Goal: Communication & Community: Answer question/provide support

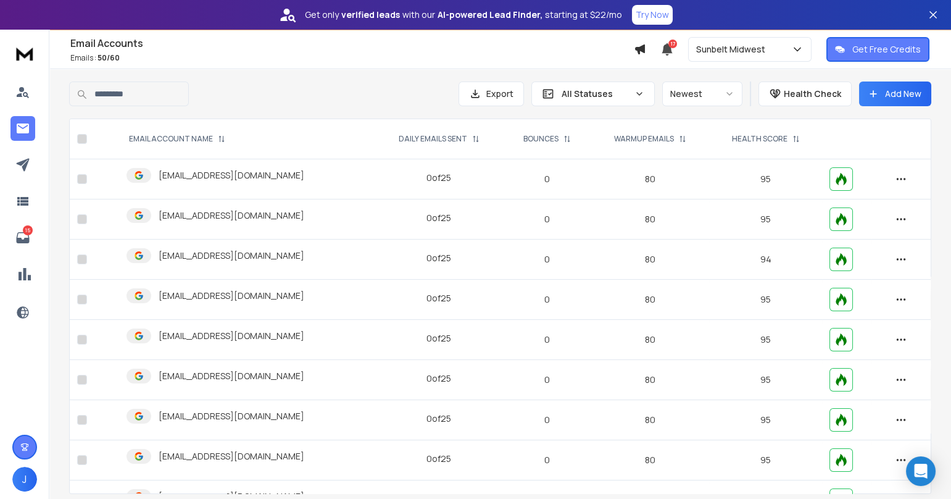
click at [400, 67] on div "Email Accounts Emails : 50 / 60 17 Sunbelt Midwest Get Free Credits" at bounding box center [475, 49] width 951 height 39
click at [763, 49] on p "Sunbelt Midwest" at bounding box center [733, 49] width 74 height 12
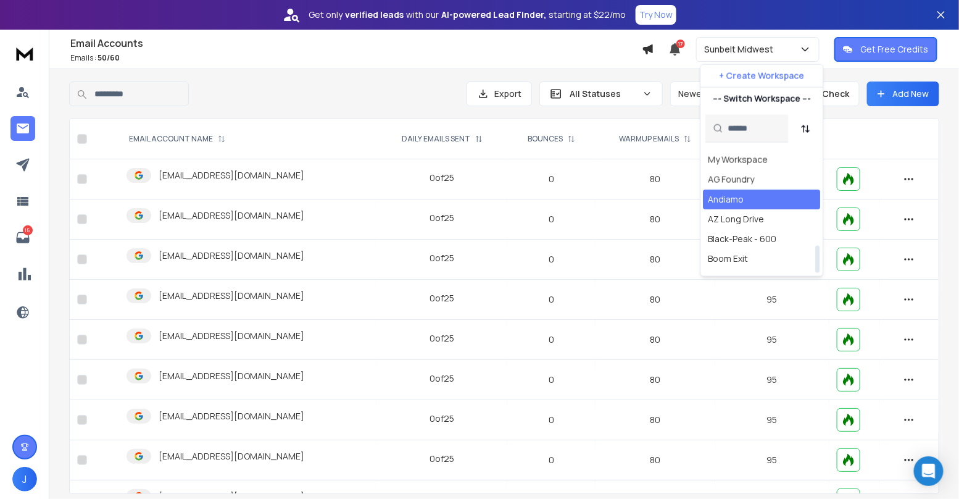
scroll to position [434, 0]
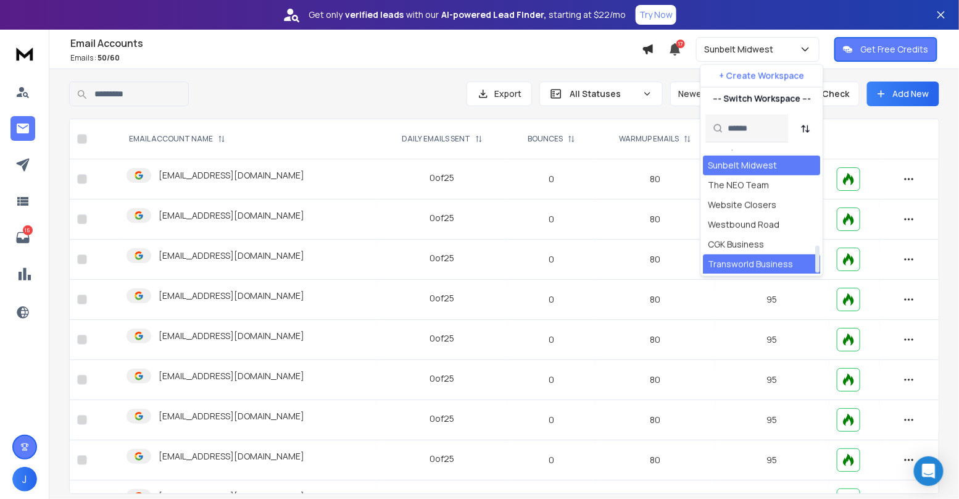
click at [766, 258] on div "Transworld Business Advisors of [GEOGRAPHIC_DATA]" at bounding box center [761, 276] width 107 height 37
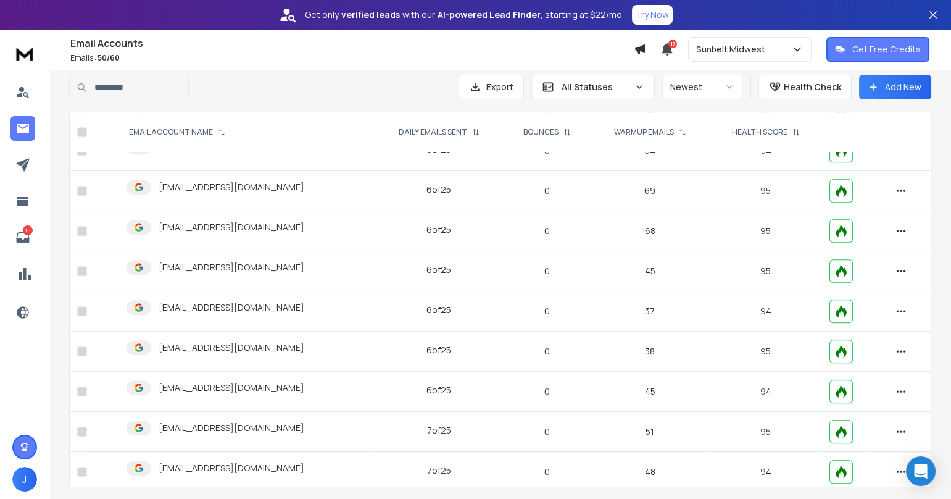
scroll to position [1697, 0]
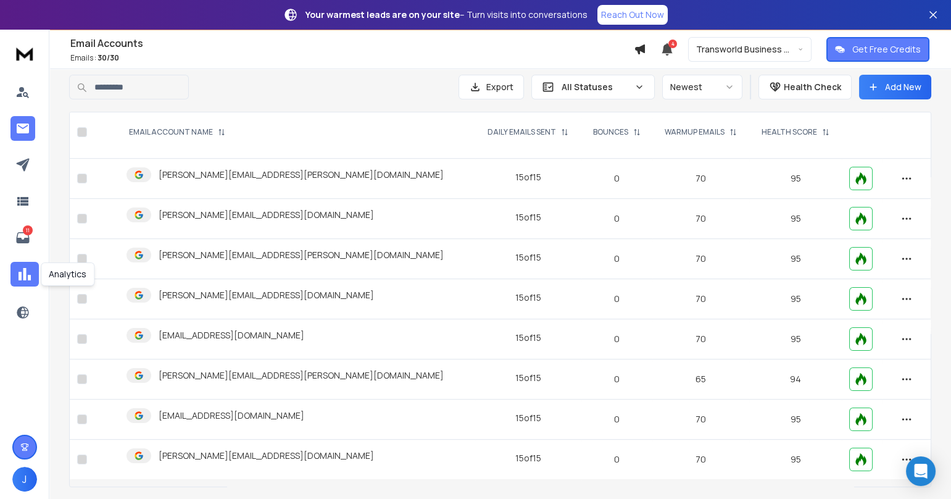
scroll to position [7, 0]
click at [24, 233] on p "11" at bounding box center [28, 230] width 10 height 10
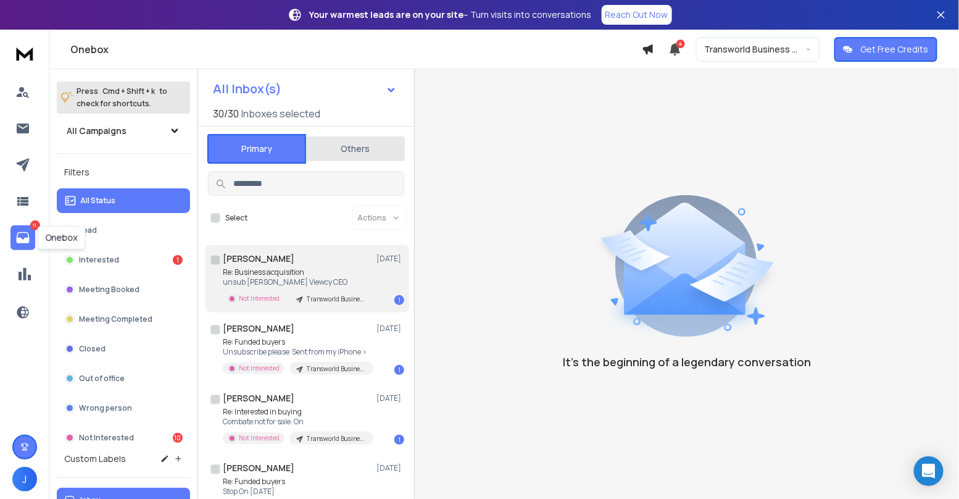
click at [319, 280] on p "unsub Ehren Hanson Viewcy CEO" at bounding box center [297, 282] width 148 height 10
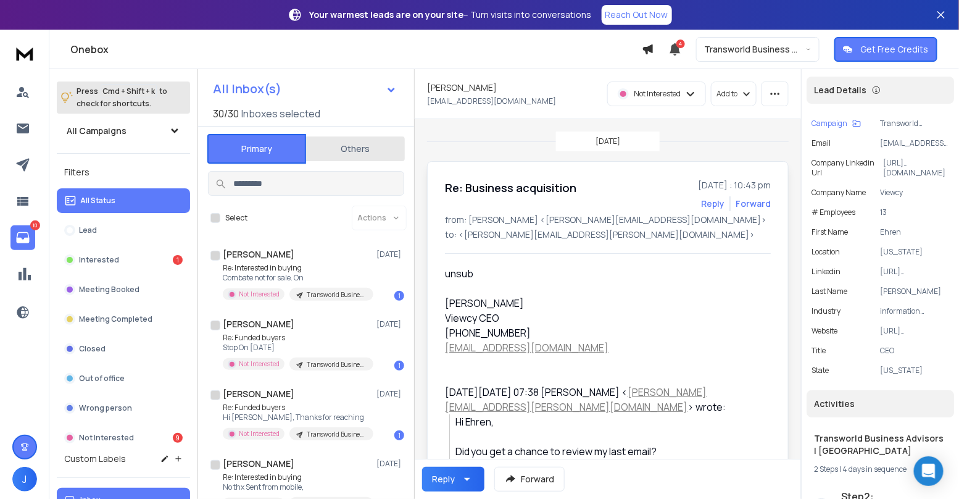
scroll to position [159, 0]
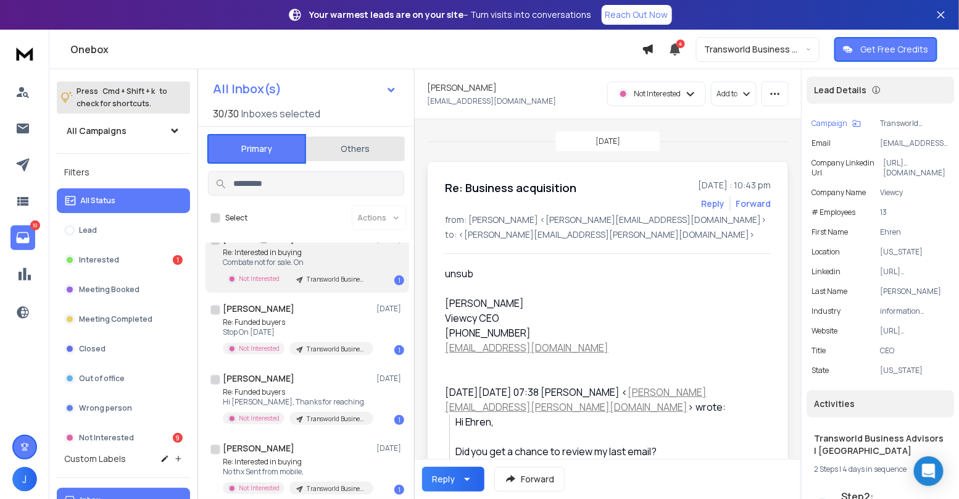
click at [315, 264] on p "Combate not for sale. On" at bounding box center [297, 262] width 148 height 10
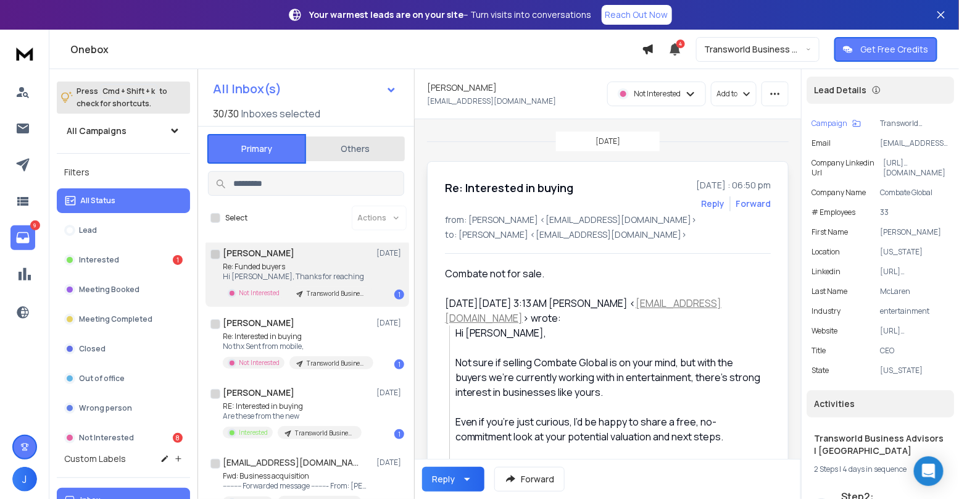
scroll to position [284, 0]
click at [309, 273] on p "Hi Eric, Thanks for reaching" at bounding box center [297, 277] width 148 height 10
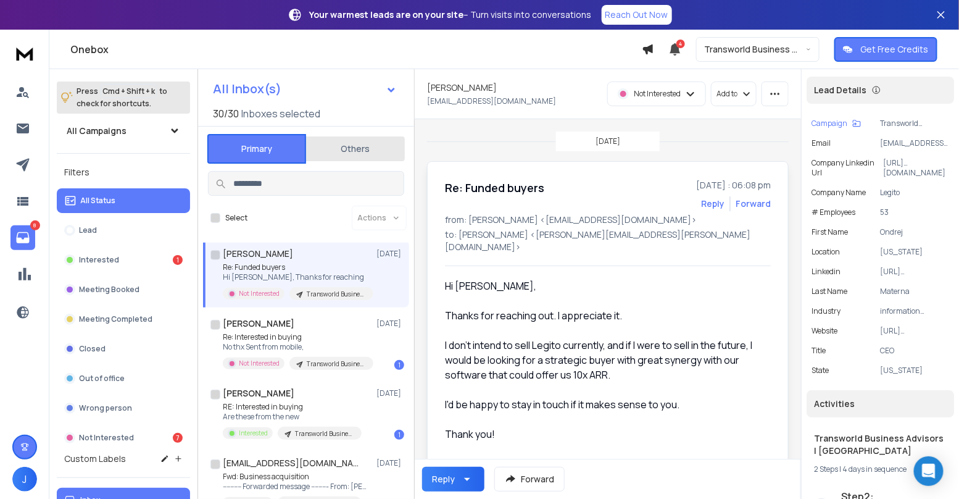
click at [658, 94] on p "Not Interested" at bounding box center [657, 94] width 47 height 10
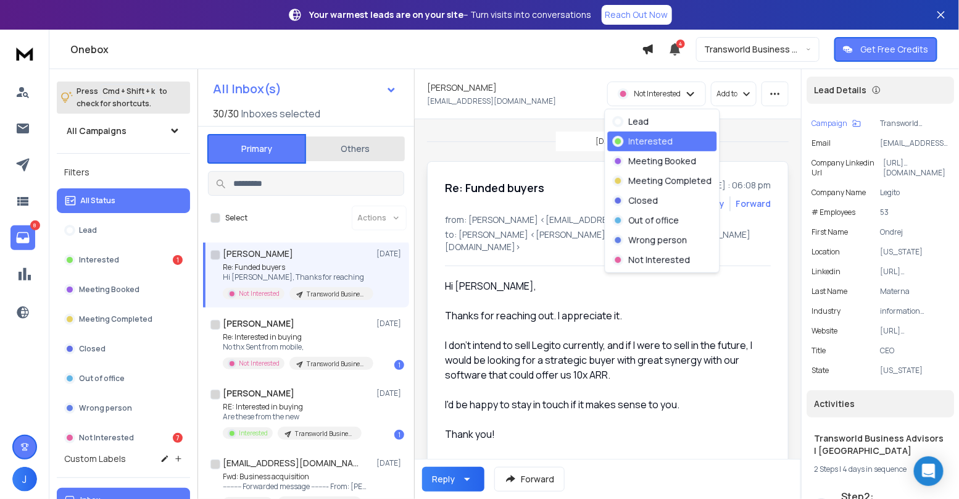
click at [650, 141] on p "Interested" at bounding box center [651, 141] width 44 height 12
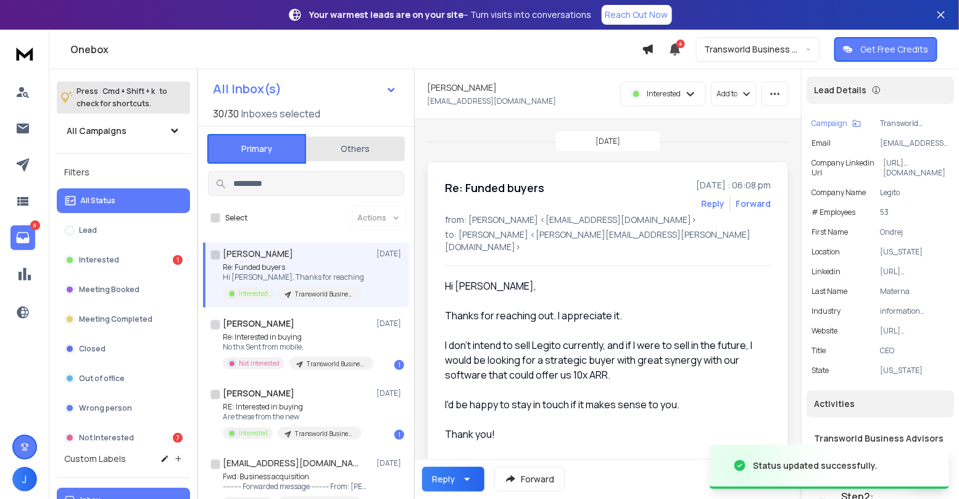
click at [567, 338] on div "I don't intend to sell Legito currently, and if I were to sell in the future, I…" at bounding box center [603, 360] width 316 height 44
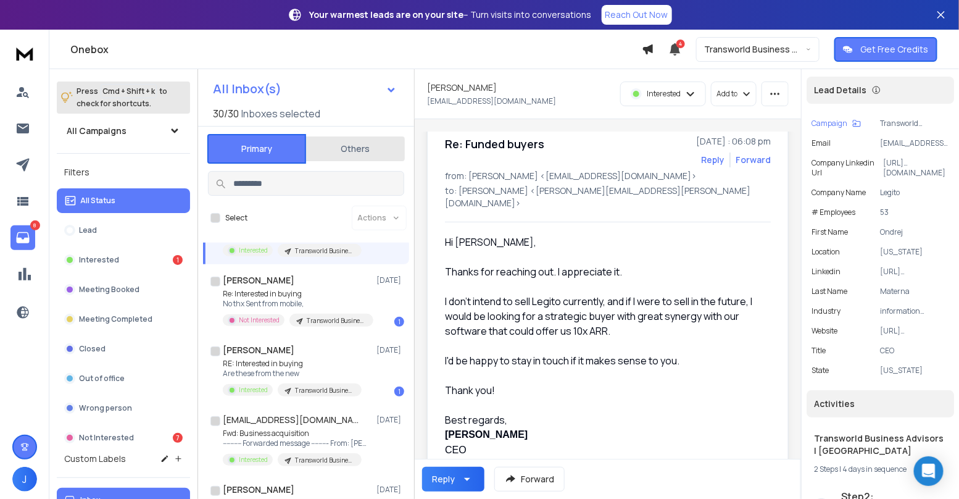
scroll to position [333, 0]
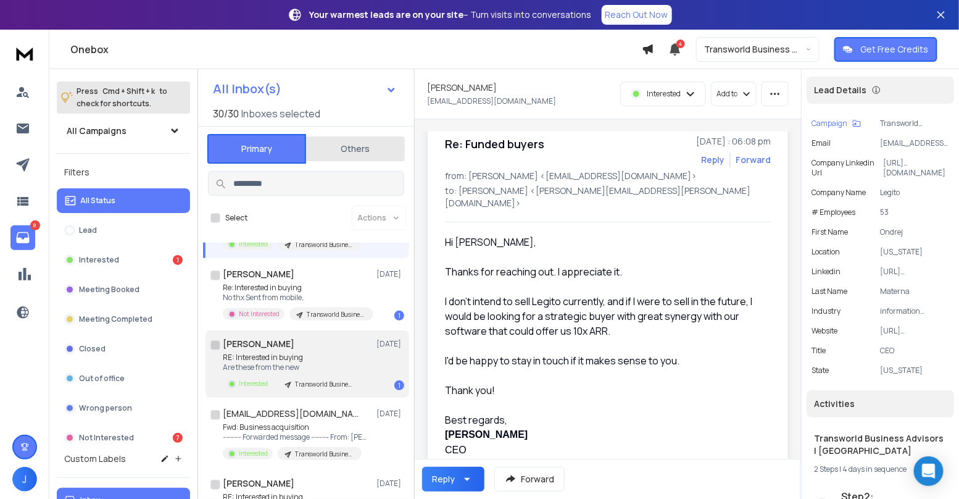
click at [304, 341] on div "Debbie Schwartz 16 Sep" at bounding box center [313, 344] width 181 height 12
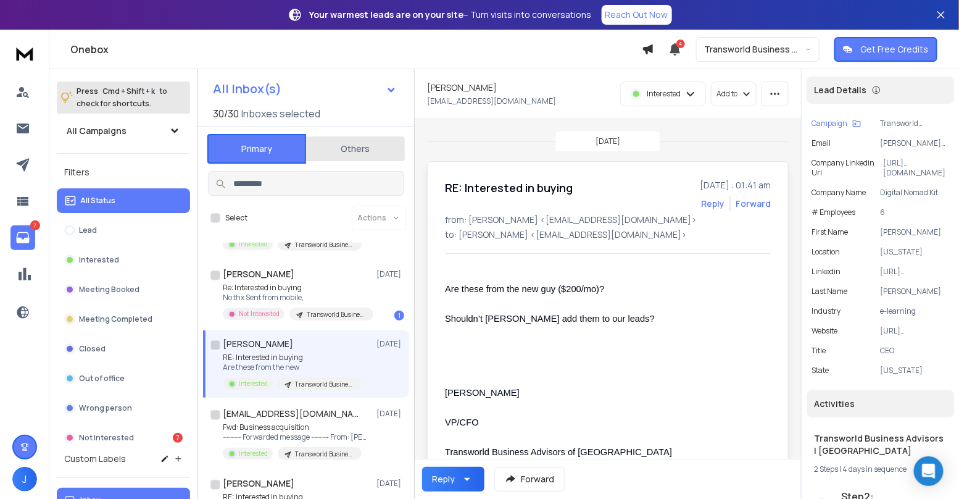
click at [615, 318] on p "Shouldn’t Dasha add them to our leads?" at bounding box center [603, 317] width 316 height 15
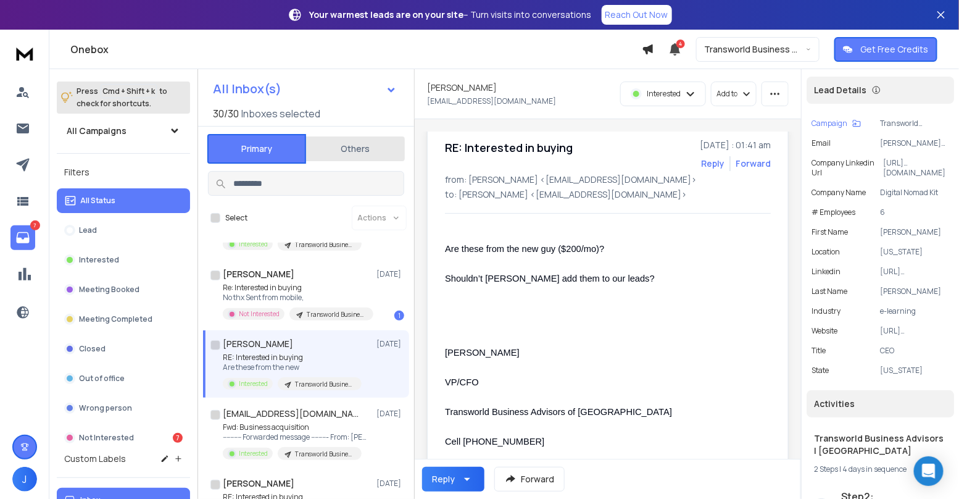
scroll to position [0, 0]
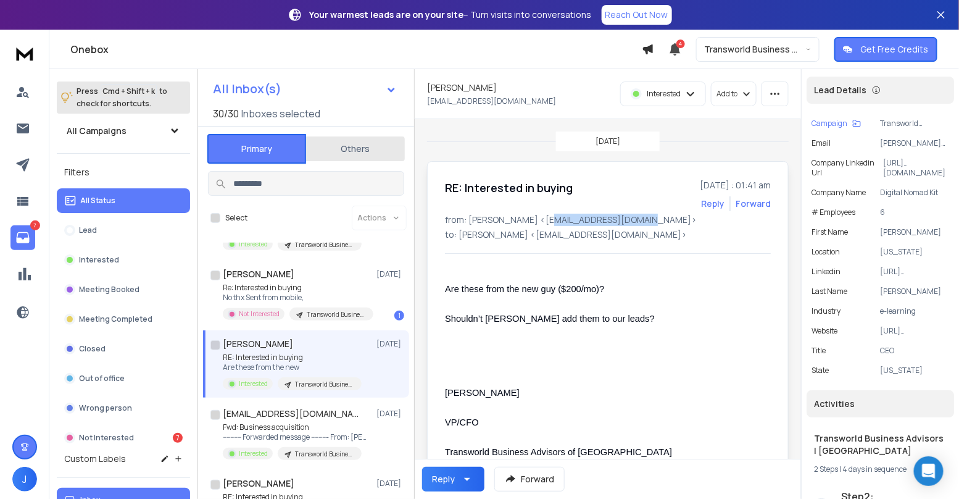
drag, startPoint x: 636, startPoint y: 219, endPoint x: 542, endPoint y: 220, distance: 93.2
click at [542, 220] on p "from: Debbie Schwartz <dschwartz@tworld.com>" at bounding box center [608, 220] width 326 height 12
copy p "dschwartz@tworld.com"
click at [621, 292] on p "Are these from the new guy ($200/mo)?" at bounding box center [603, 288] width 316 height 15
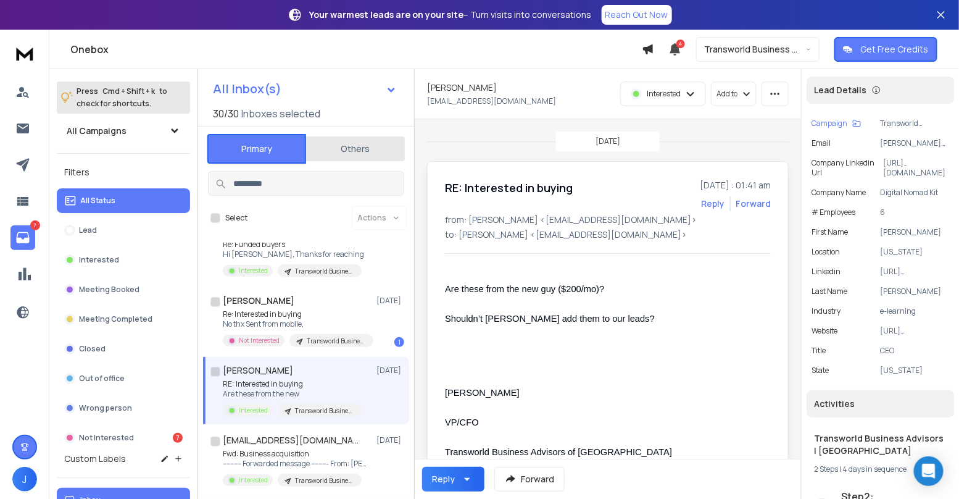
scroll to position [252, 0]
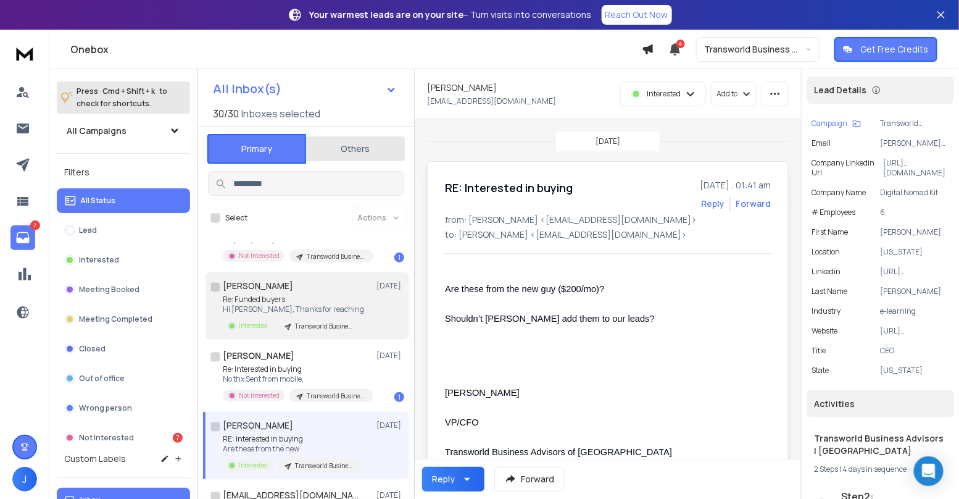
click at [333, 312] on p "Hi Eric, Thanks for reaching" at bounding box center [293, 309] width 141 height 10
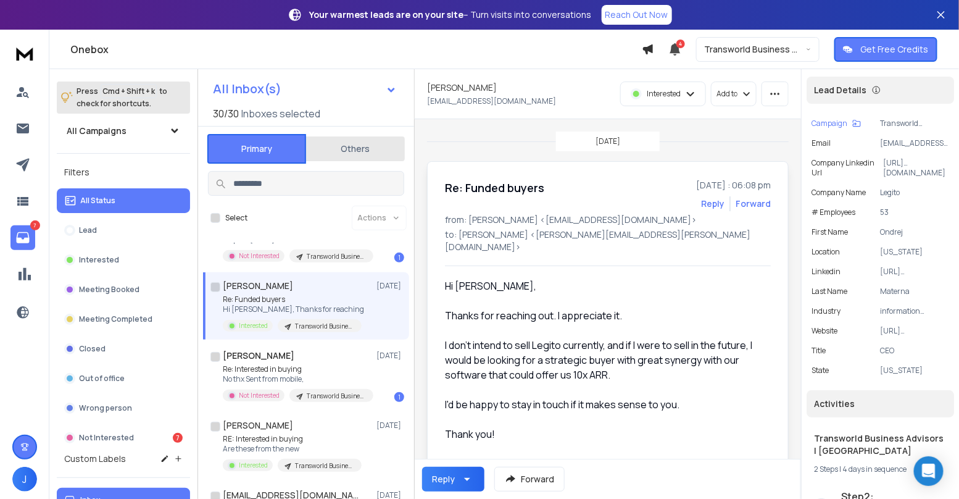
click at [579, 308] on div "Thanks for reaching out. I appreciate it." at bounding box center [603, 315] width 316 height 15
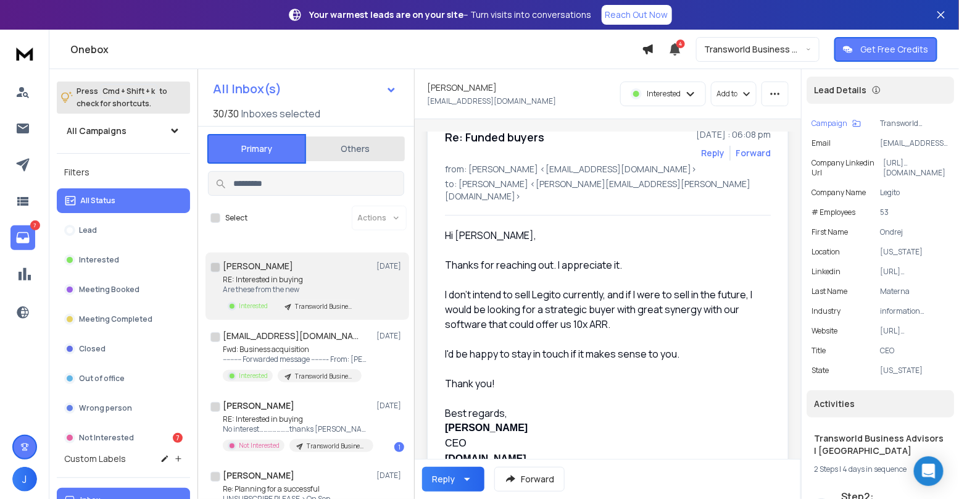
scroll to position [423, 0]
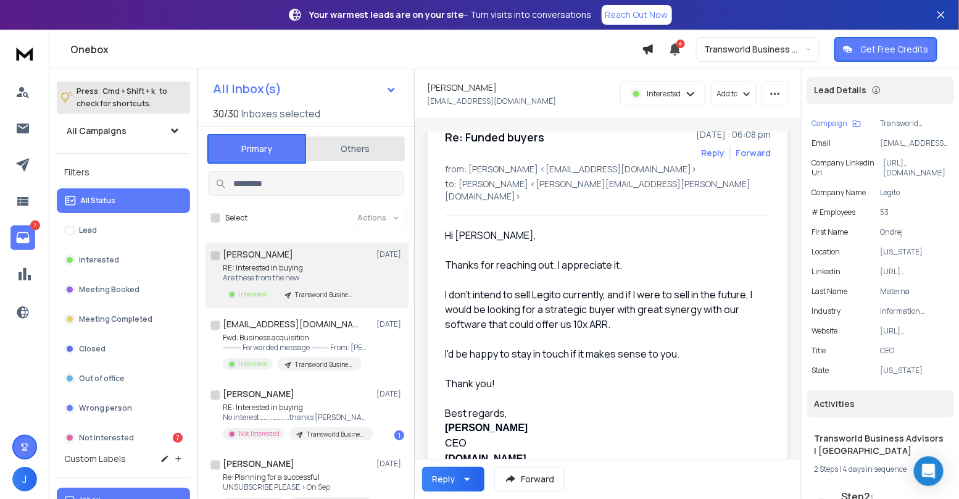
click at [335, 280] on p "Are these from the new" at bounding box center [292, 278] width 139 height 10
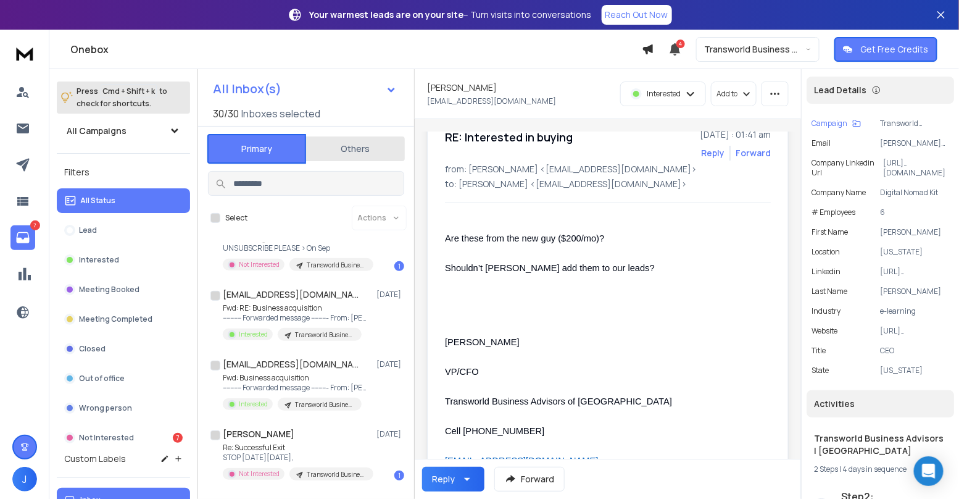
scroll to position [0, 0]
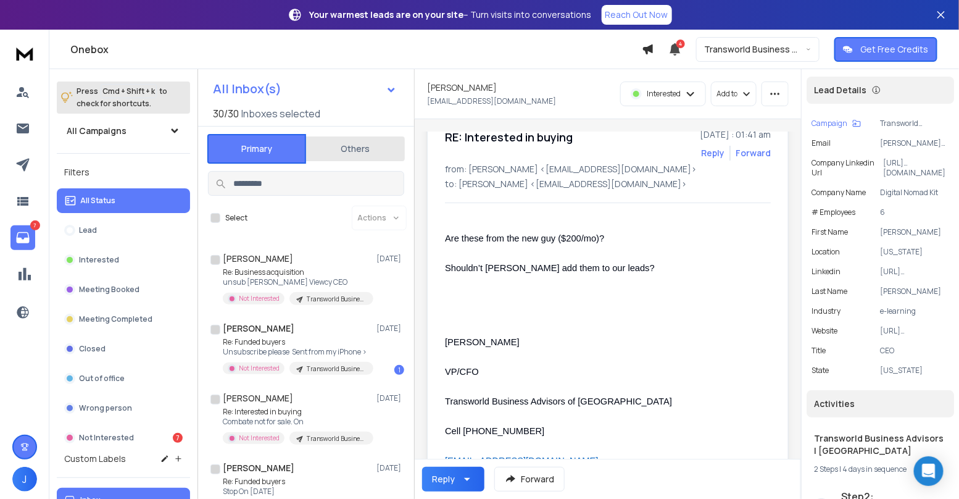
click at [570, 57] on div "Onebox 4 Transworld Business Advisors of NY Get Free Credits" at bounding box center [479, 49] width 959 height 39
click at [740, 44] on p "Transworld Business Advisors of [GEOGRAPHIC_DATA]" at bounding box center [755, 49] width 102 height 12
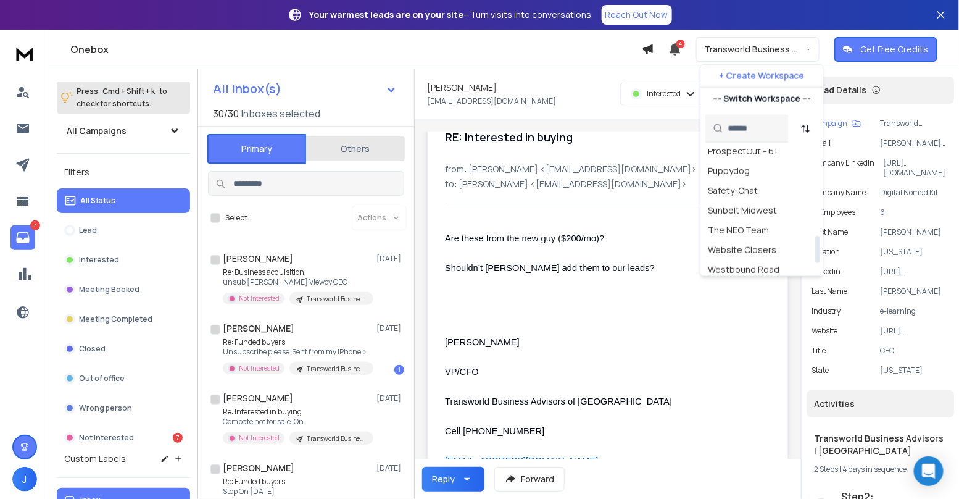
scroll to position [389, 0]
click at [747, 204] on div "Sunbelt Midwest" at bounding box center [742, 210] width 69 height 12
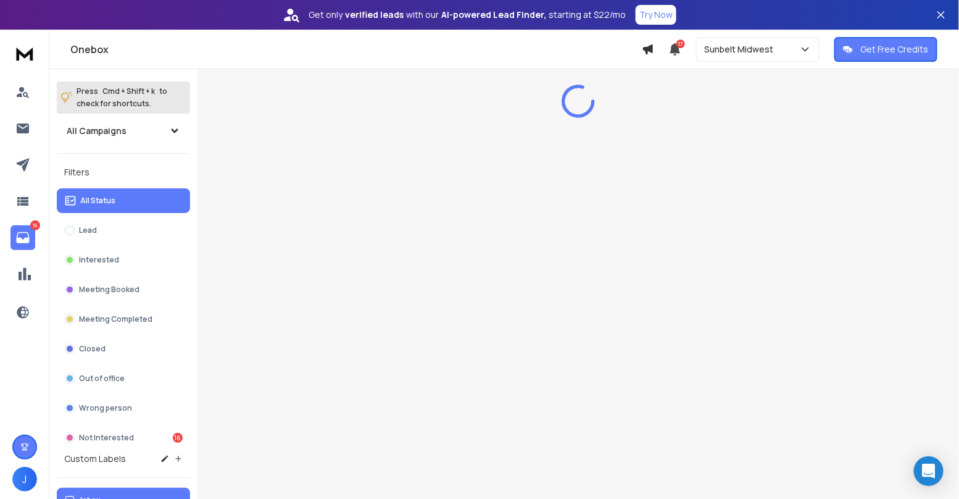
click at [519, 56] on div "Onebox 17 Sunbelt Midwest Get Free Credits" at bounding box center [479, 49] width 959 height 39
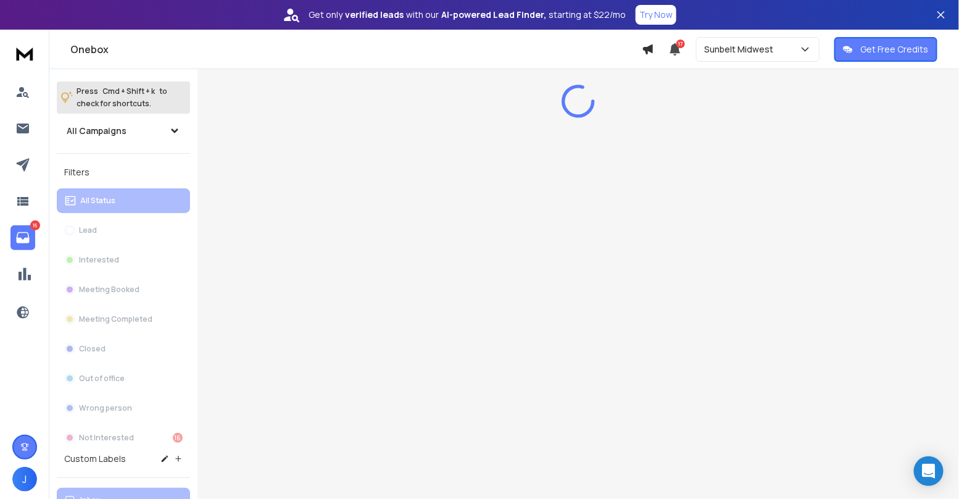
click at [513, 56] on h1 "Onebox" at bounding box center [355, 49] width 571 height 15
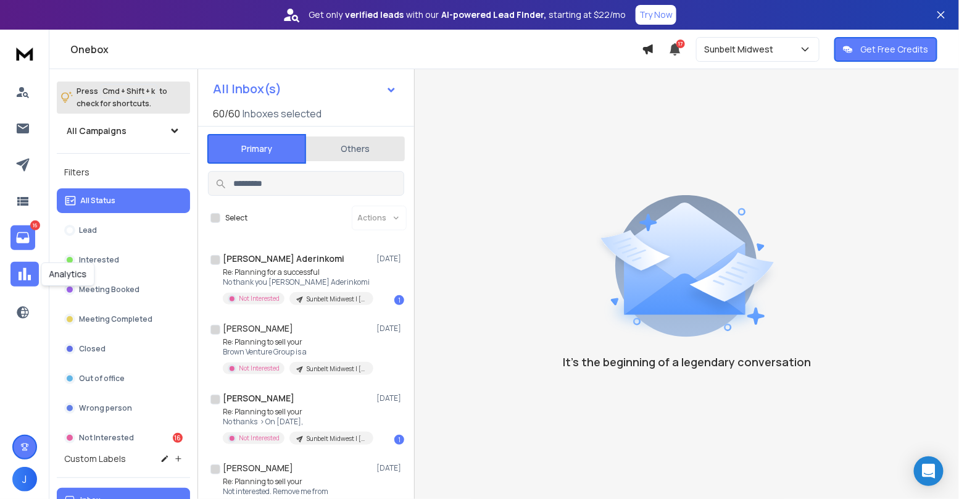
click at [30, 275] on icon at bounding box center [25, 274] width 12 height 12
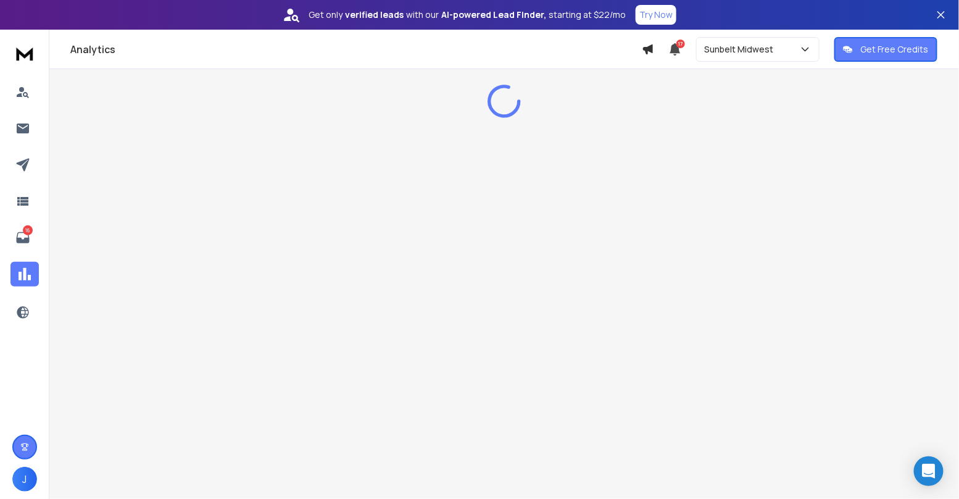
click at [501, 51] on h1 "Analytics" at bounding box center [355, 49] width 571 height 15
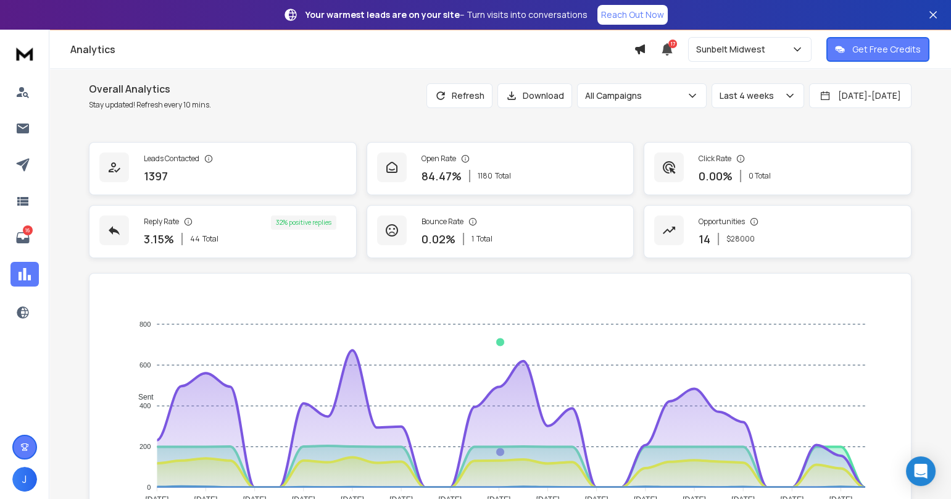
click at [325, 114] on div "Overall Analytics Stay updated! Refresh every 10 mins. Refresh Download All Cam…" at bounding box center [500, 99] width 823 height 36
click at [23, 236] on icon at bounding box center [22, 237] width 15 height 15
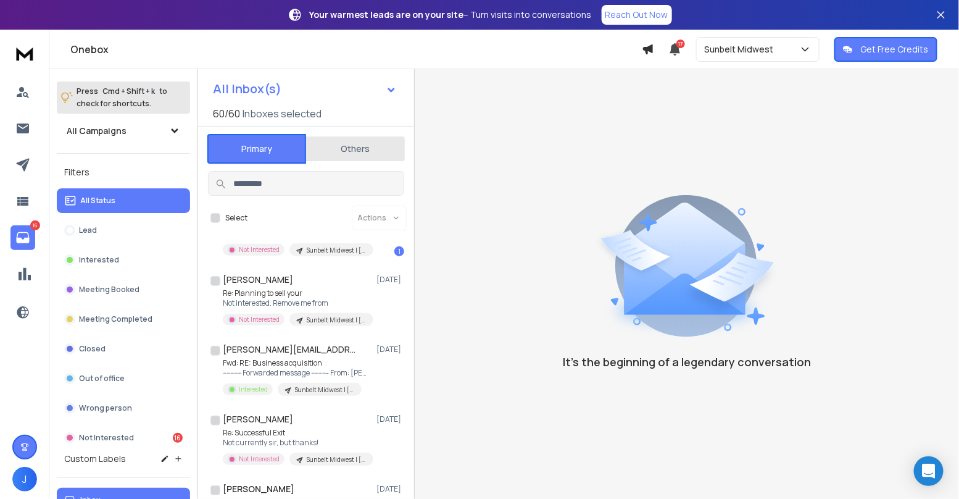
scroll to position [216, 0]
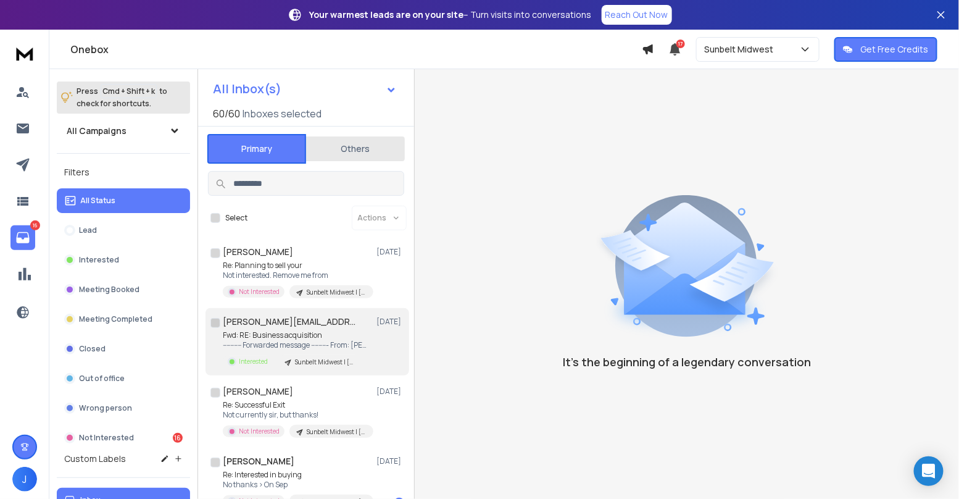
click at [273, 338] on p "Fwd: RE: Business acquisition" at bounding box center [297, 335] width 148 height 10
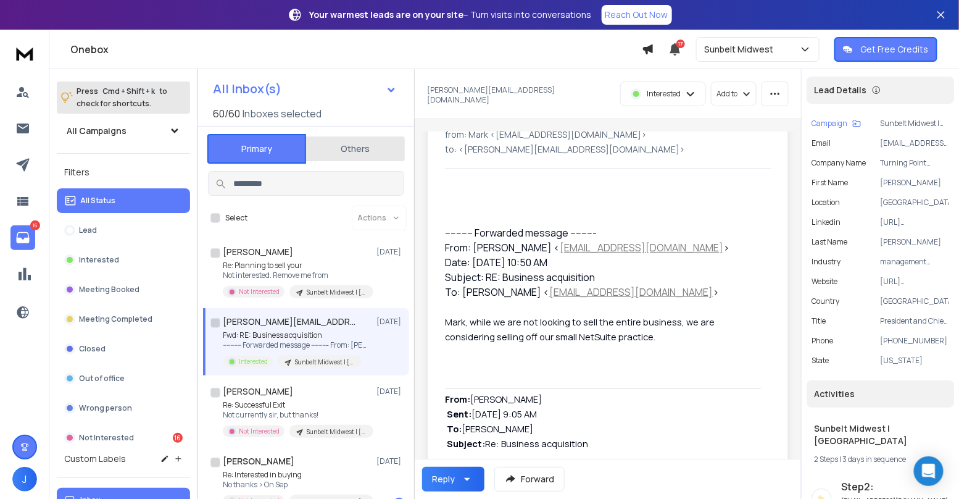
scroll to position [167, 0]
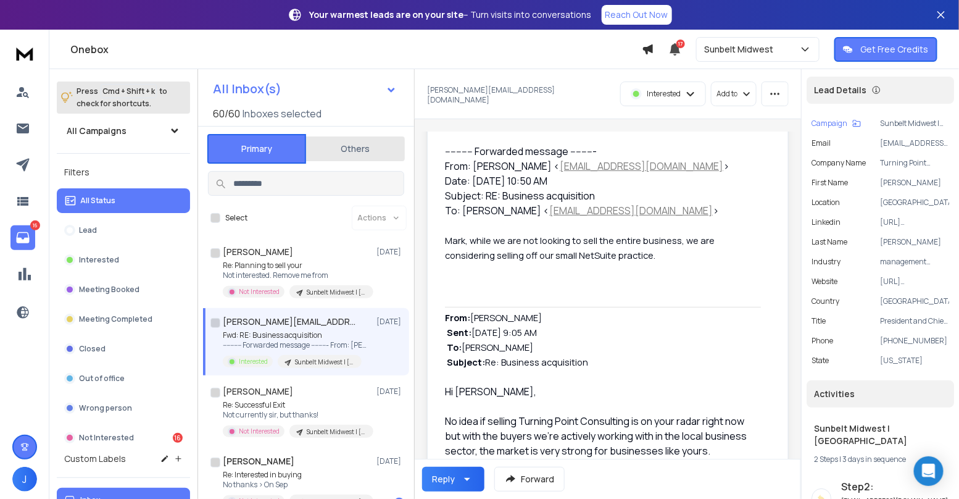
drag, startPoint x: 666, startPoint y: 257, endPoint x: 444, endPoint y: 240, distance: 222.8
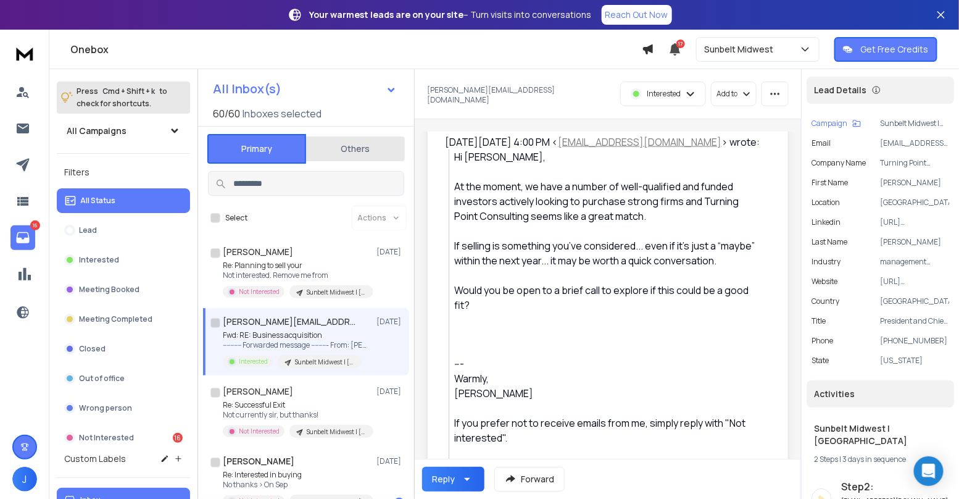
scroll to position [721, 0]
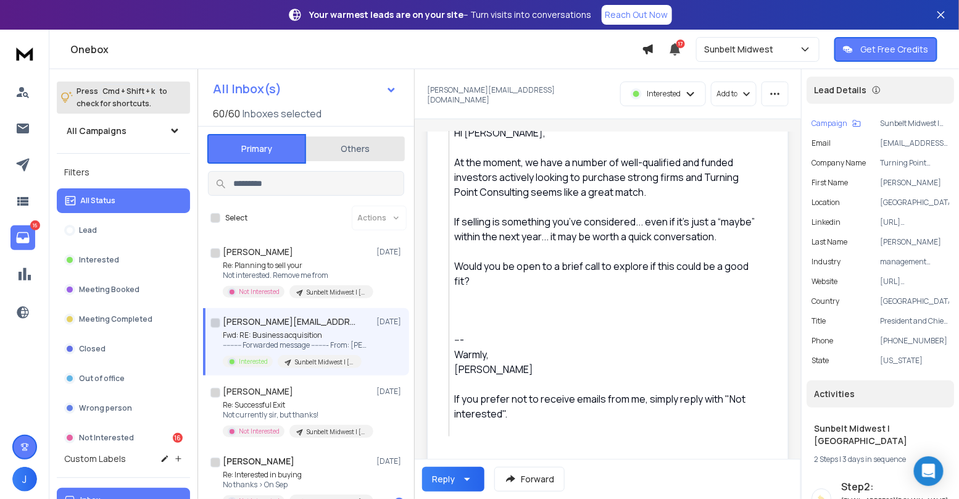
drag, startPoint x: 455, startPoint y: 164, endPoint x: 760, endPoint y: 442, distance: 412.8
click at [760, 442] on div "---------- Forwarded message --------- From: Dave Brady < dbrady@tpcon.com > Da…" at bounding box center [608, 10] width 326 height 931
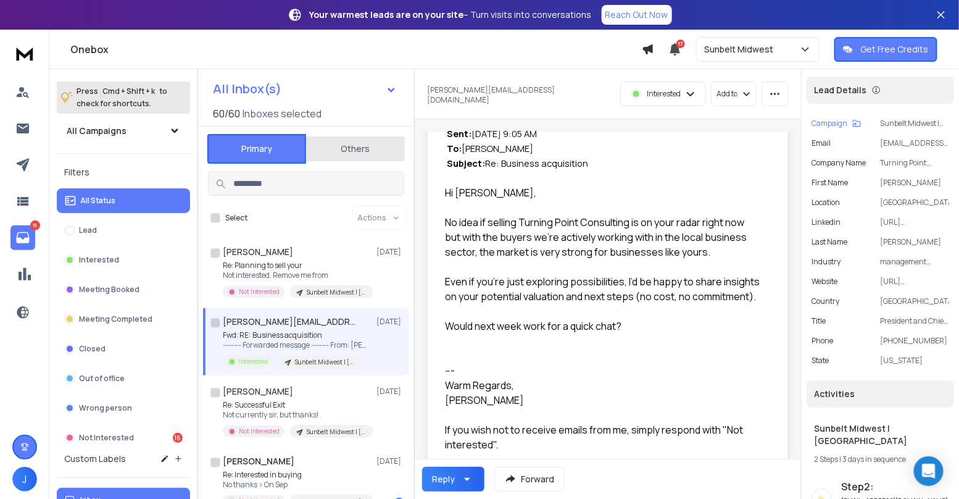
scroll to position [361, 0]
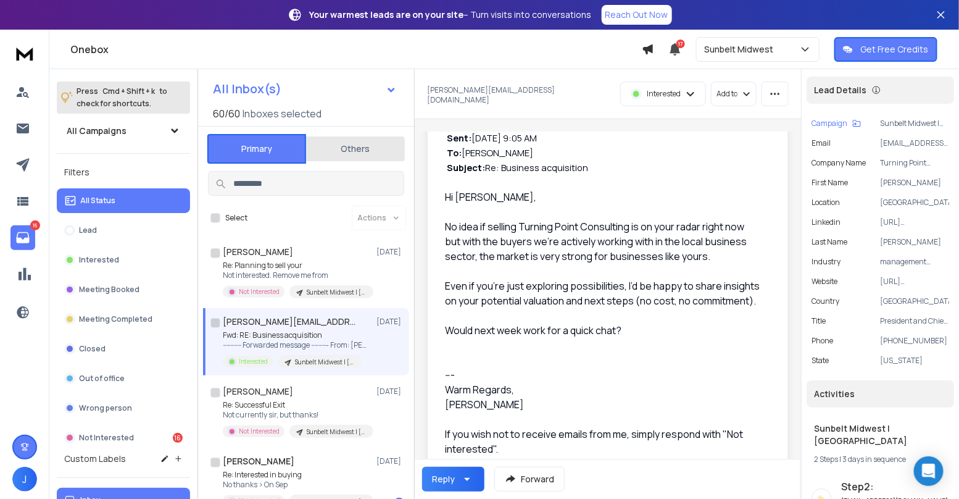
drag, startPoint x: 644, startPoint y: 346, endPoint x: 444, endPoint y: 200, distance: 248.2
click at [444, 200] on div "Fwd: RE: Business acquisition 13 September 2025 : 11:00 am Reply Forward from: …" at bounding box center [608, 327] width 362 height 1054
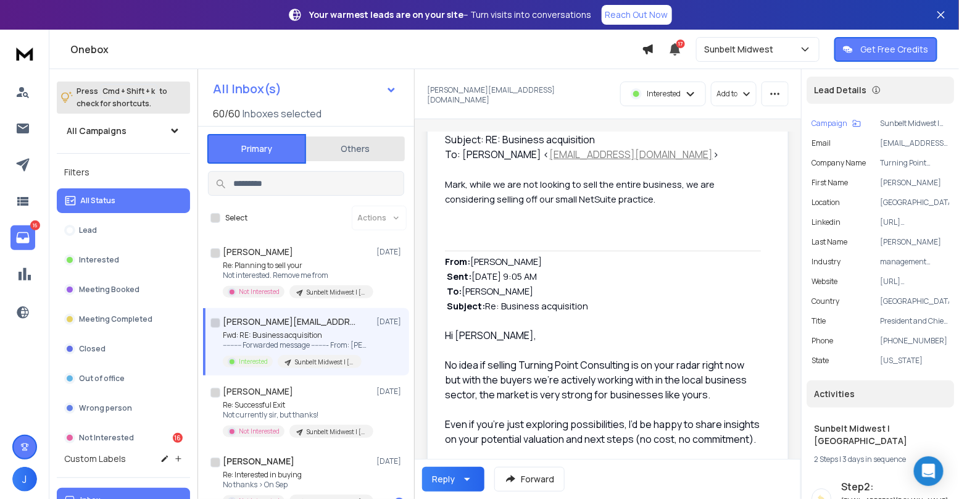
scroll to position [213, 0]
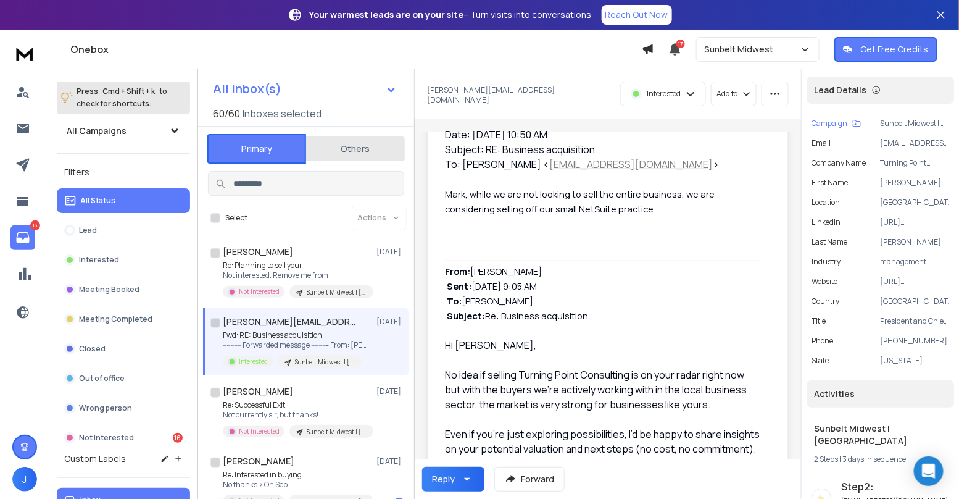
drag, startPoint x: 659, startPoint y: 214, endPoint x: 444, endPoint y: 190, distance: 216.0
click at [444, 190] on div "Fwd: RE: Business acquisition 13 September 2025 : 11:00 am Reply Forward from: …" at bounding box center [608, 475] width 362 height 1054
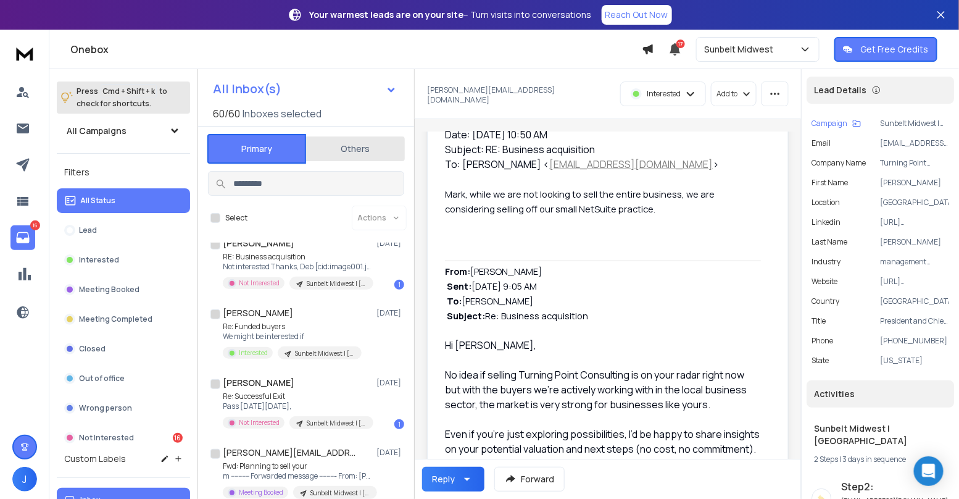
scroll to position [519, 0]
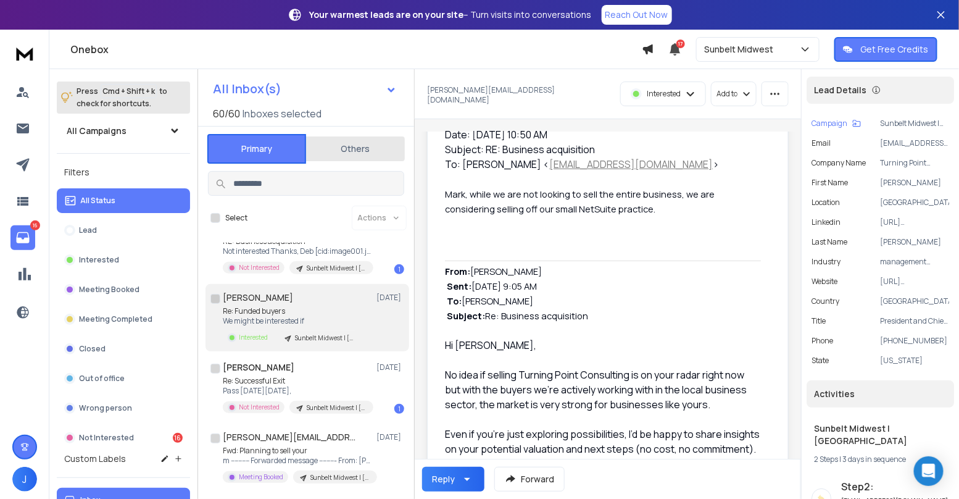
click at [296, 316] on p "We might be interested if" at bounding box center [292, 321] width 139 height 10
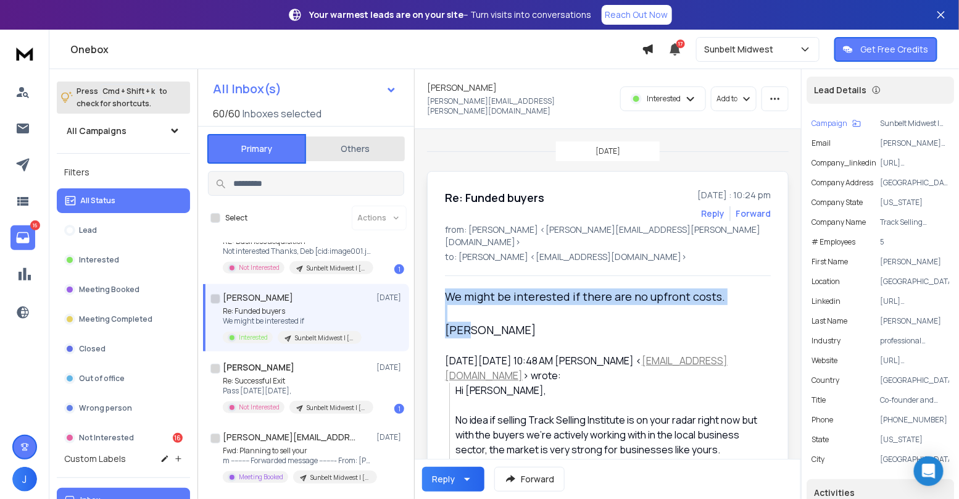
drag, startPoint x: 474, startPoint y: 311, endPoint x: 445, endPoint y: 278, distance: 44.2
click at [445, 288] on div "We might be interested if there are no upfront costs. Mike" at bounding box center [603, 313] width 316 height 50
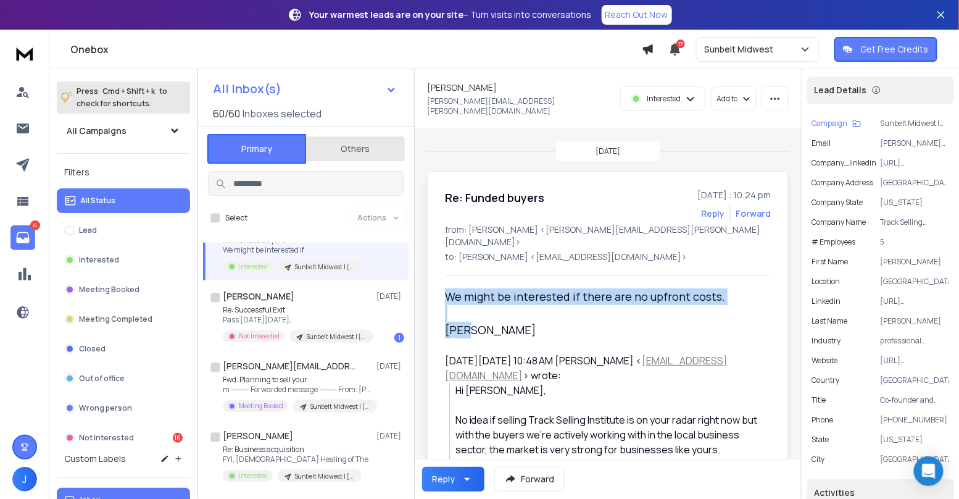
scroll to position [604, 0]
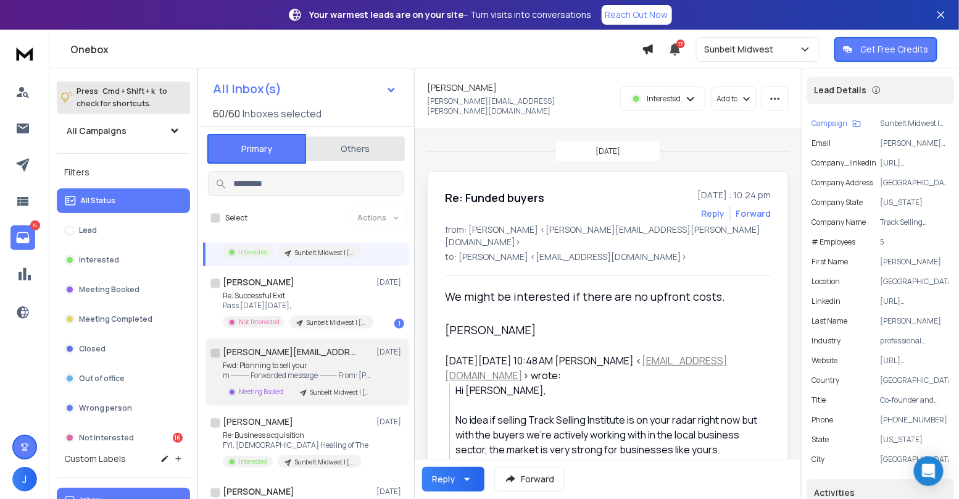
click at [268, 364] on p "Fwd: Planning to sell your" at bounding box center [297, 365] width 148 height 10
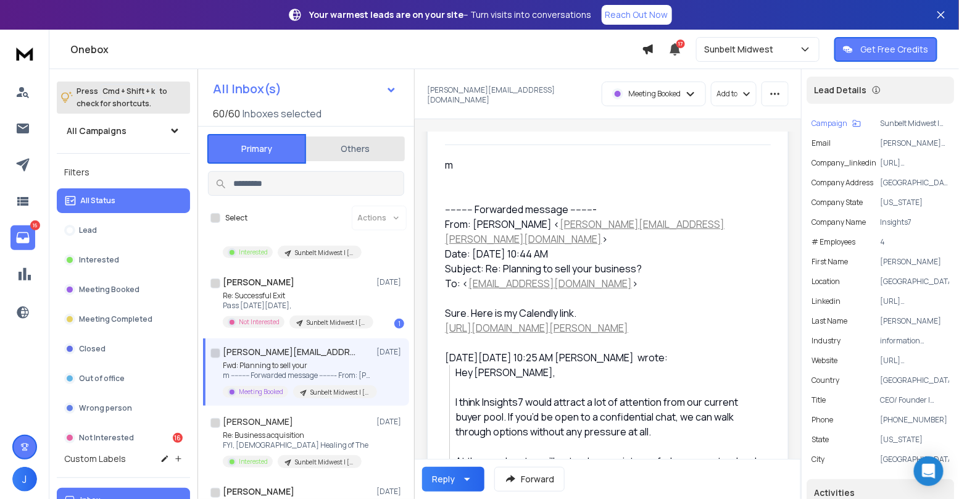
scroll to position [143, 0]
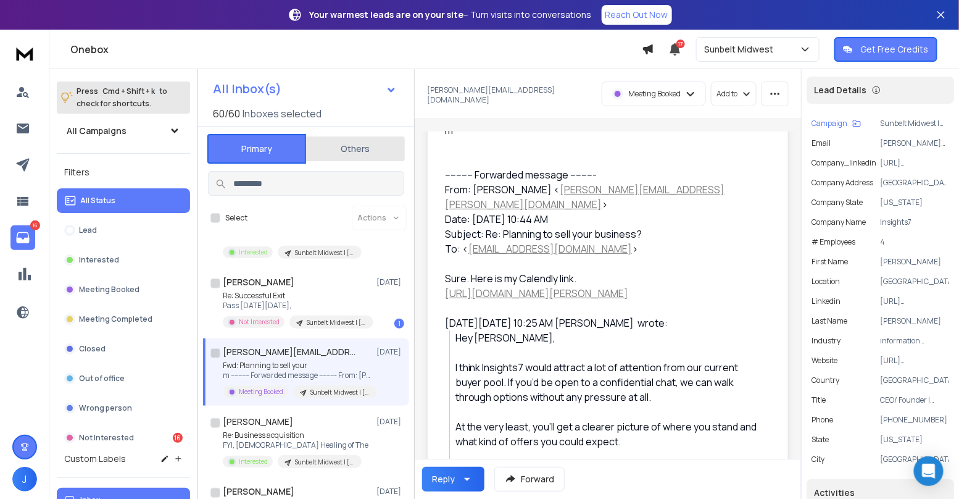
drag, startPoint x: 751, startPoint y: 282, endPoint x: 439, endPoint y: 265, distance: 312.7
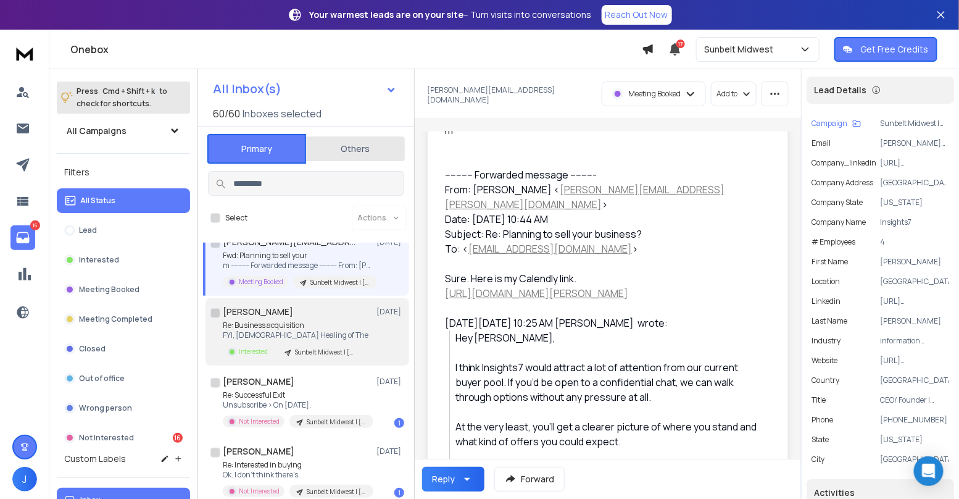
scroll to position [716, 0]
click at [299, 339] on div "Re: Business acquisition FYI, Sukoon Healing of The Interested Sunbelt Midwest …" at bounding box center [296, 337] width 146 height 38
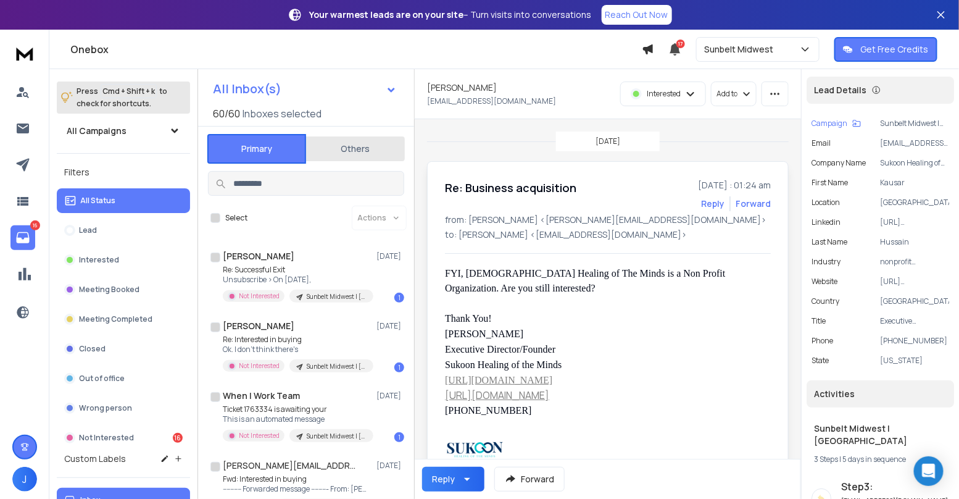
scroll to position [935, 0]
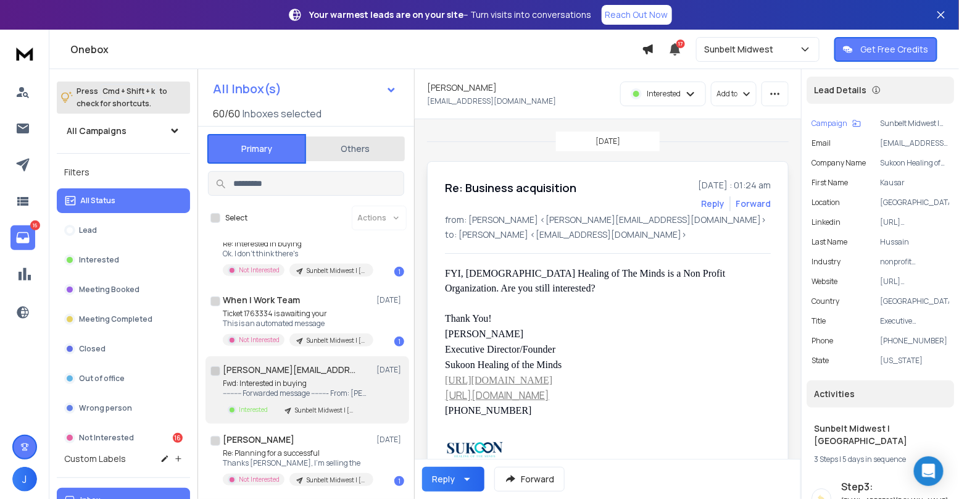
click at [287, 395] on p "---------- Forwarded message --------- From: Jill" at bounding box center [297, 393] width 148 height 10
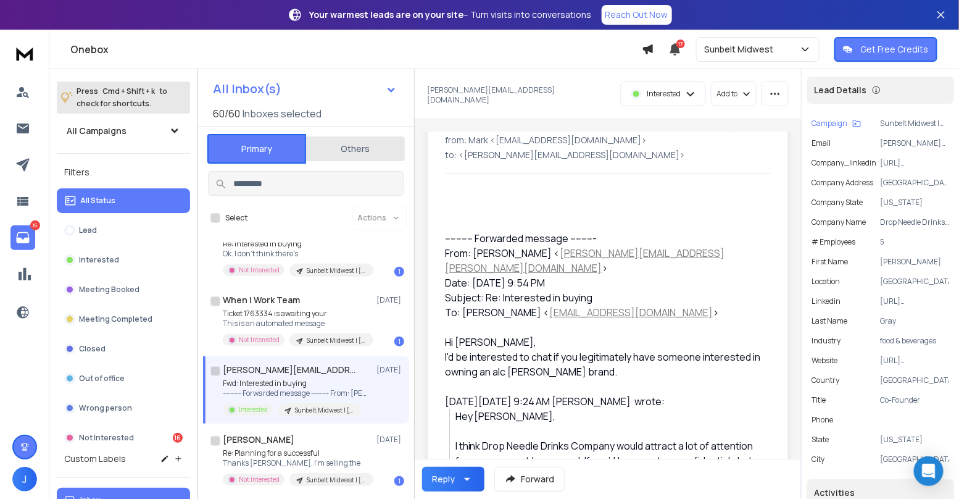
scroll to position [123, 0]
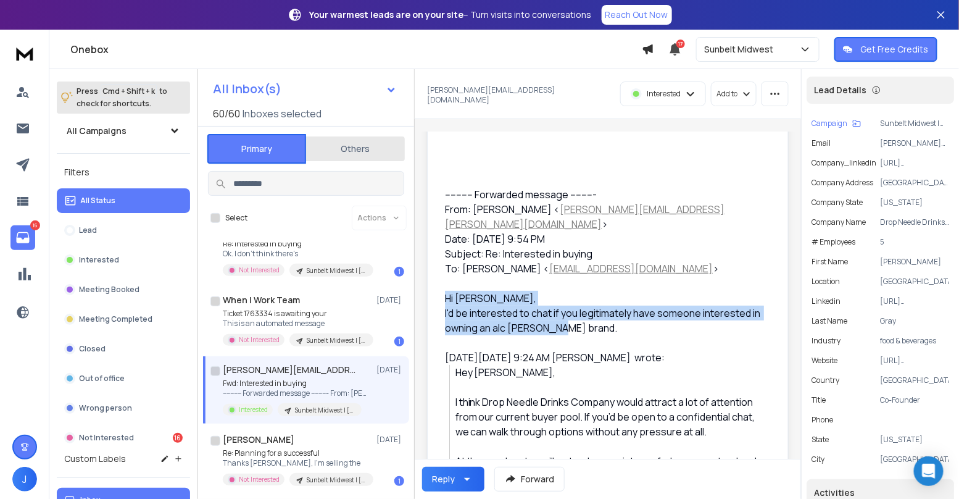
drag, startPoint x: 585, startPoint y: 315, endPoint x: 442, endPoint y: 284, distance: 145.8
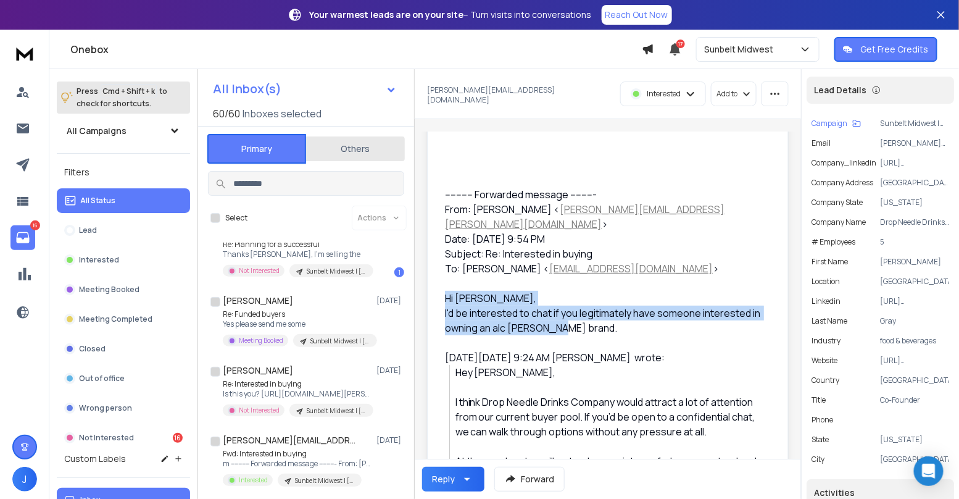
scroll to position [1169, 0]
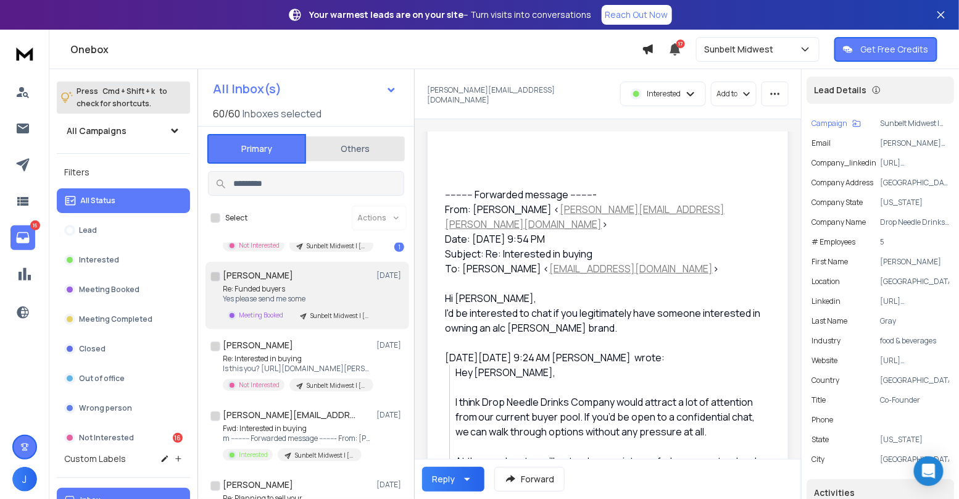
click at [294, 294] on p "Yes please send me some" at bounding box center [297, 299] width 148 height 10
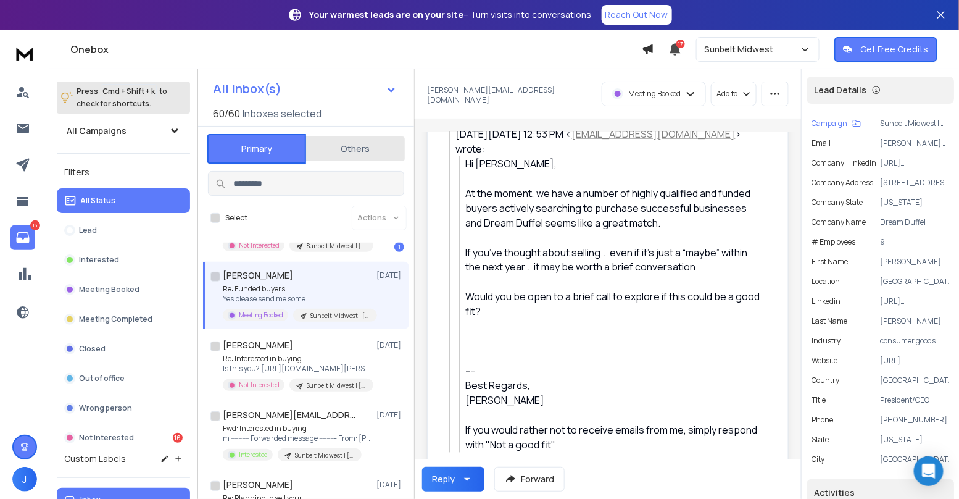
scroll to position [856, 0]
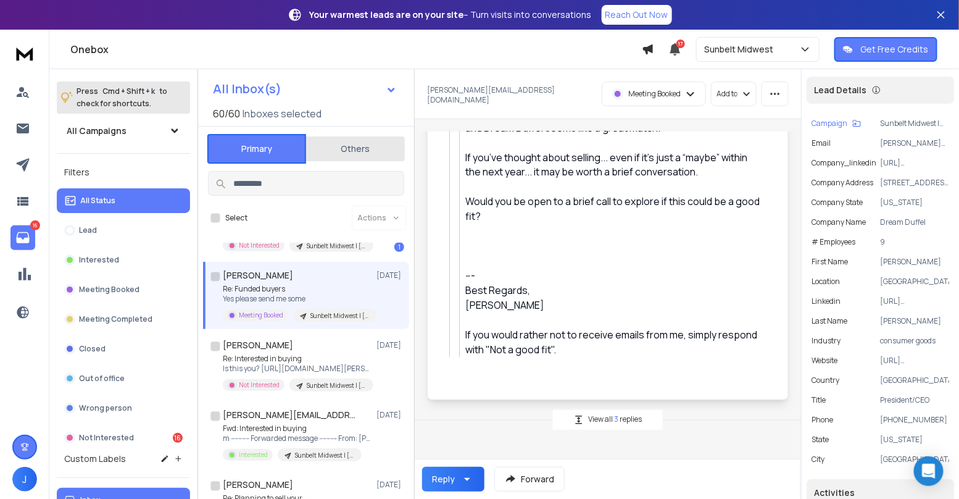
click at [612, 421] on p "View all 3 replies" at bounding box center [616, 420] width 54 height 10
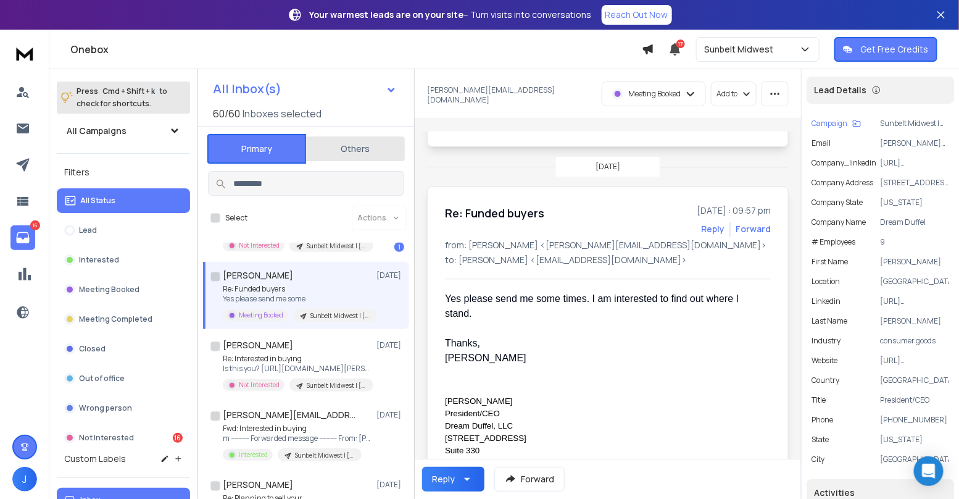
scroll to position [1097, 0]
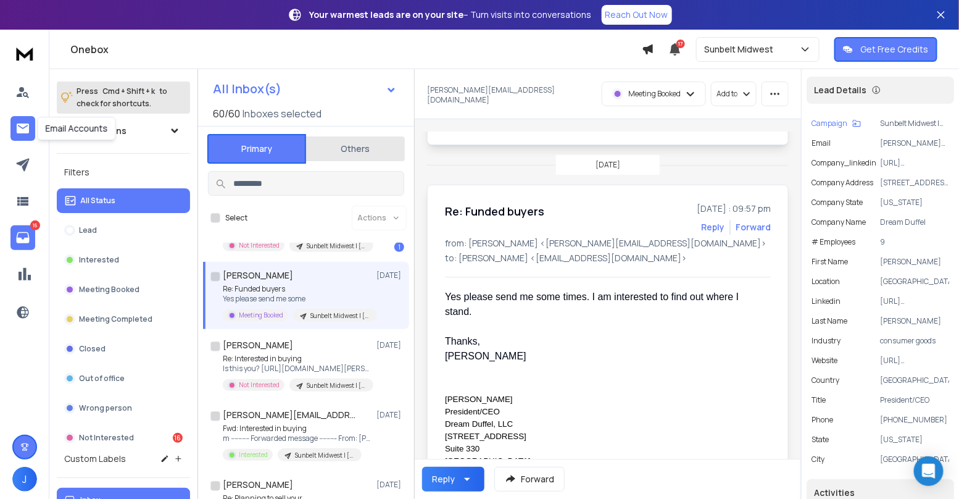
click at [28, 129] on icon at bounding box center [23, 128] width 12 height 10
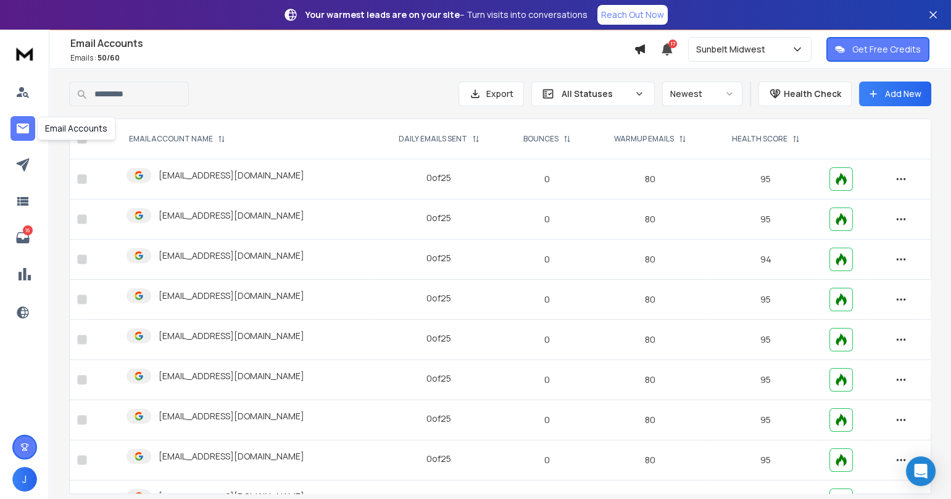
click at [378, 83] on div at bounding box center [260, 93] width 382 height 25
click at [406, 81] on div at bounding box center [260, 93] width 382 height 25
click at [388, 77] on div "Export All Statuses Newest Health Check Add New EMAIL ACCOUNT NAME DAILY EMAILS…" at bounding box center [500, 287] width 902 height 437
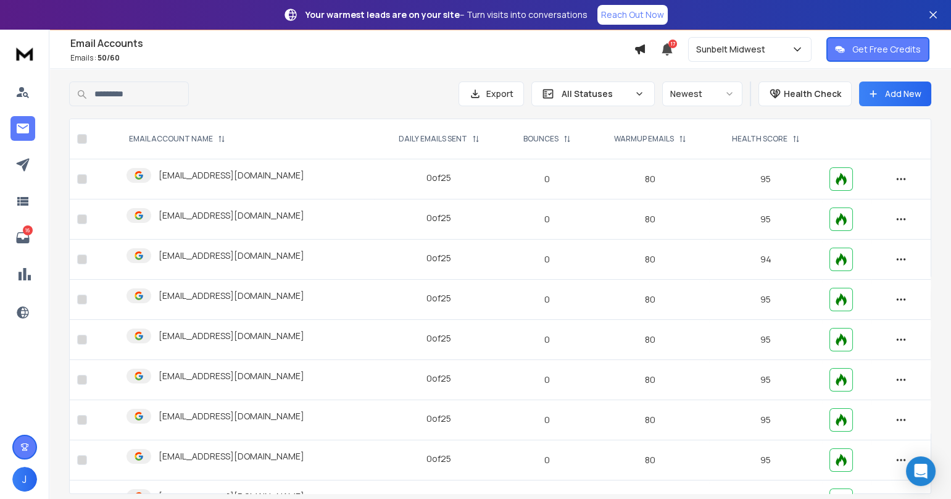
click at [388, 77] on div "Export All Statuses Newest Health Check Add New EMAIL ACCOUNT NAME DAILY EMAILS…" at bounding box center [500, 287] width 902 height 437
click at [392, 79] on div "Export All Statuses Newest Health Check Add New EMAIL ACCOUNT NAME DAILY EMAILS…" at bounding box center [500, 287] width 902 height 437
click at [770, 56] on button "Sunbelt Midwest" at bounding box center [749, 49] width 123 height 25
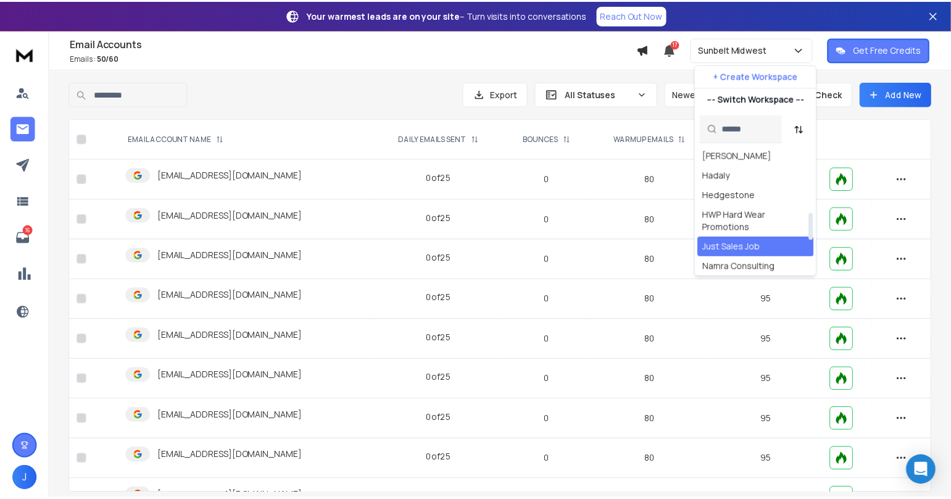
scroll to position [434, 0]
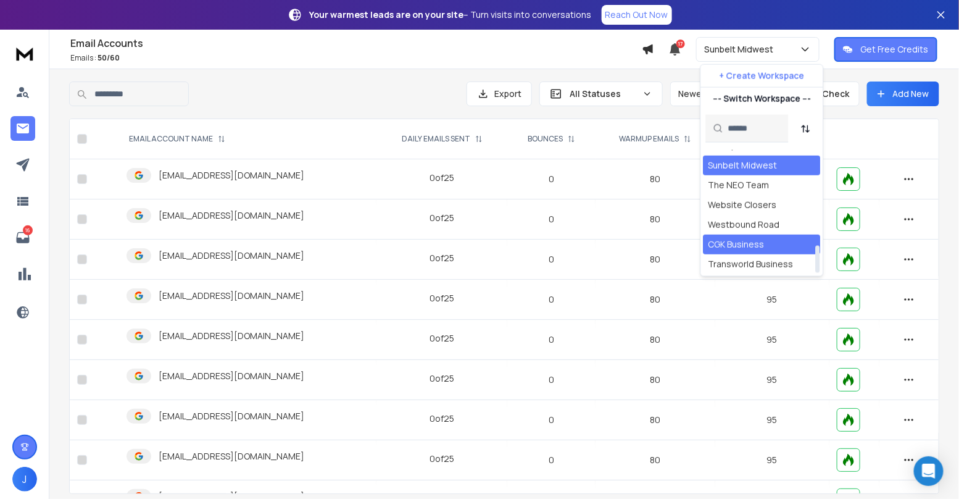
click at [745, 238] on div "CGK Business" at bounding box center [736, 244] width 56 height 12
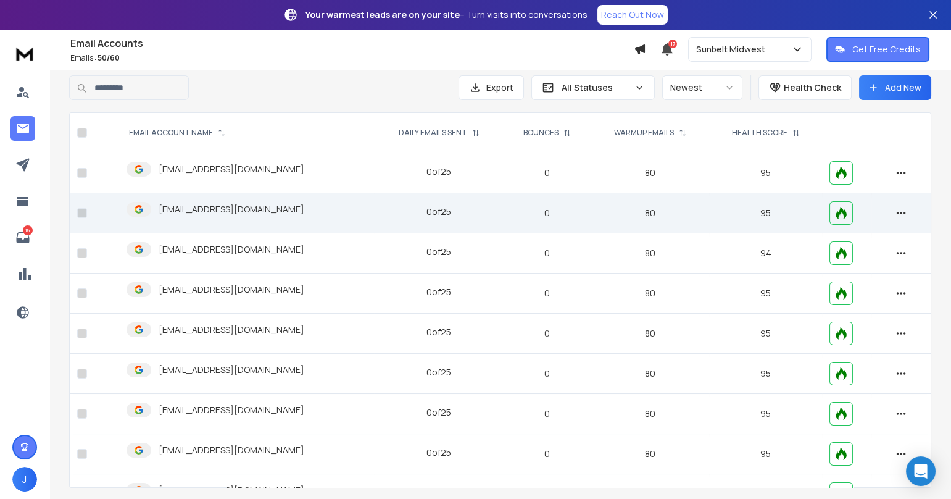
scroll to position [7, 0]
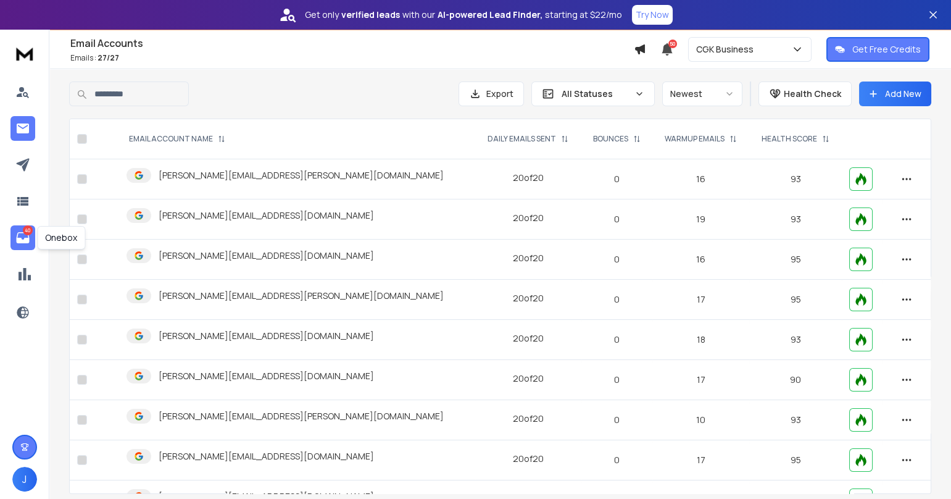
click at [20, 236] on icon at bounding box center [22, 237] width 15 height 15
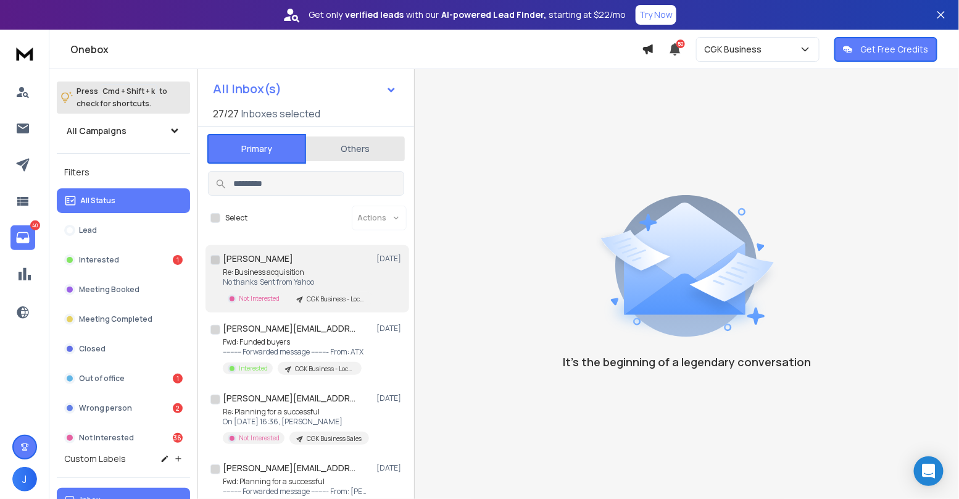
click at [318, 278] on p "No thanks Sent from Yahoo" at bounding box center [297, 282] width 148 height 10
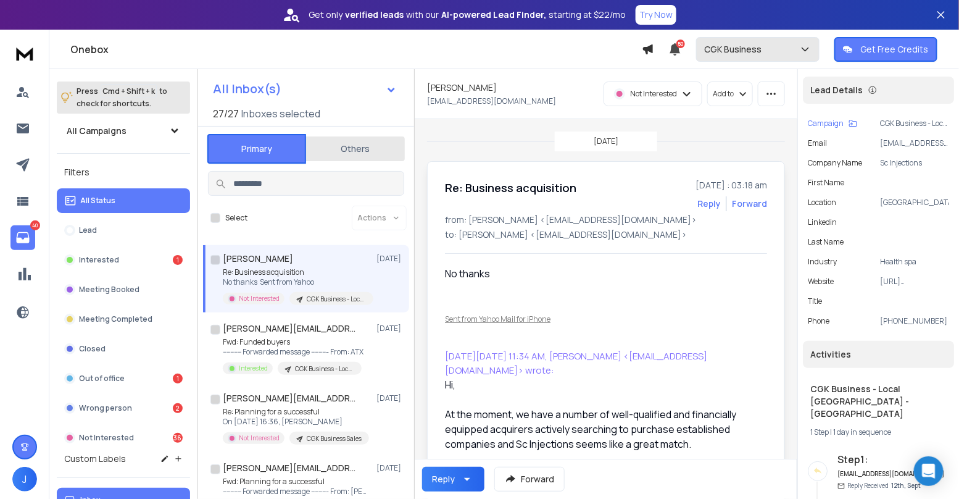
click at [794, 52] on div "CGK Business" at bounding box center [757, 49] width 107 height 12
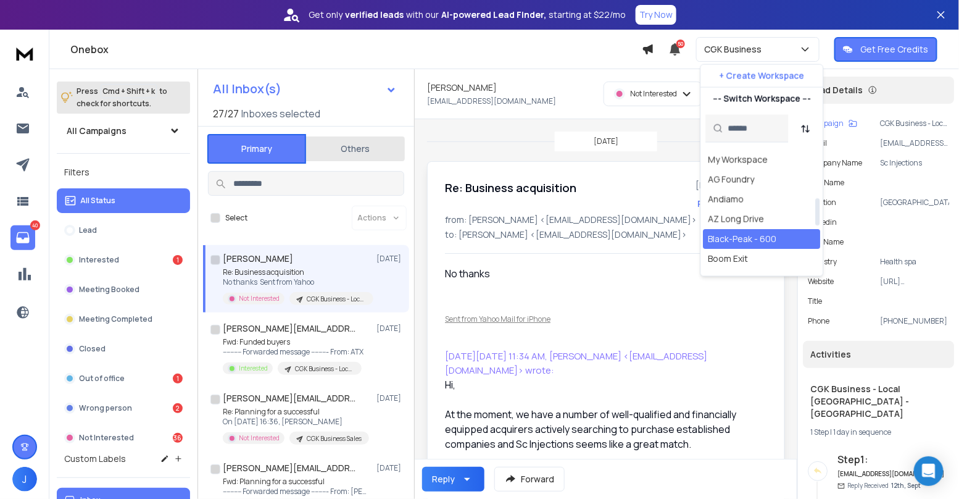
scroll to position [434, 0]
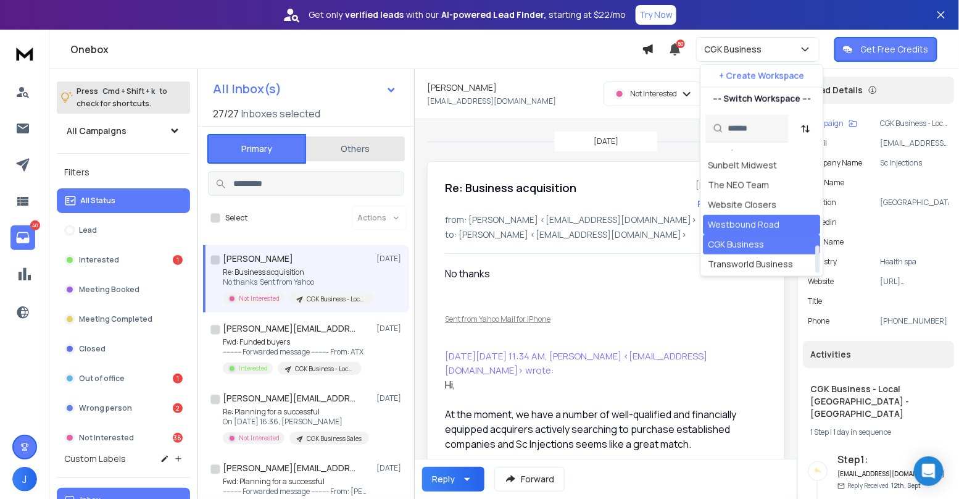
click at [734, 218] on div "Westbound Road" at bounding box center [744, 224] width 72 height 12
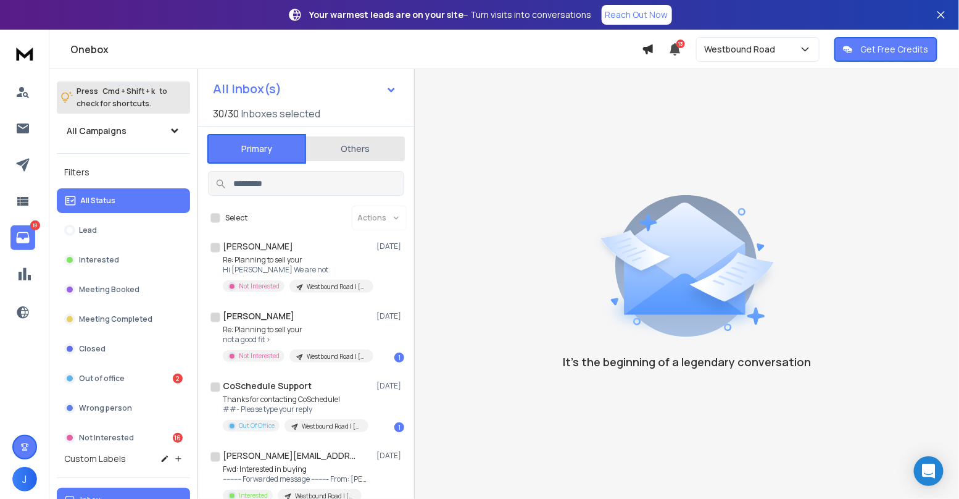
scroll to position [232, 0]
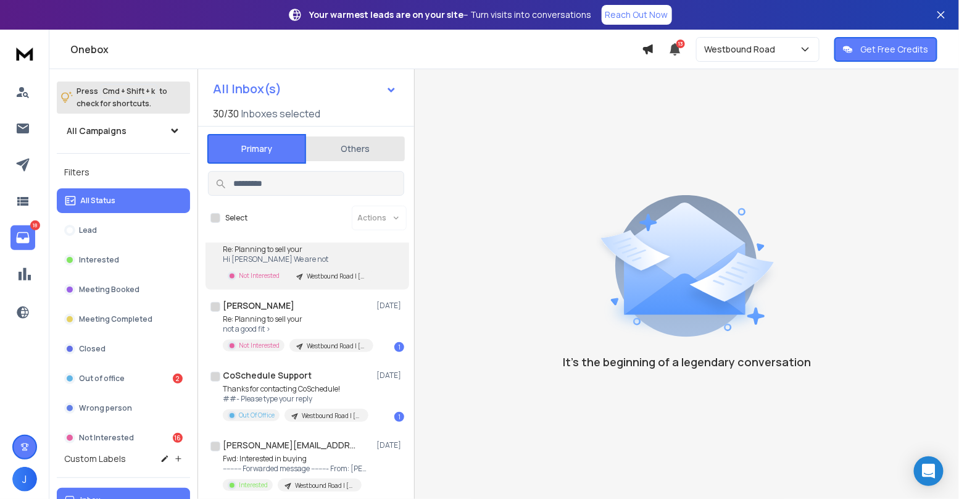
click at [313, 256] on p "Hi [PERSON_NAME] We are not" at bounding box center [297, 259] width 148 height 10
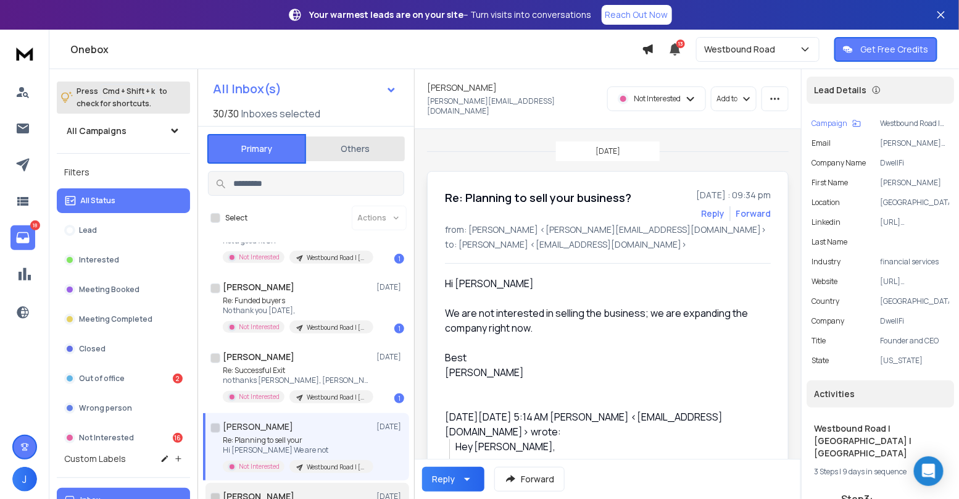
scroll to position [0, 0]
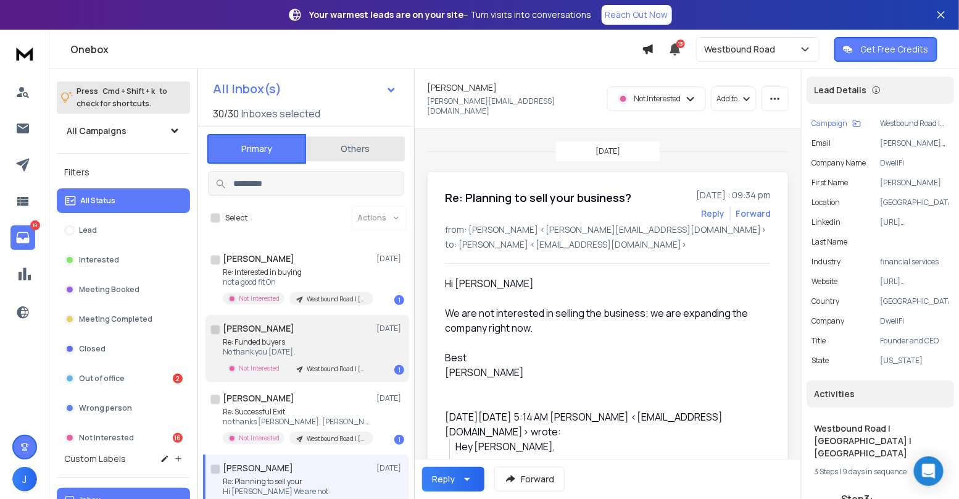
click at [333, 352] on p "No thank you [DATE]," at bounding box center [297, 352] width 148 height 10
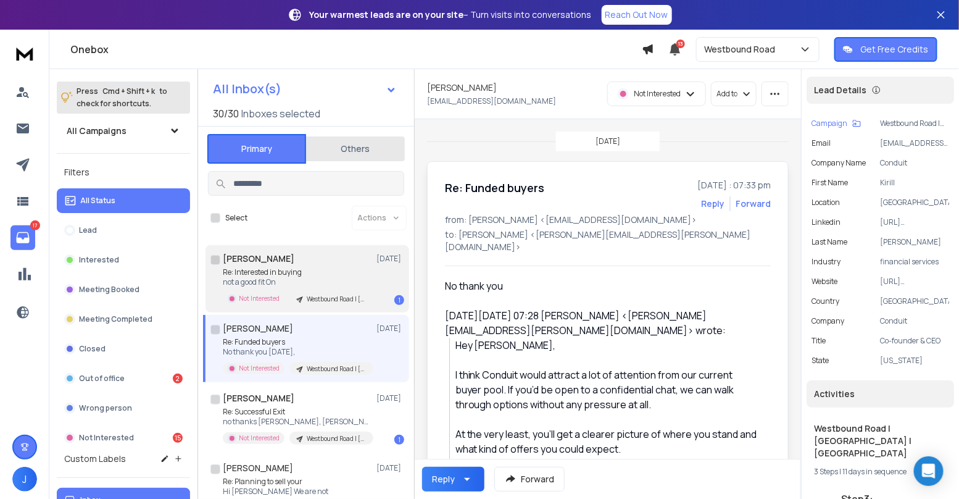
click at [345, 278] on p "not a good fit On" at bounding box center [297, 282] width 148 height 10
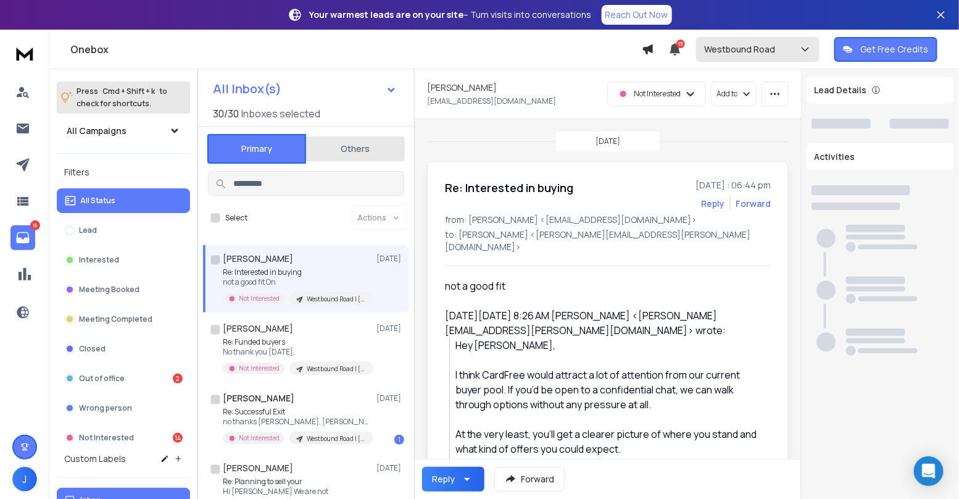
click at [783, 46] on div "Westbound Road" at bounding box center [757, 49] width 107 height 12
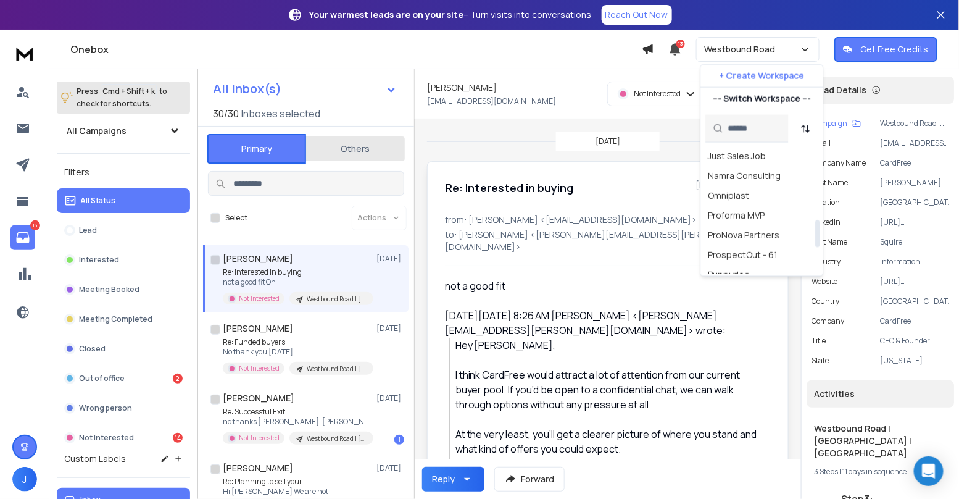
scroll to position [434, 0]
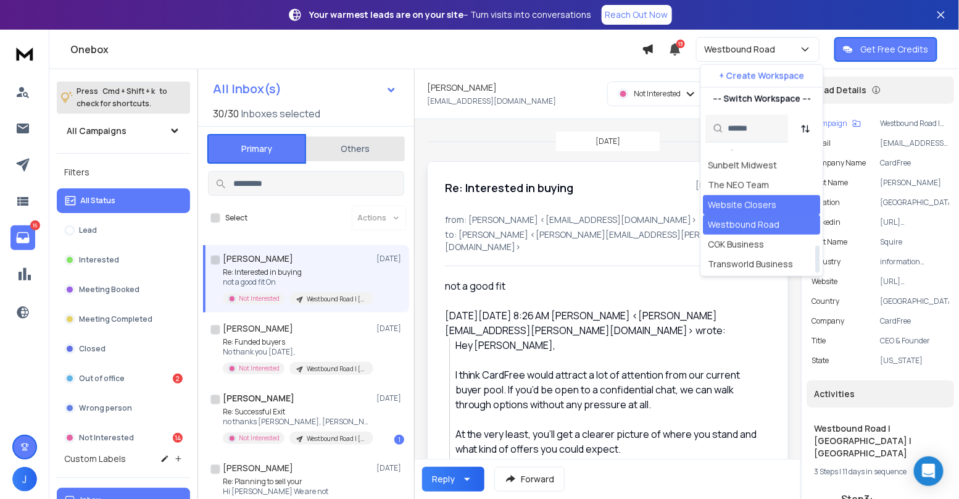
click at [747, 199] on div "Website Closers" at bounding box center [742, 205] width 68 height 12
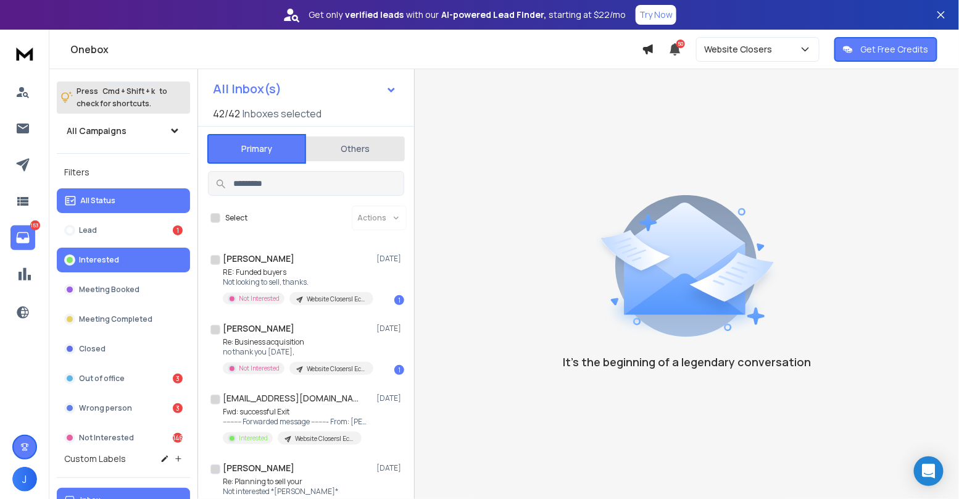
click at [115, 260] on p "Interested" at bounding box center [99, 260] width 40 height 10
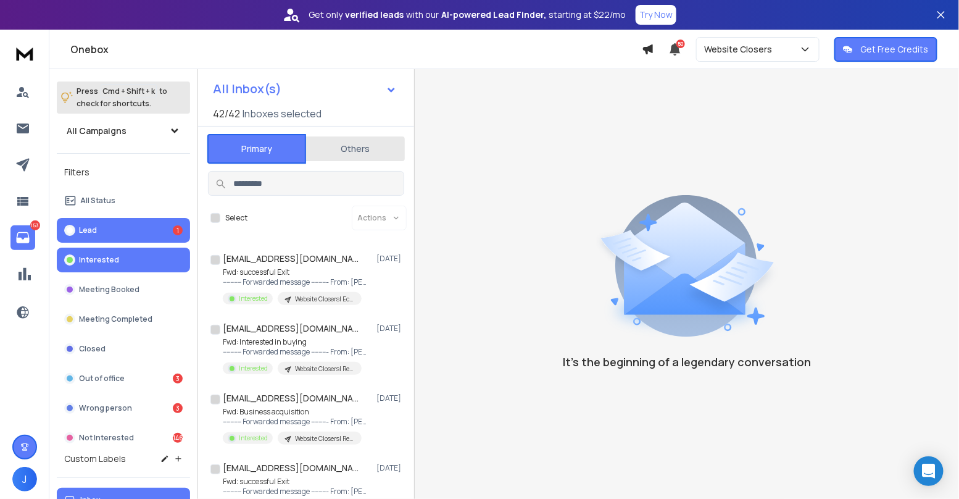
click at [132, 232] on button "Lead 1" at bounding box center [123, 230] width 133 height 25
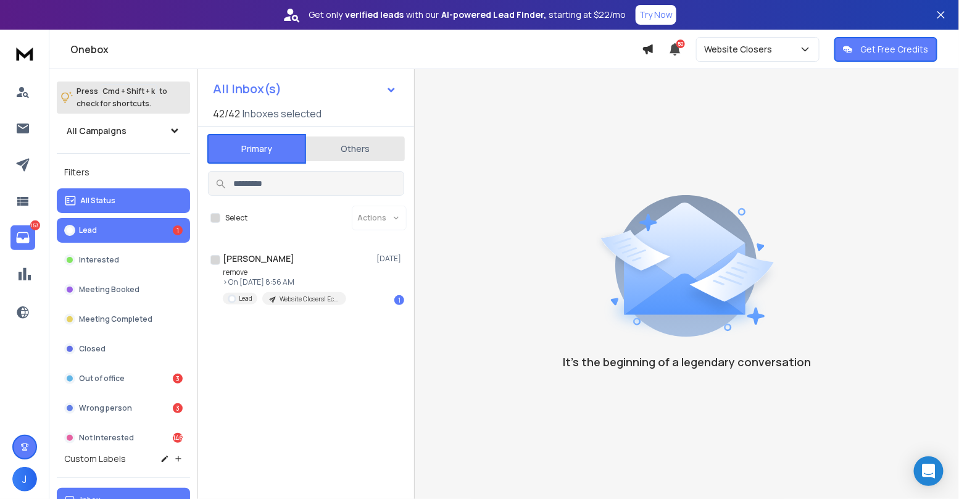
click at [130, 196] on button "All Status" at bounding box center [123, 200] width 133 height 25
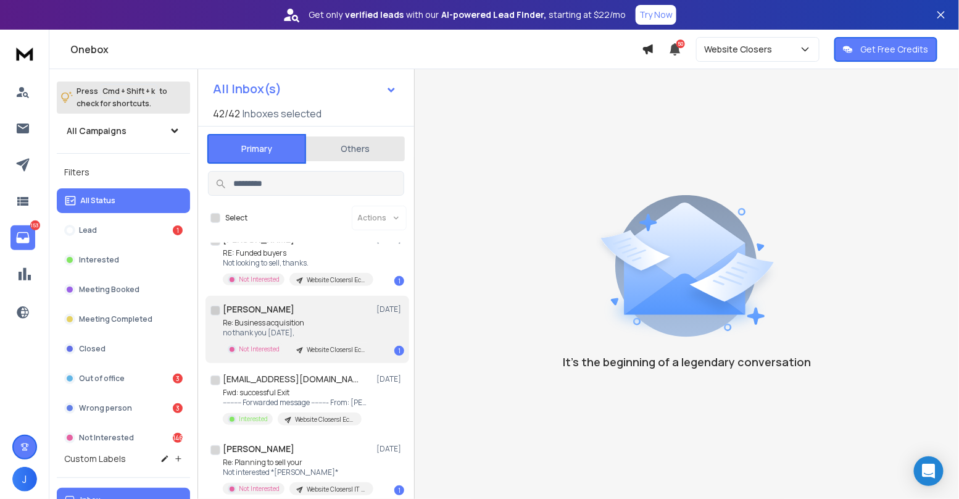
scroll to position [72, 0]
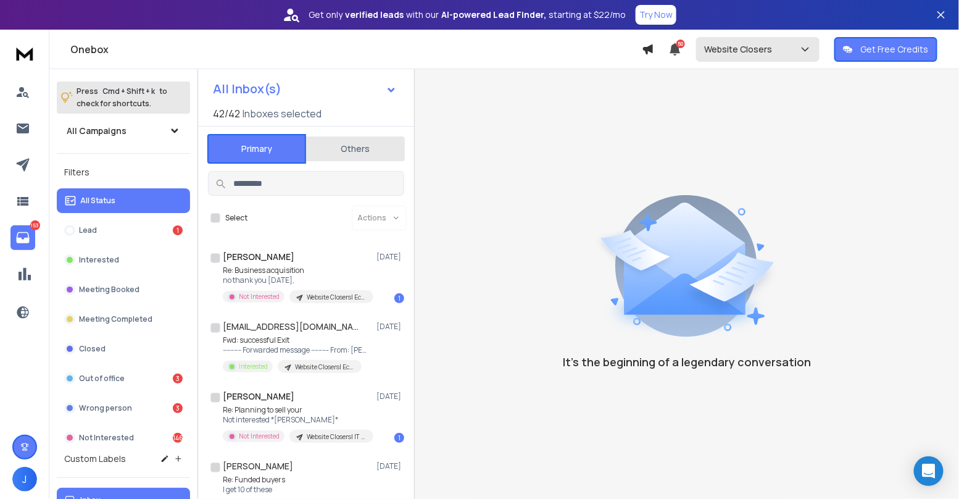
click at [769, 53] on p "Website Closers" at bounding box center [740, 49] width 73 height 12
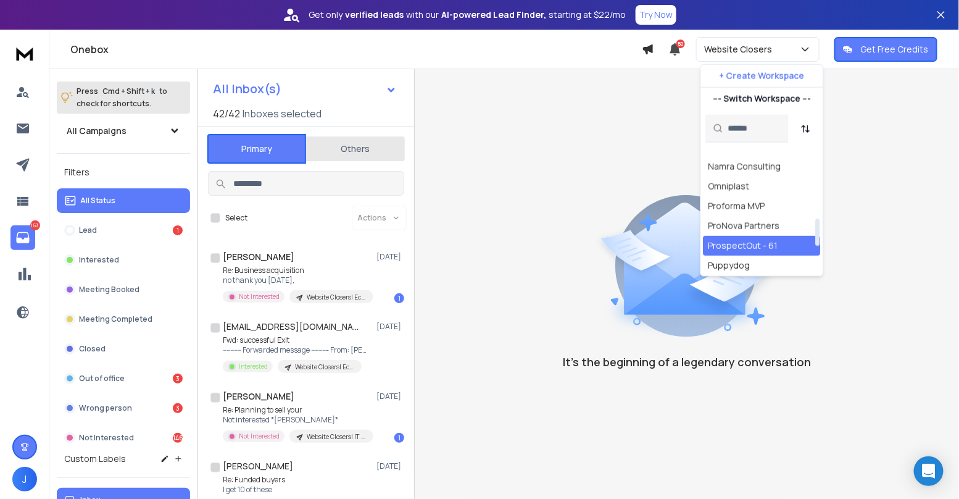
scroll to position [275, 0]
click at [767, 239] on div "ProNova Partners" at bounding box center [744, 245] width 72 height 12
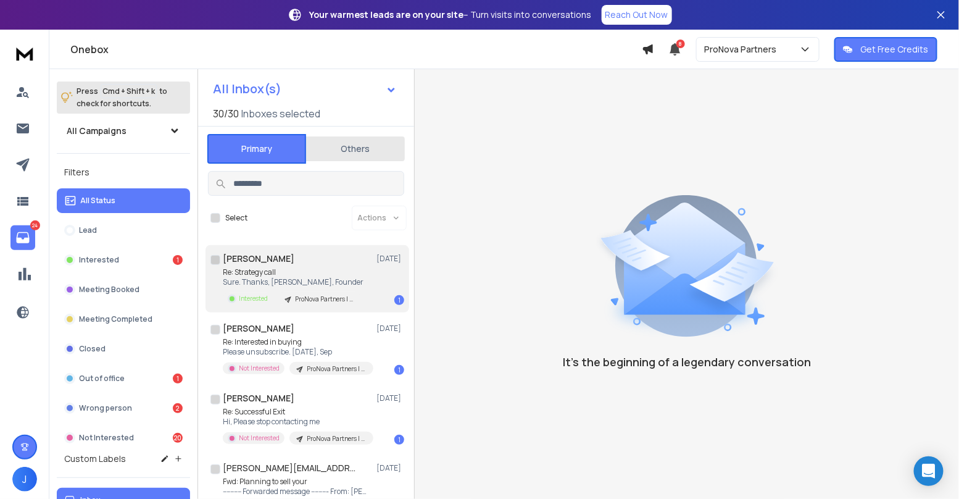
click at [341, 268] on p "Re: Strategy call" at bounding box center [293, 272] width 141 height 10
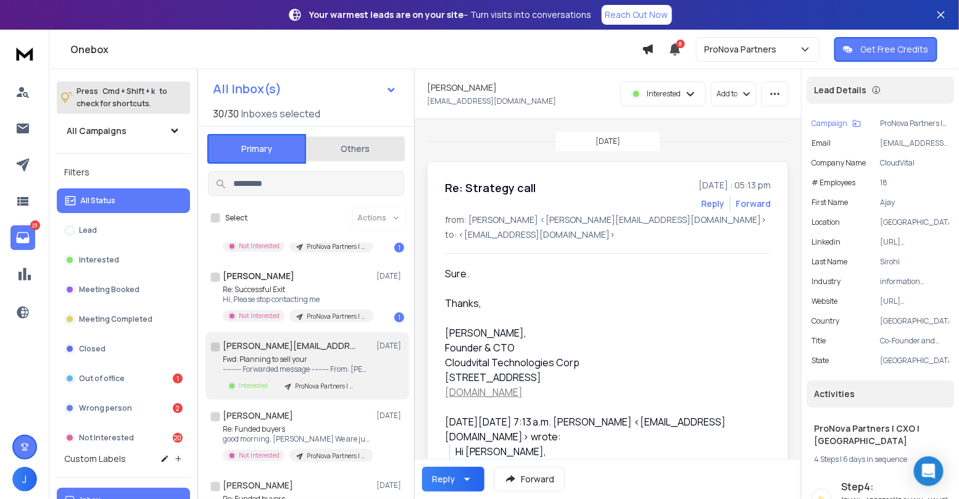
scroll to position [151, 0]
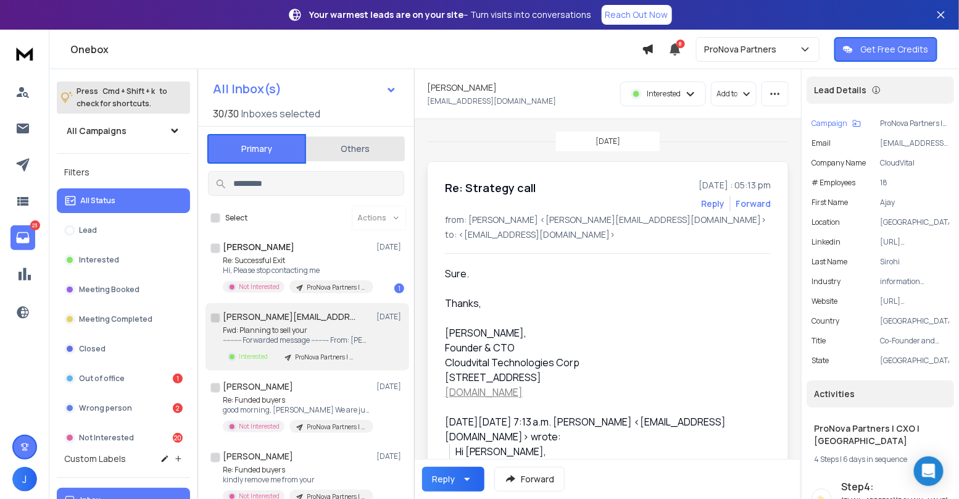
click at [336, 344] on div "Fwd: Planning to sell your ---------- Forwarded message --------- From: Keith I…" at bounding box center [297, 344] width 148 height 38
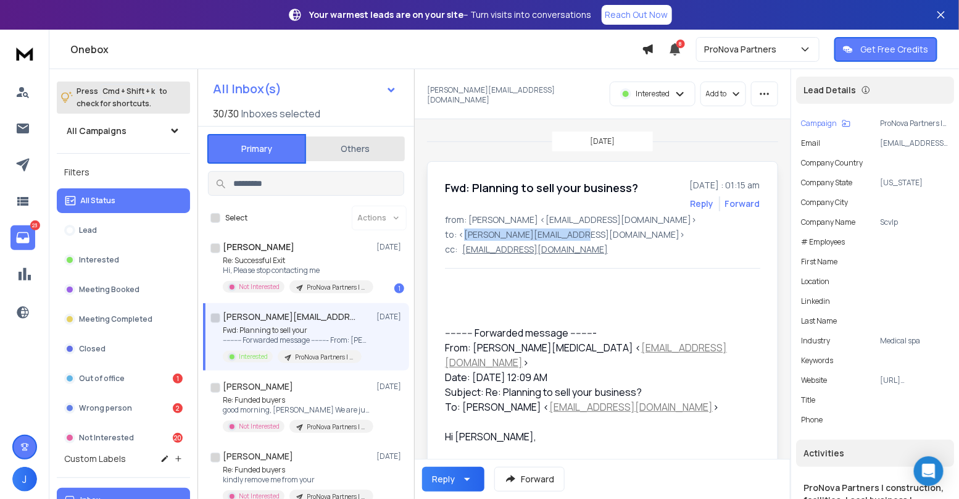
drag, startPoint x: 570, startPoint y: 235, endPoint x: 463, endPoint y: 234, distance: 106.1
click at [463, 234] on p "to: <rick@pronovapartners.com>" at bounding box center [602, 234] width 315 height 12
copy p "rick@pronovapartners.com"
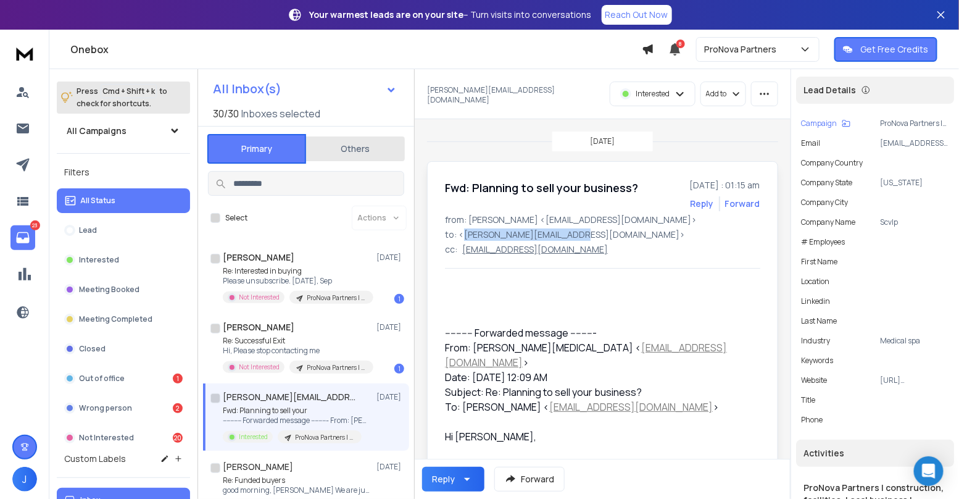
scroll to position [70, 0]
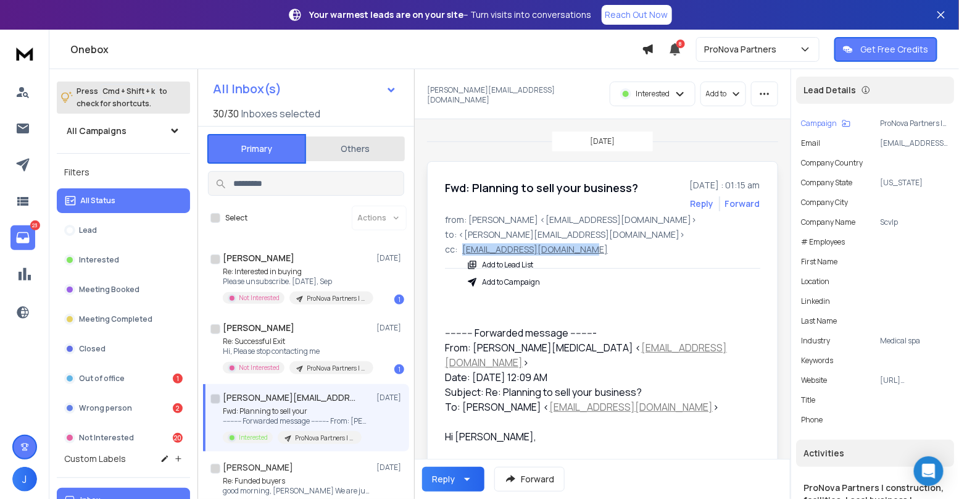
drag, startPoint x: 597, startPoint y: 250, endPoint x: 462, endPoint y: 250, distance: 135.8
click at [462, 250] on div "cc: rc0322@pronovapartners.com Add to Lead List Add to Campaign" at bounding box center [602, 249] width 315 height 12
copy p "rc0322@pronovapartners.com"
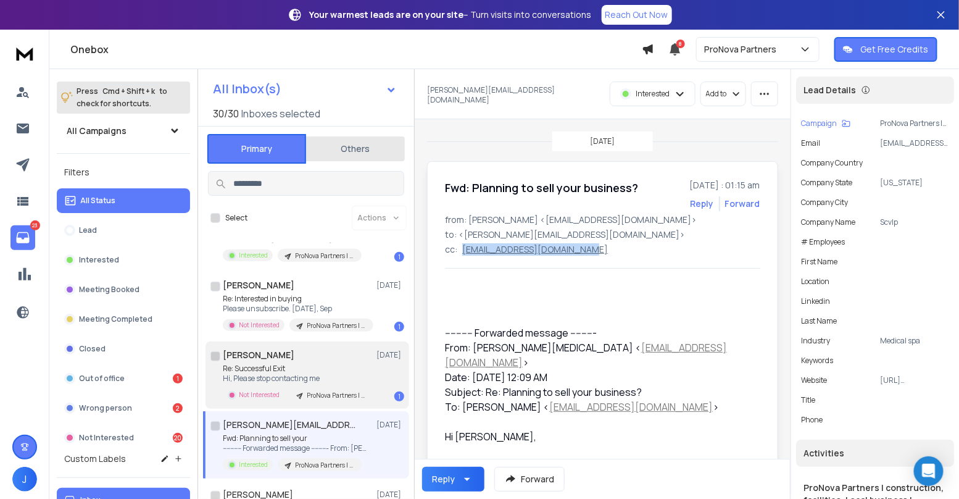
scroll to position [0, 0]
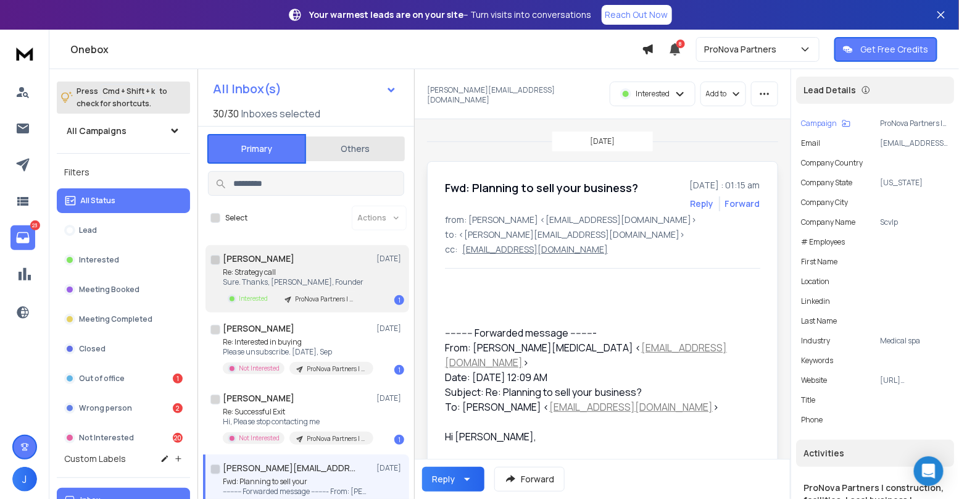
click at [327, 273] on p "Re: Strategy call" at bounding box center [293, 272] width 141 height 10
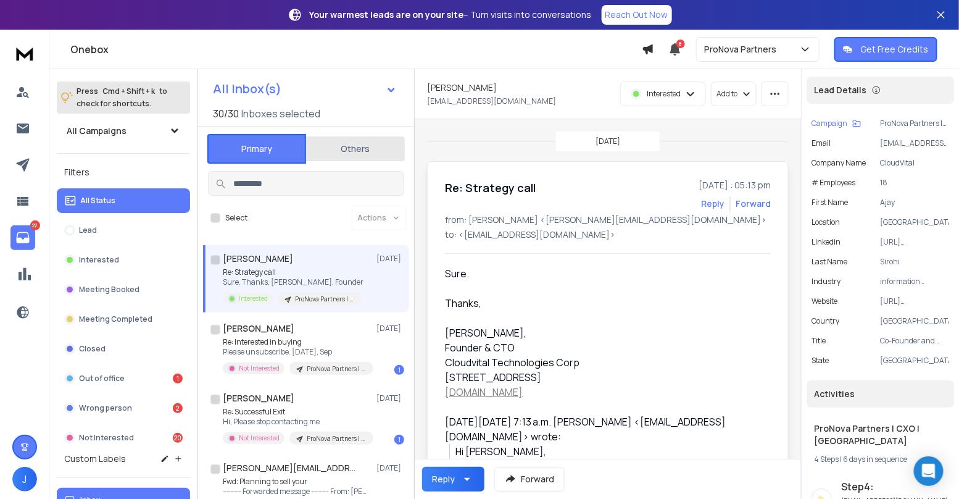
click at [749, 205] on div "Forward" at bounding box center [753, 203] width 35 height 12
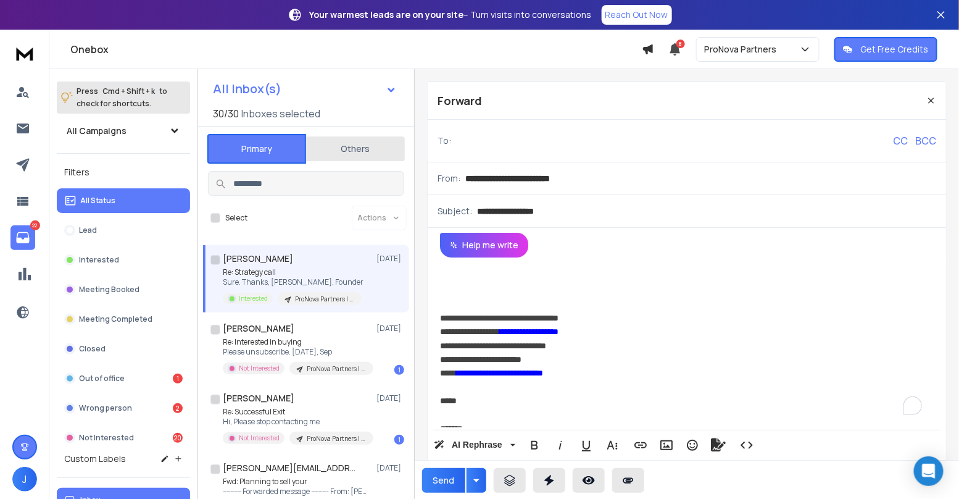
click at [496, 146] on input at bounding box center [499, 141] width 86 height 22
paste input "**********"
type input "**********"
click at [533, 108] on div "Forward" at bounding box center [687, 100] width 518 height 37
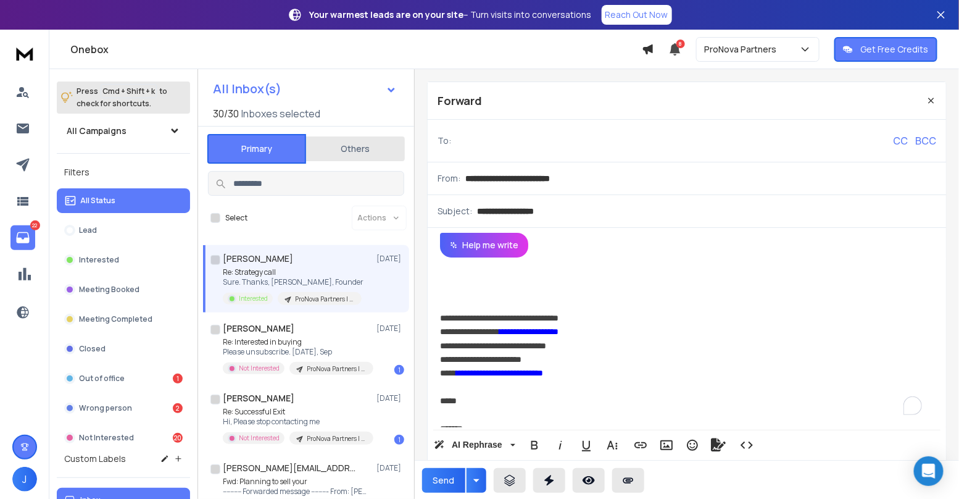
scroll to position [0, 0]
click at [899, 139] on p "CC" at bounding box center [900, 140] width 15 height 15
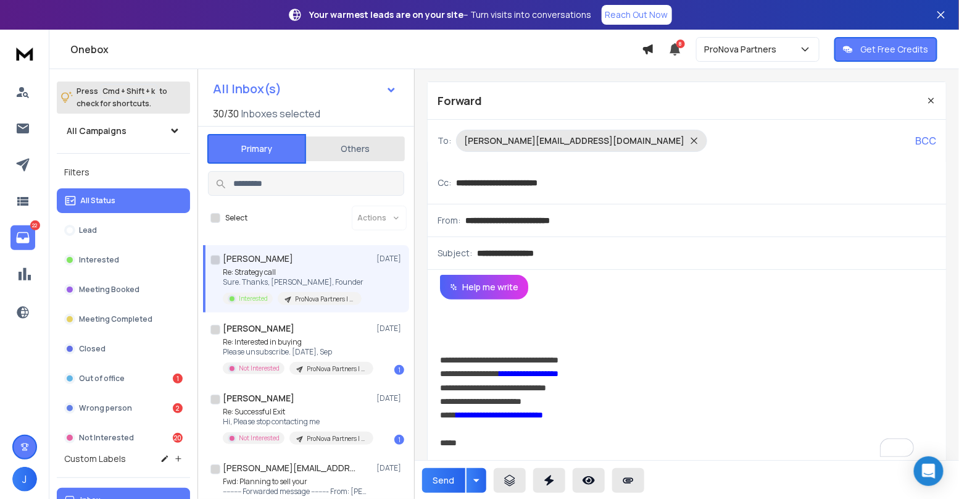
scroll to position [0, 25]
type input "**********"
click at [526, 92] on div "Forward" at bounding box center [687, 100] width 518 height 37
click at [444, 486] on button "Send" at bounding box center [443, 480] width 43 height 25
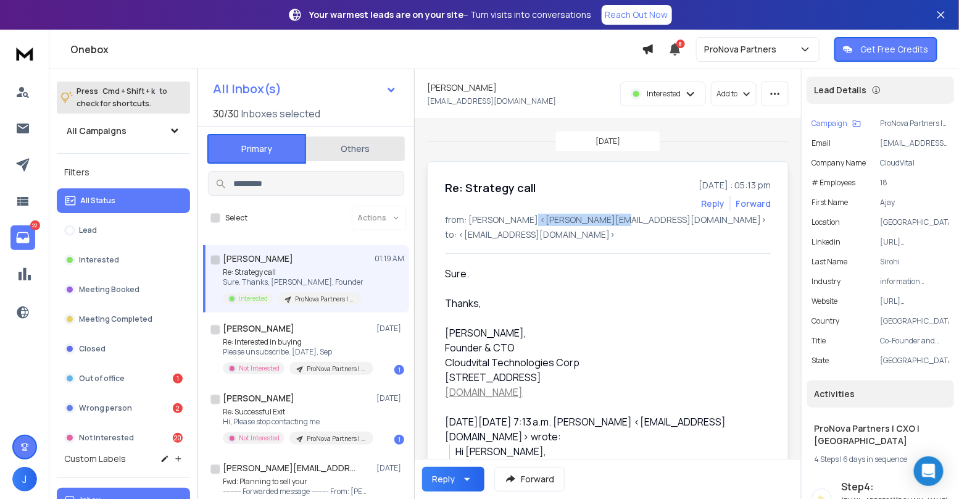
drag, startPoint x: 591, startPoint y: 215, endPoint x: 517, endPoint y: 220, distance: 74.2
click at [517, 220] on p "from: Ajay Sirohi <ajay@cloudvital.ca>" at bounding box center [608, 220] width 326 height 12
copy p "ajay@cloudvital.ca"
click at [773, 49] on p "ProNova Partners" at bounding box center [742, 49] width 77 height 12
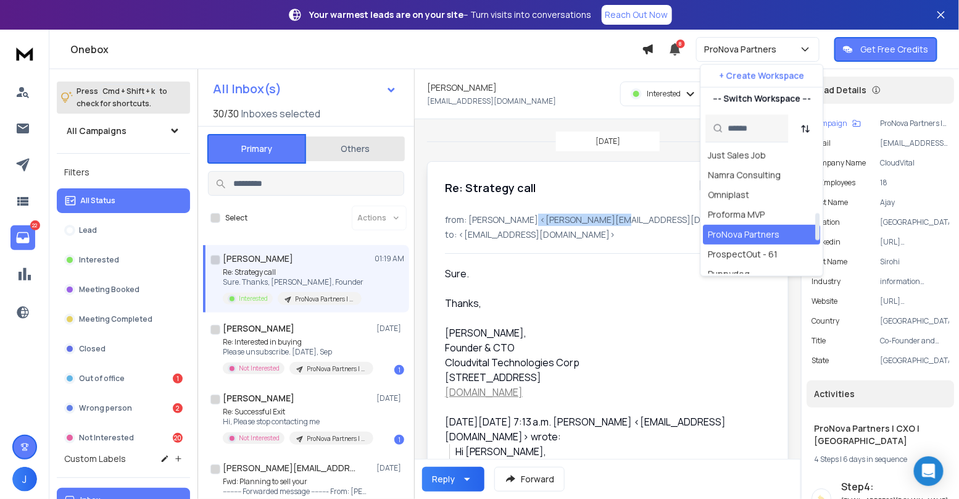
scroll to position [284, 0]
click at [778, 207] on div "Proforma MVP" at bounding box center [761, 217] width 117 height 20
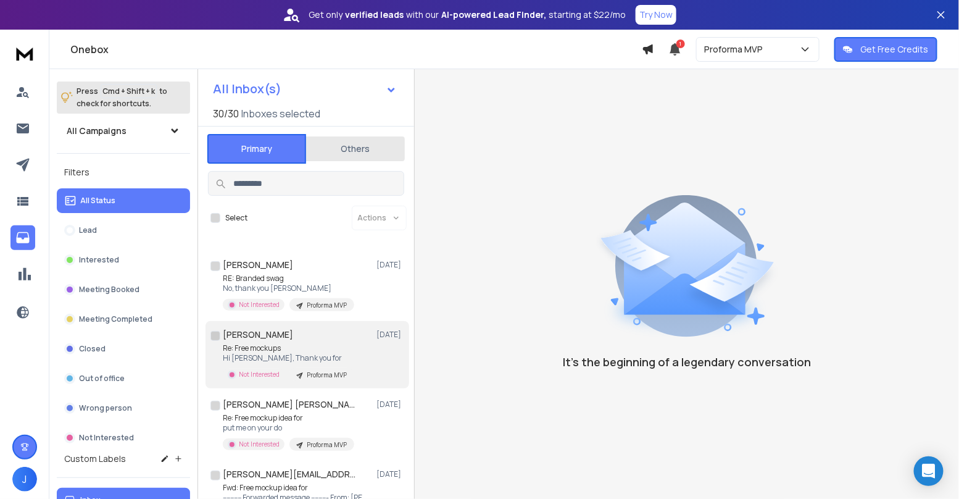
scroll to position [343, 0]
click at [318, 341] on div "[PERSON_NAME] [DATE] Re: Free mockups Hi [PERSON_NAME], Thank you for Not Inter…" at bounding box center [313, 354] width 181 height 52
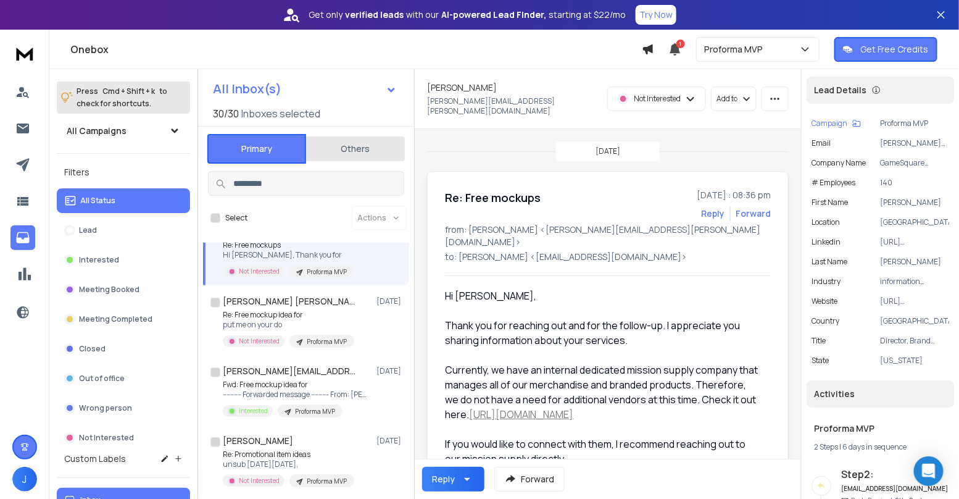
scroll to position [0, 0]
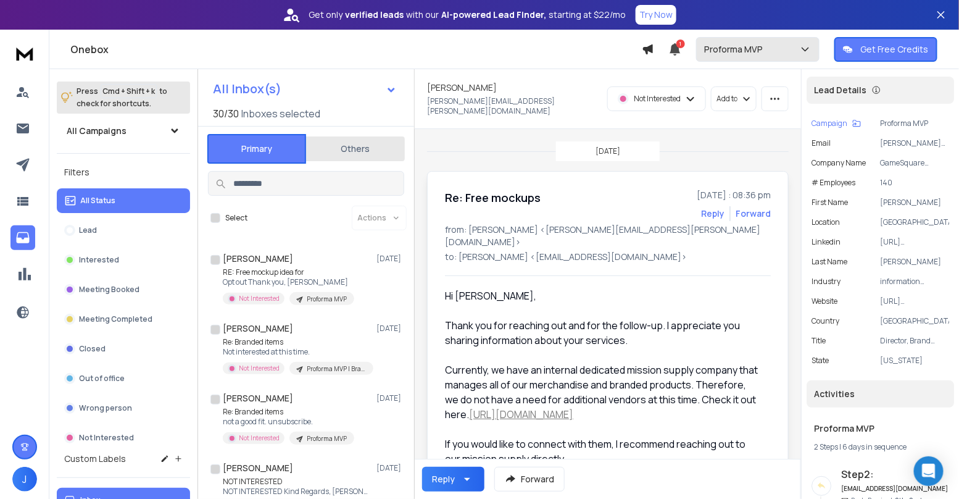
click at [792, 56] on button "Proforma MVP" at bounding box center [757, 49] width 123 height 25
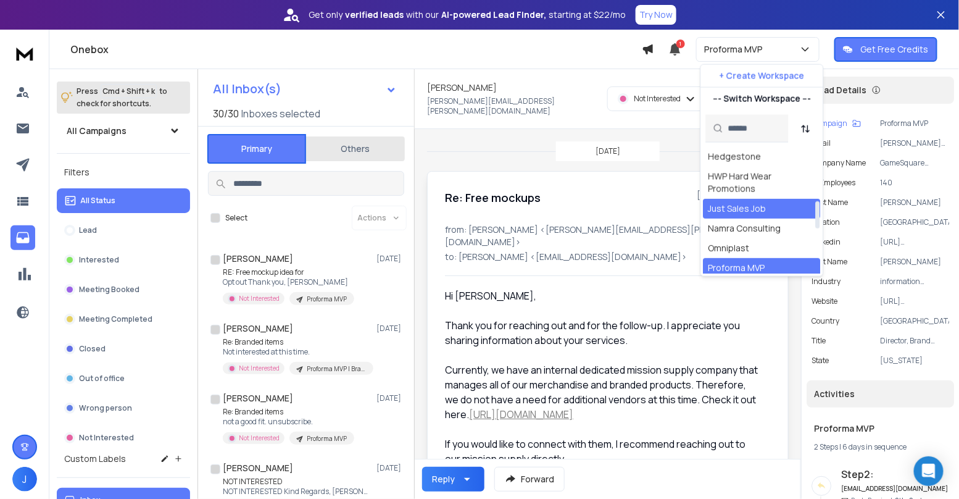
scroll to position [222, 0]
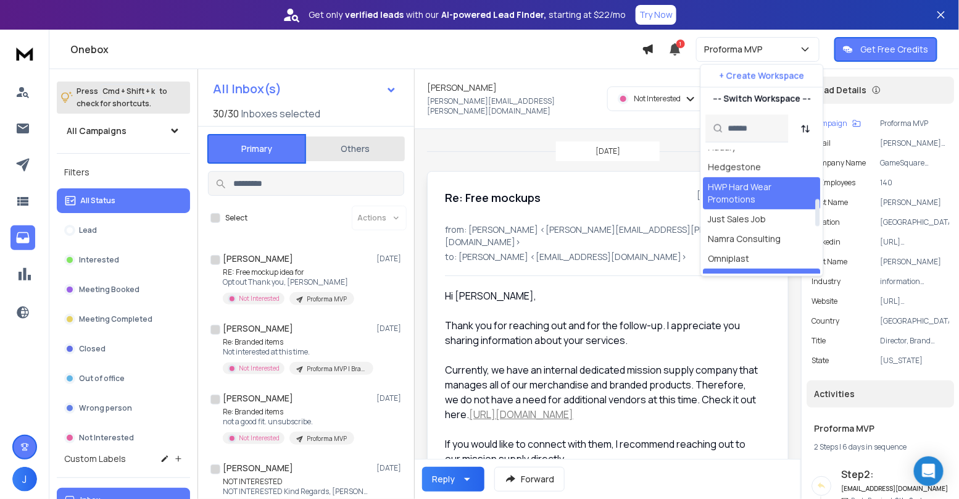
click at [774, 182] on div "HWP Hard Wear Promotions" at bounding box center [761, 193] width 107 height 25
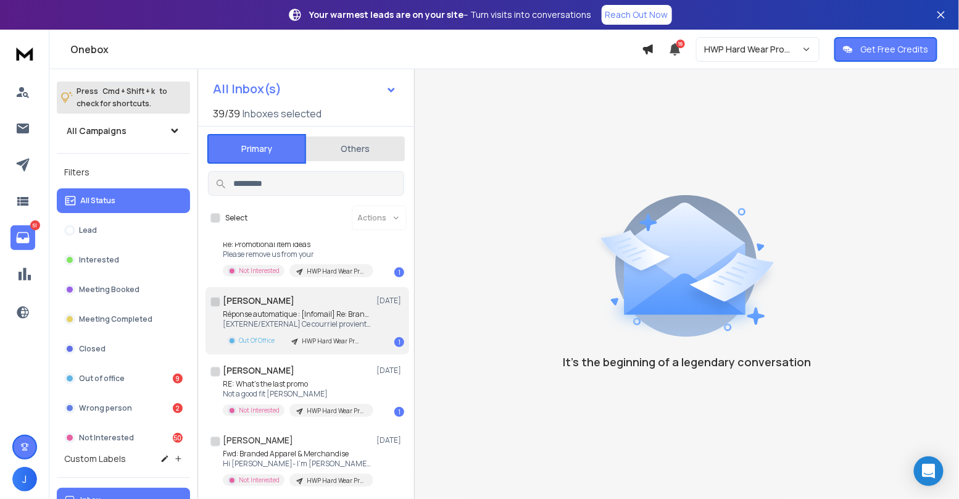
scroll to position [80, 0]
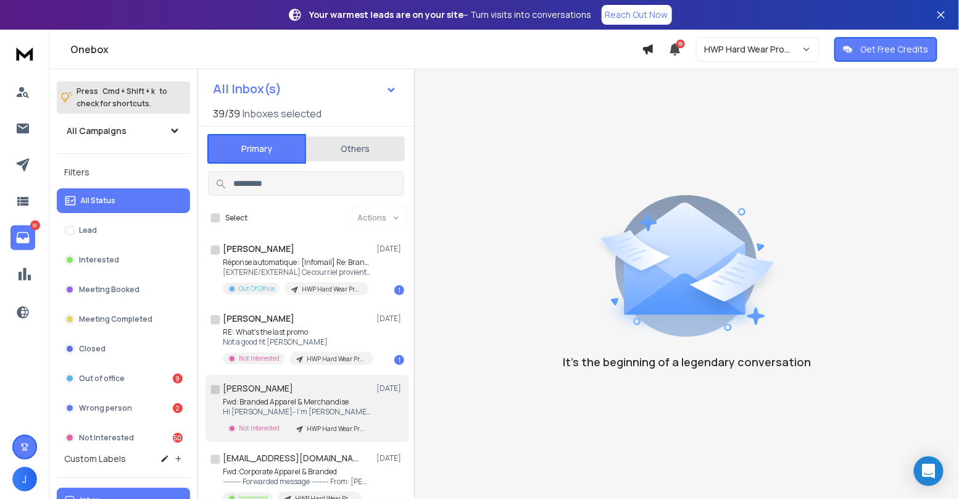
click at [330, 407] on p "Hi [PERSON_NAME]- I'm [PERSON_NAME], [PERSON_NAME]" at bounding box center [297, 412] width 148 height 10
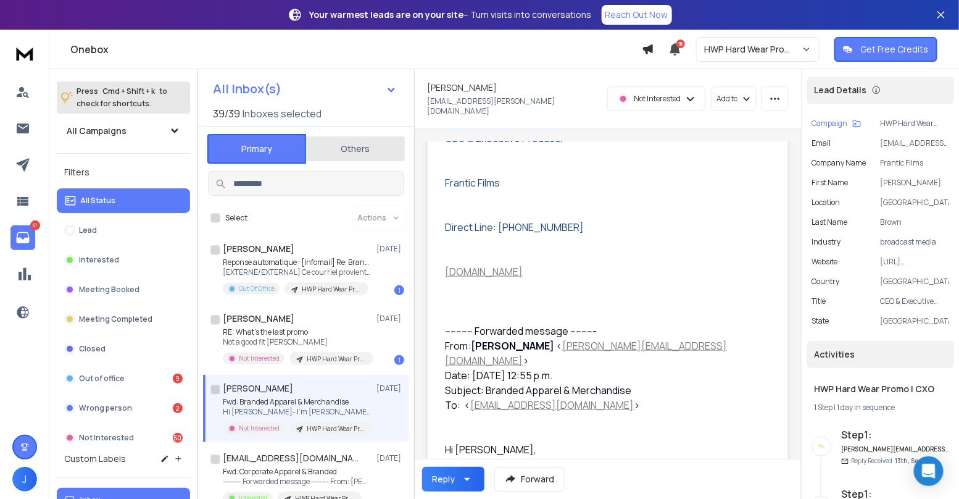
scroll to position [0, 0]
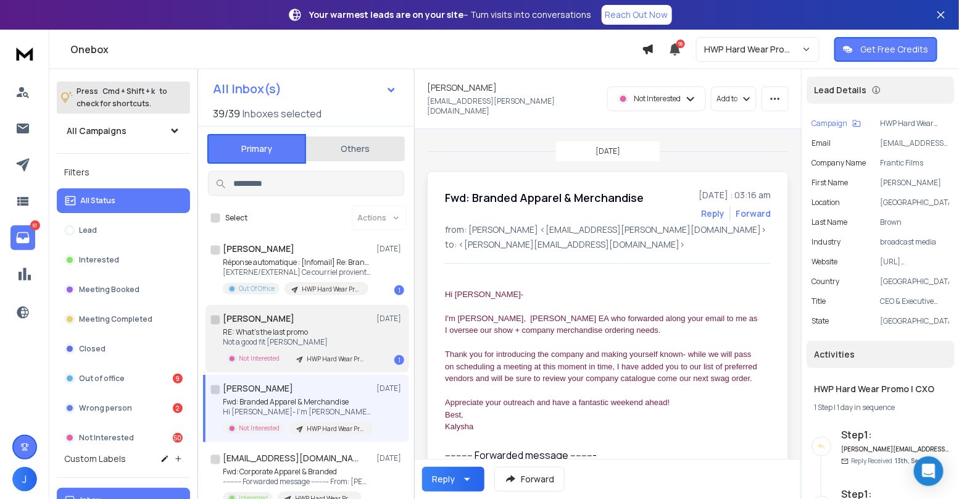
click at [302, 352] on div "Not Interested HWP Hard Wear Promo | [GEOGRAPHIC_DATA]" at bounding box center [298, 358] width 151 height 13
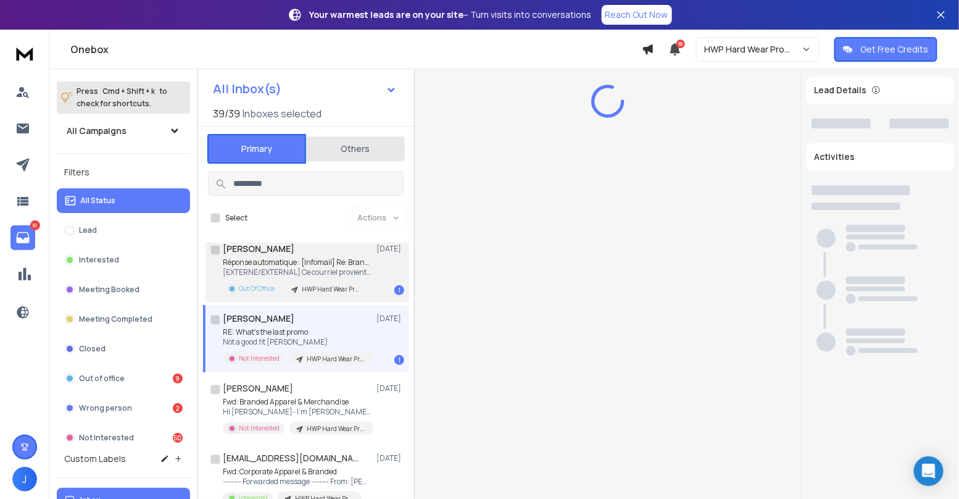
click at [342, 257] on p "Réponse automatique : [Infomail] Re: Branded" at bounding box center [297, 262] width 148 height 10
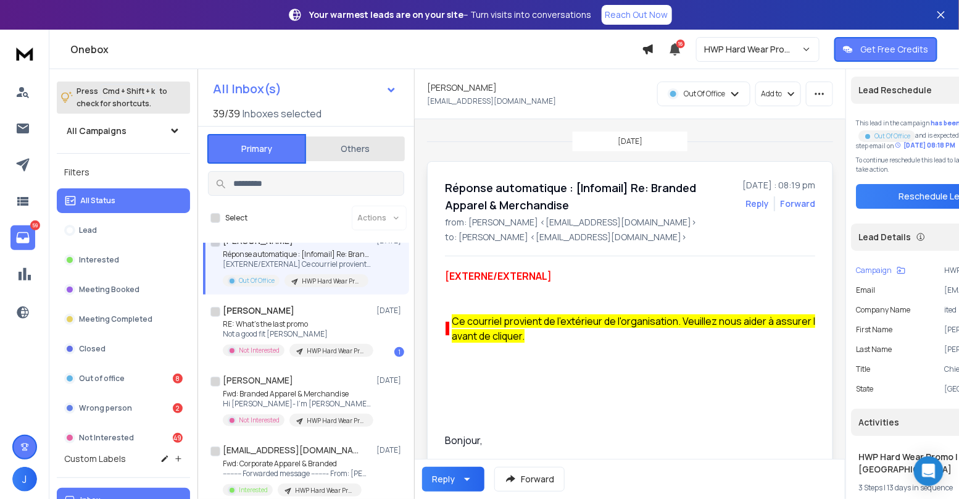
scroll to position [88, 0]
click at [752, 45] on p "HWP Hard Wear Promotions" at bounding box center [752, 49] width 97 height 12
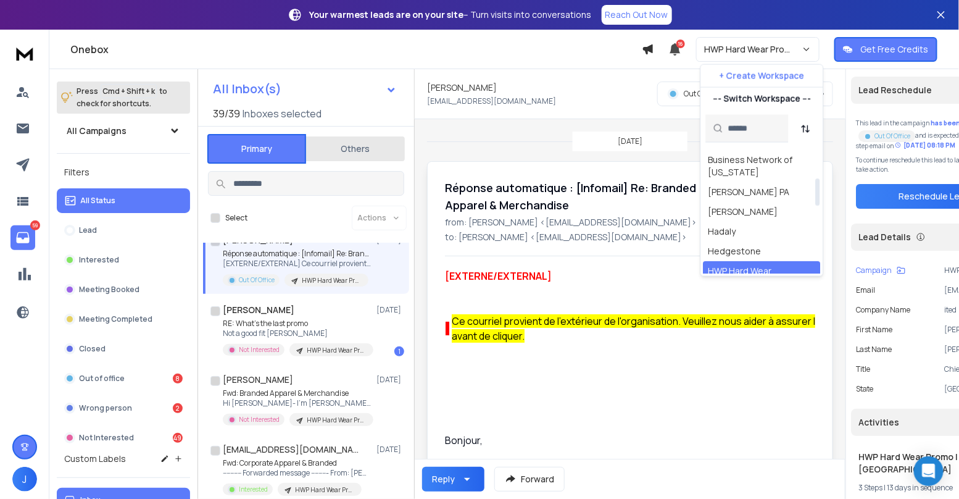
scroll to position [128, 0]
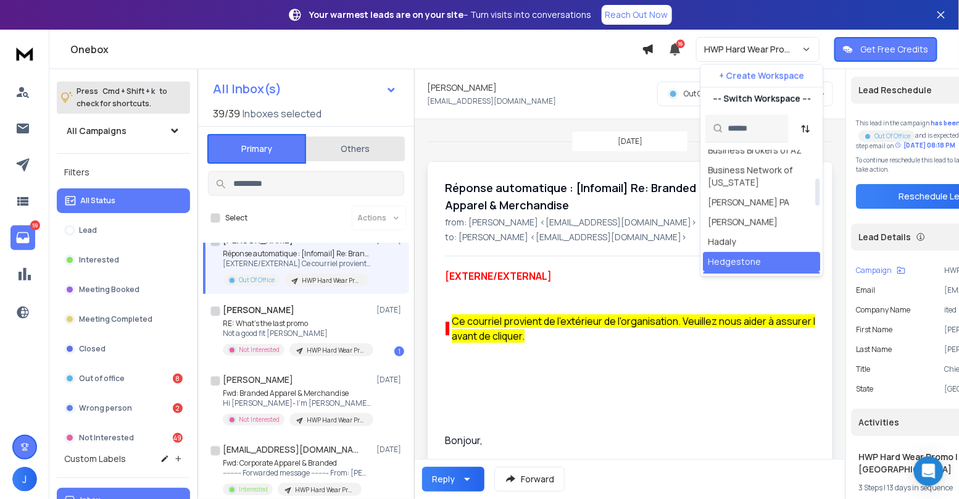
click at [769, 252] on div "Hedgestone" at bounding box center [761, 262] width 117 height 20
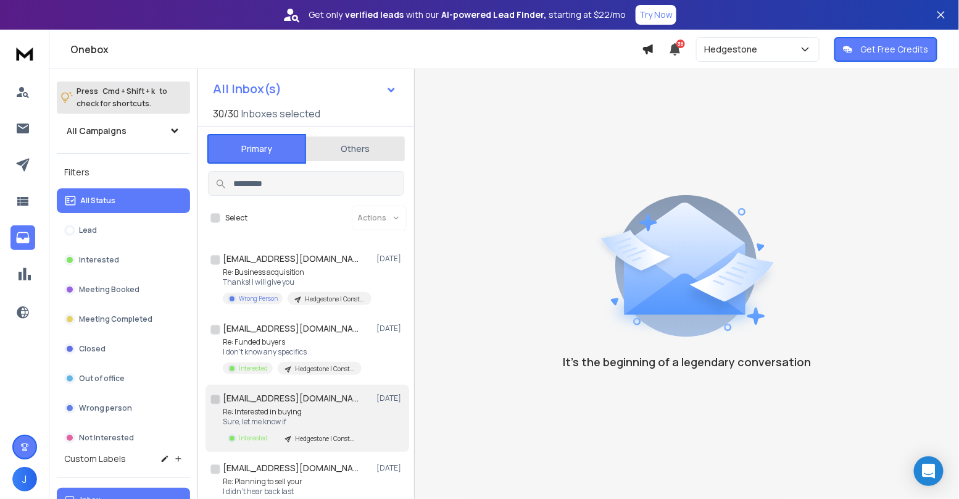
click at [341, 420] on p "Sure, let me know if" at bounding box center [292, 422] width 139 height 10
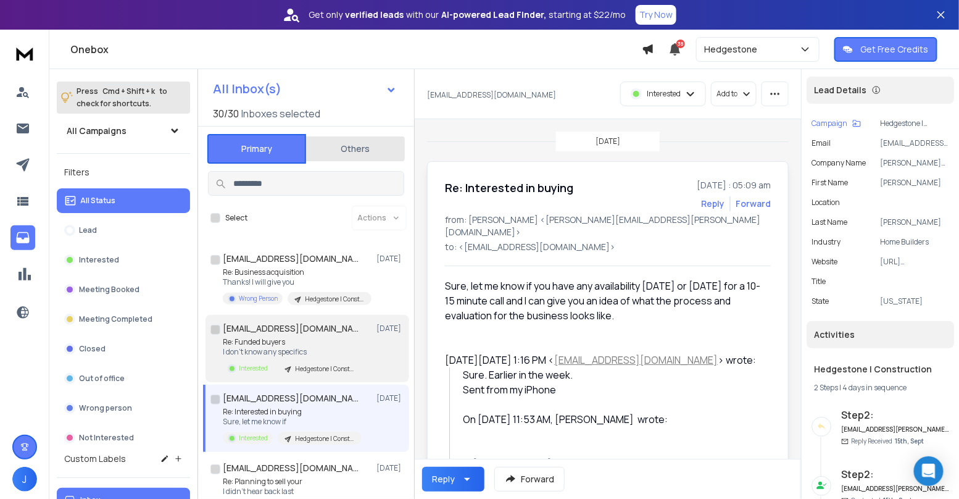
click at [355, 349] on p "I don't know any specifics" at bounding box center [292, 352] width 139 height 10
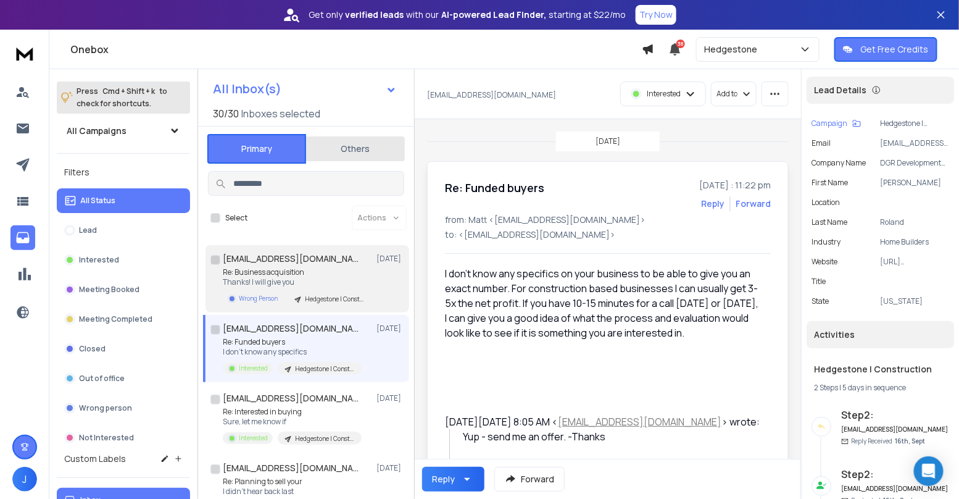
click at [361, 284] on p "Thanks! I will give you" at bounding box center [297, 282] width 148 height 10
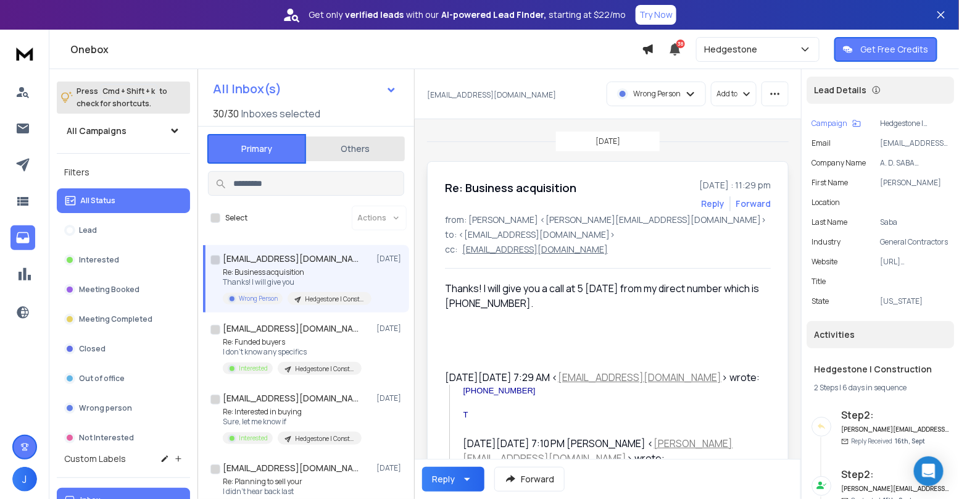
click at [654, 97] on p "Wrong Person" at bounding box center [657, 94] width 48 height 10
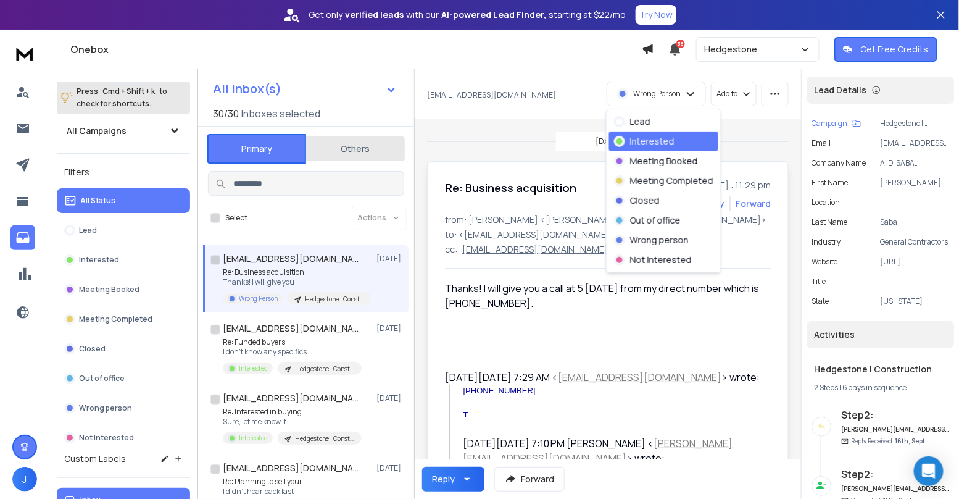
click at [658, 143] on p "Interested" at bounding box center [652, 141] width 44 height 12
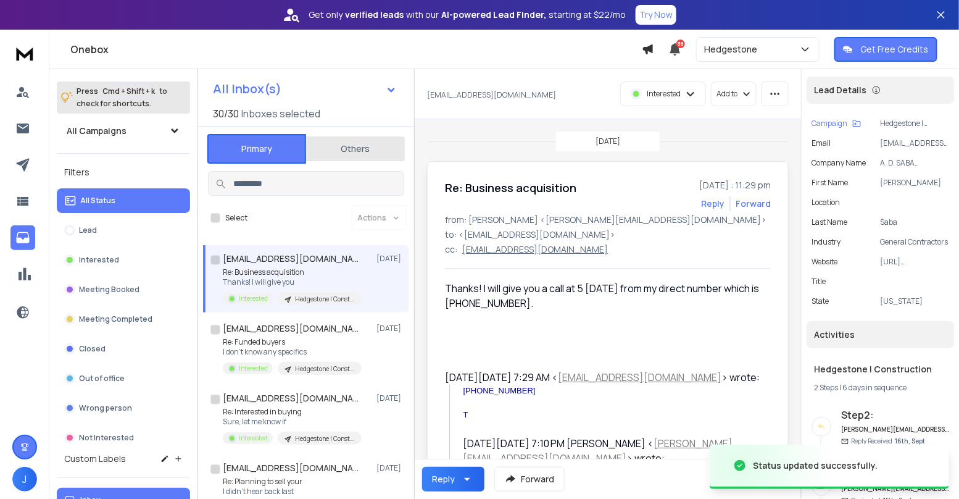
click at [561, 94] on div "anthonydsaba@gmail.com" at bounding box center [515, 94] width 177 height 12
click at [591, 57] on div "Onebox 38 Hedgestone Get Free Credits" at bounding box center [479, 49] width 959 height 39
click at [793, 41] on button "Hedgestone" at bounding box center [757, 49] width 123 height 25
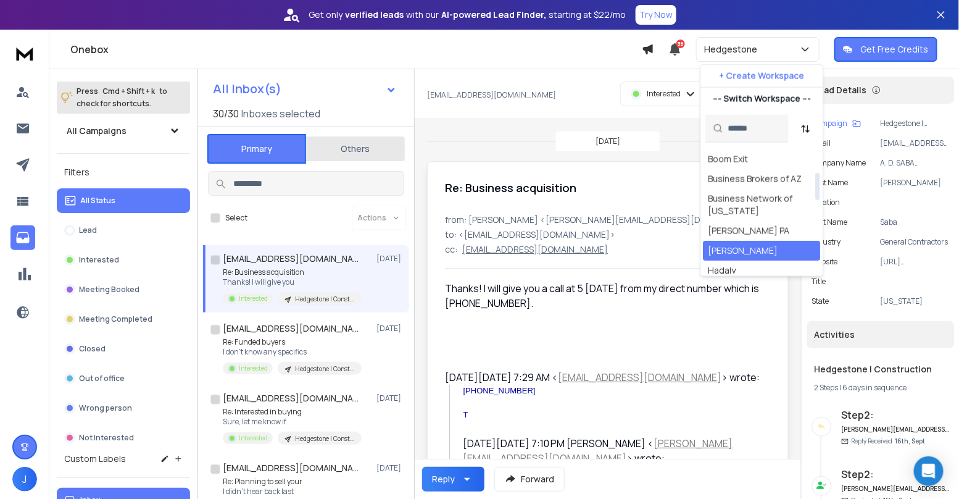
scroll to position [99, 0]
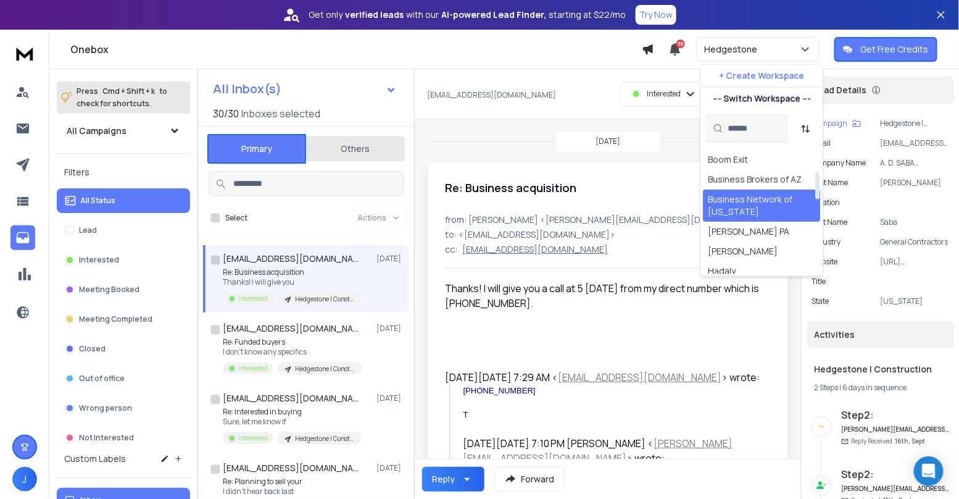
click at [766, 203] on div "Business Network of [US_STATE]" at bounding box center [761, 205] width 107 height 25
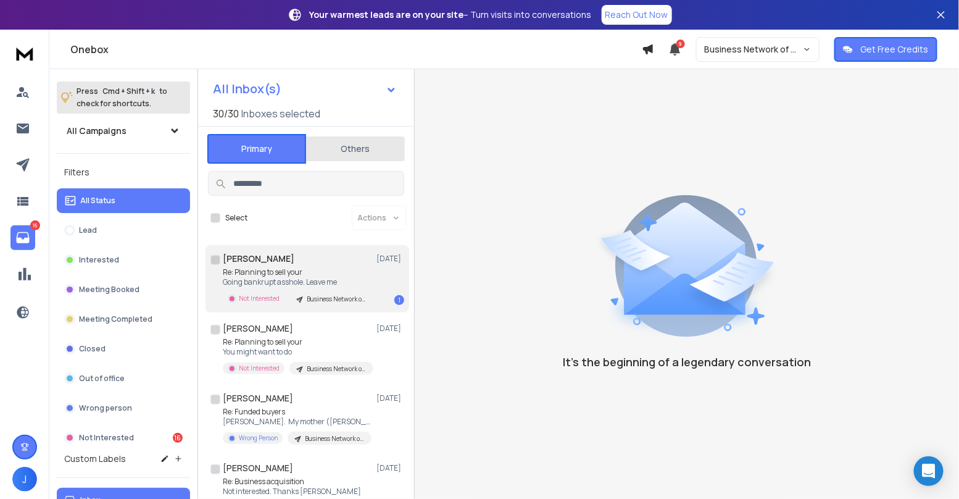
click at [333, 272] on p "Re: Planning to sell your" at bounding box center [297, 272] width 148 height 10
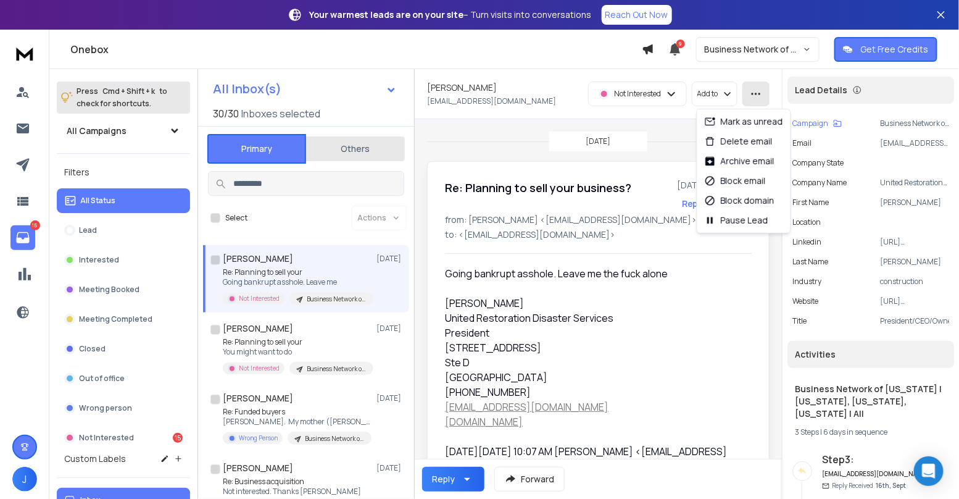
click at [761, 95] on icon "button" at bounding box center [755, 93] width 11 height 11
click at [756, 141] on div "Delete email" at bounding box center [739, 141] width 68 height 12
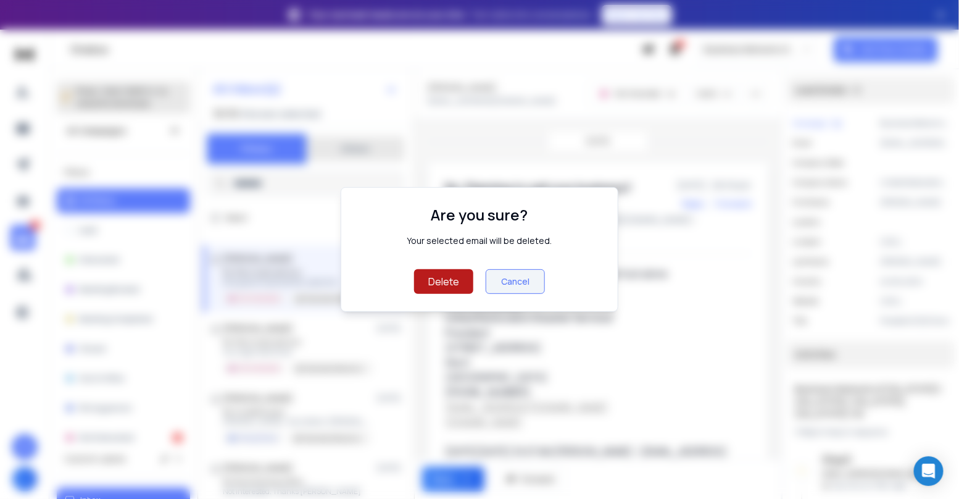
click at [462, 285] on button "Delete" at bounding box center [443, 281] width 59 height 25
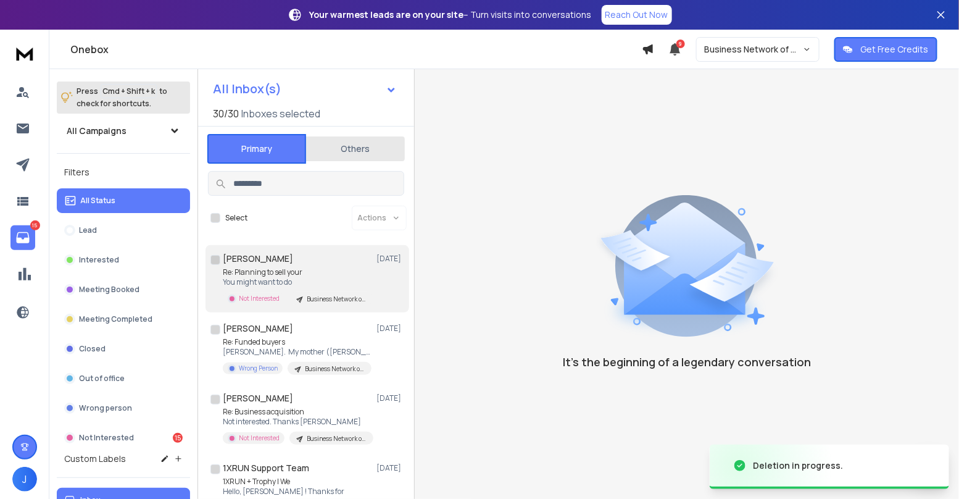
click at [315, 289] on div "Re: Planning to sell your You might want to do Not Interested Business Network …" at bounding box center [298, 286] width 151 height 38
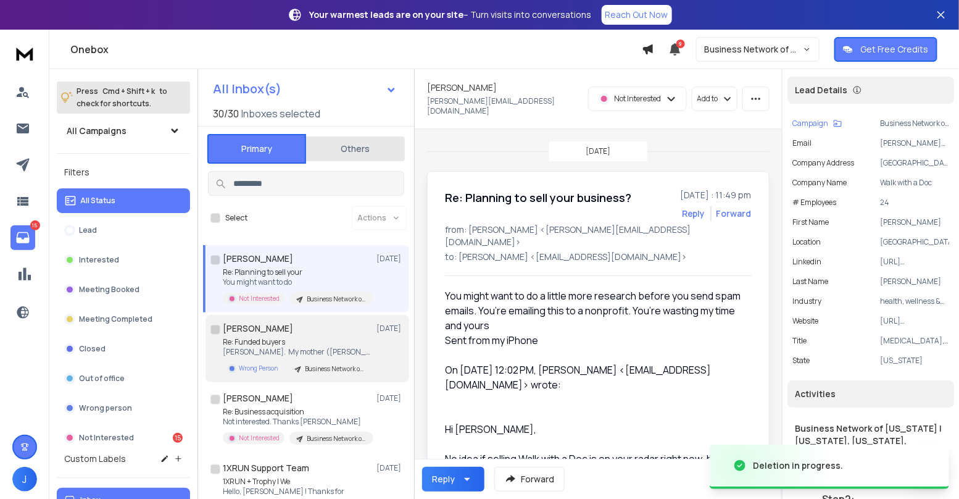
click at [325, 339] on p "Re: Funded buyers" at bounding box center [297, 342] width 148 height 10
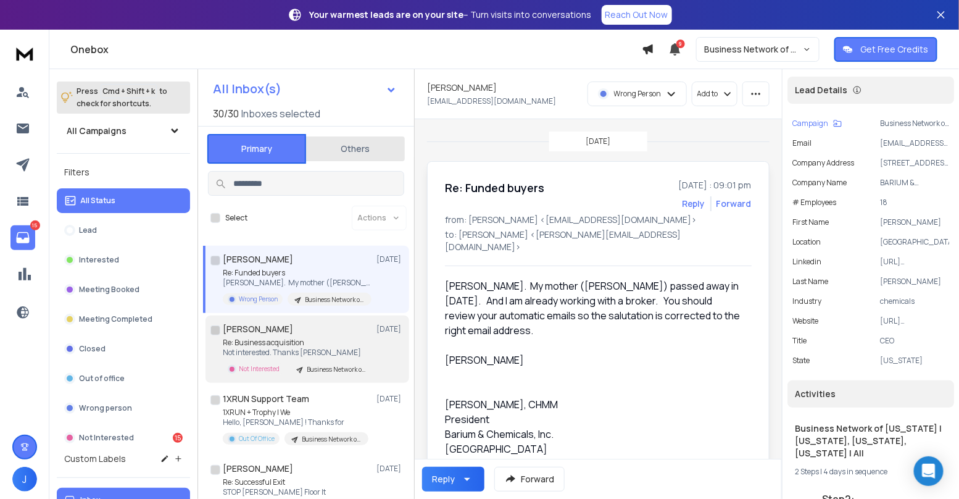
scroll to position [125, 0]
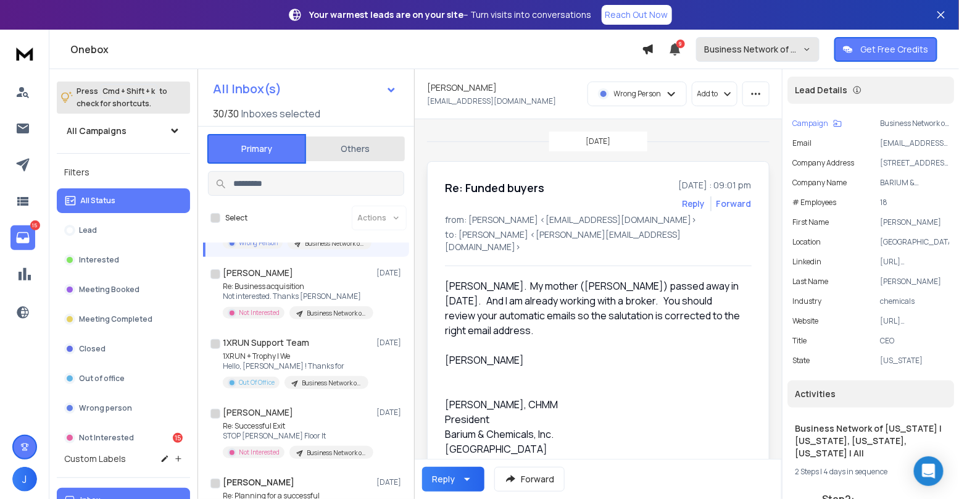
click at [789, 54] on p "Business Network of [US_STATE]" at bounding box center [753, 49] width 99 height 12
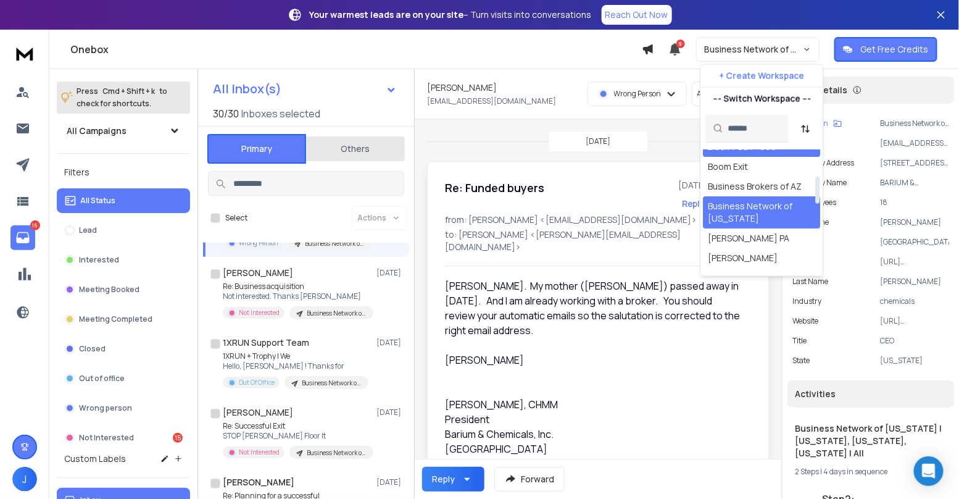
scroll to position [77, 0]
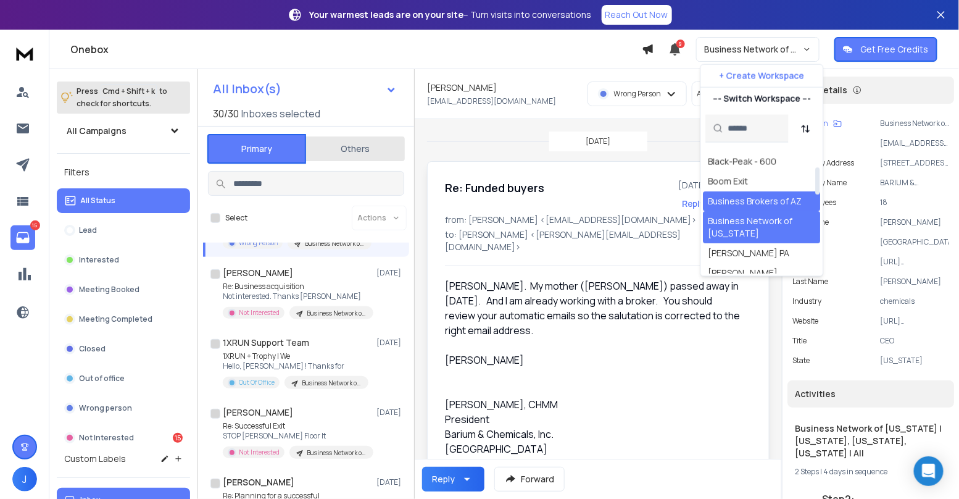
click at [771, 201] on div "Business Brokers of AZ" at bounding box center [755, 201] width 94 height 12
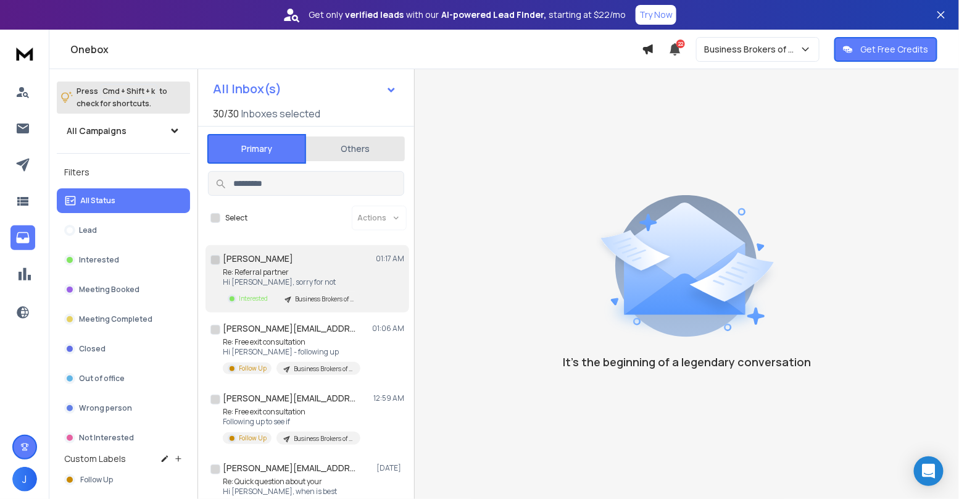
click at [286, 270] on p "Re: Referral partner" at bounding box center [292, 272] width 139 height 10
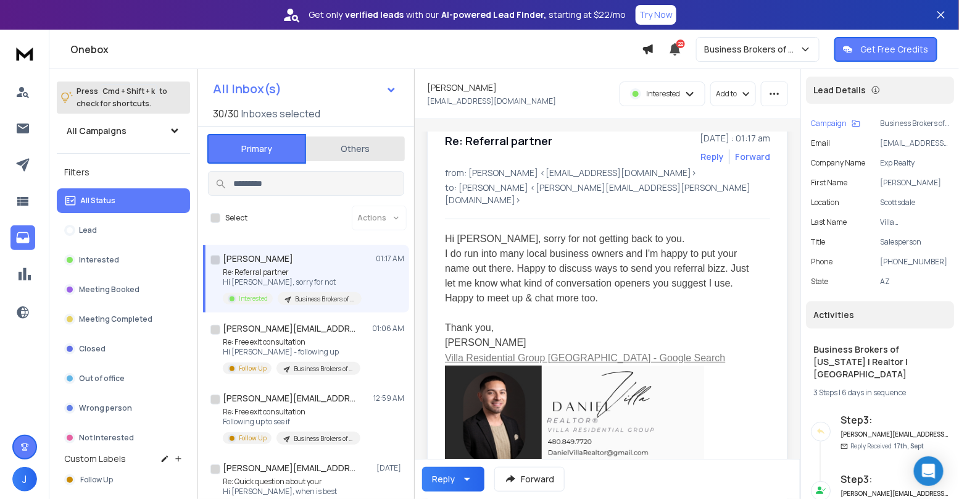
scroll to position [52, 0]
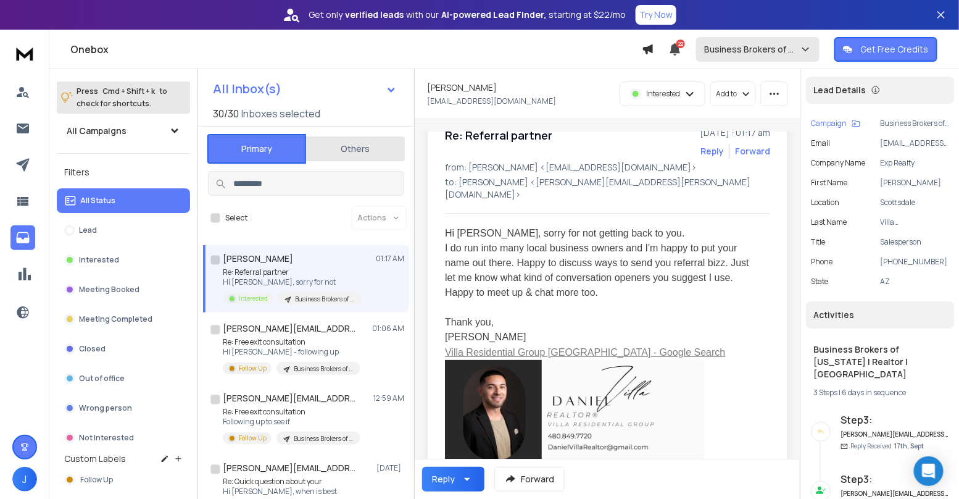
click at [786, 57] on button "Business Brokers of AZ" at bounding box center [757, 49] width 123 height 25
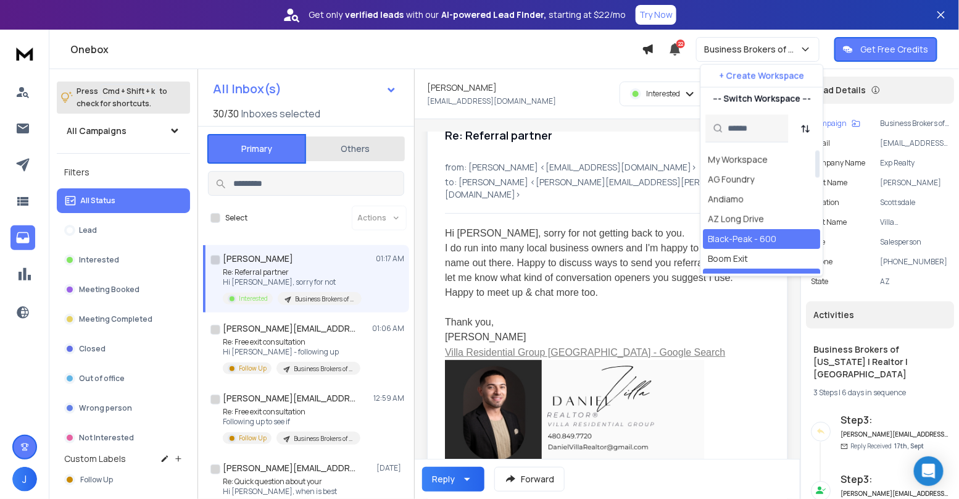
click at [764, 239] on div "Black-Peak - 600" at bounding box center [742, 239] width 68 height 12
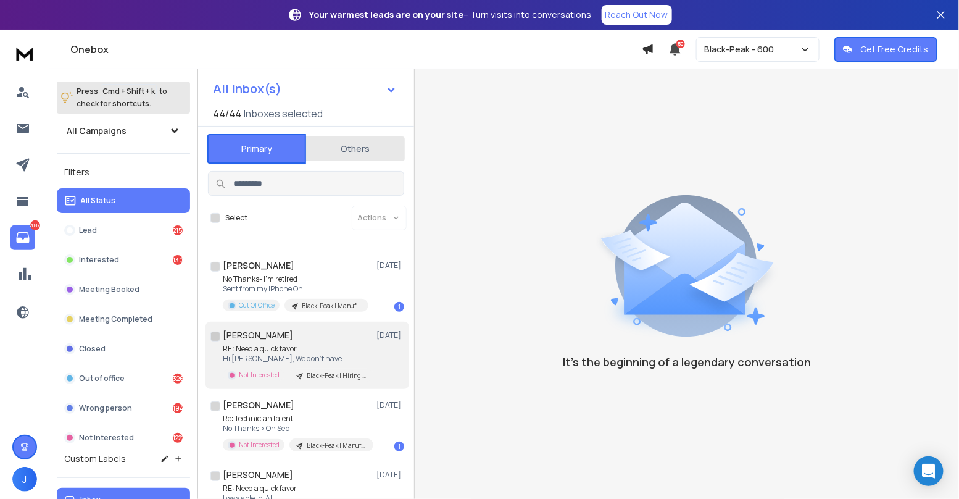
scroll to position [275, 0]
click at [315, 341] on p "RE: Need a quick favor" at bounding box center [297, 346] width 148 height 10
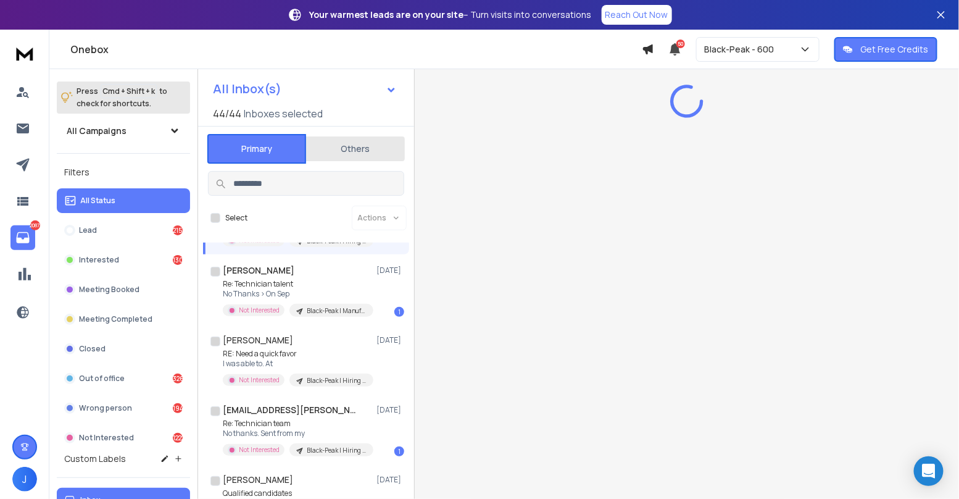
scroll to position [421, 0]
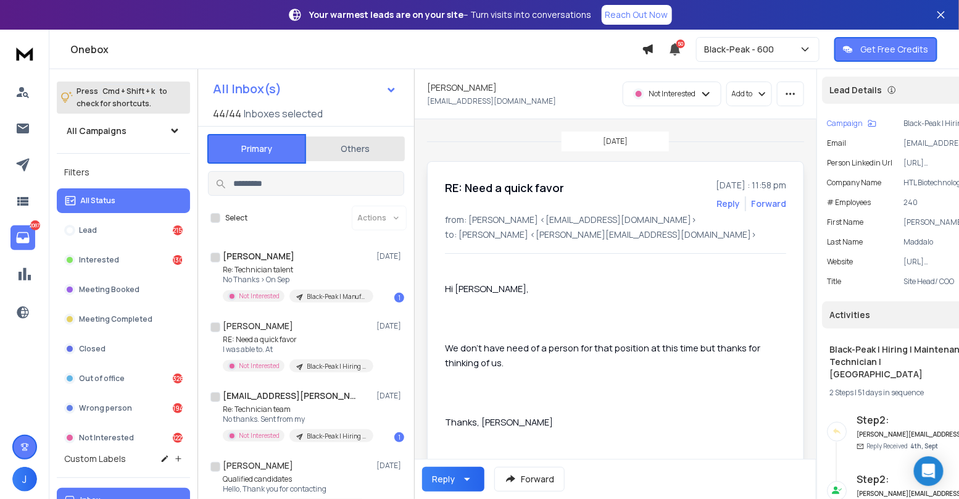
click at [314, 347] on p "I was able to. At" at bounding box center [297, 349] width 148 height 10
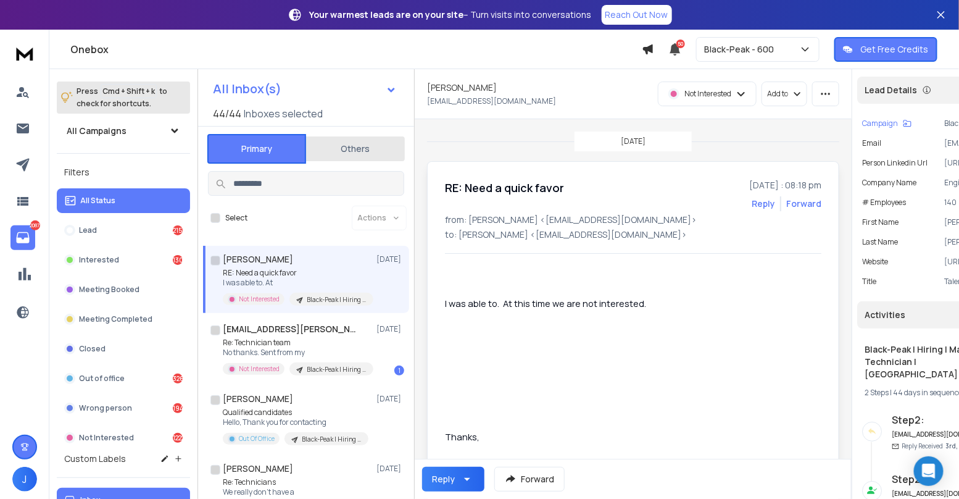
scroll to position [0, 0]
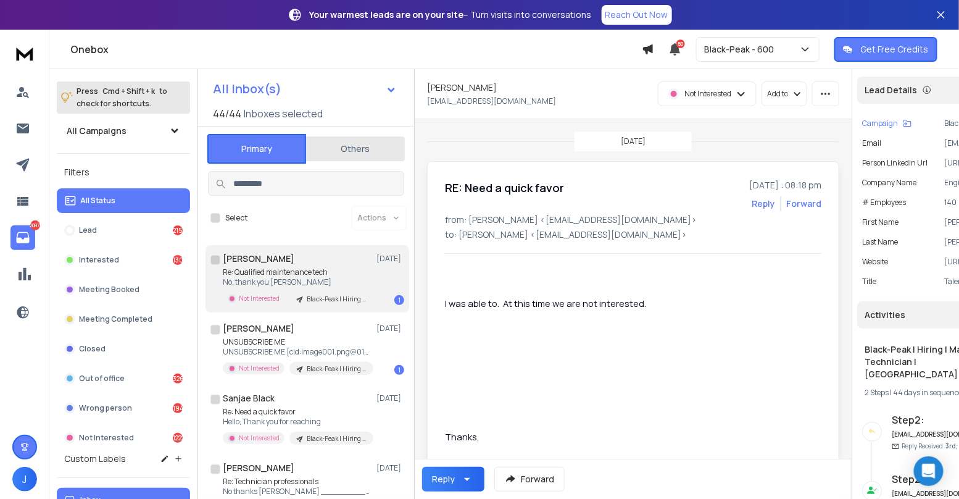
click at [324, 278] on p "No, thank you Jessica Canova" at bounding box center [297, 282] width 148 height 10
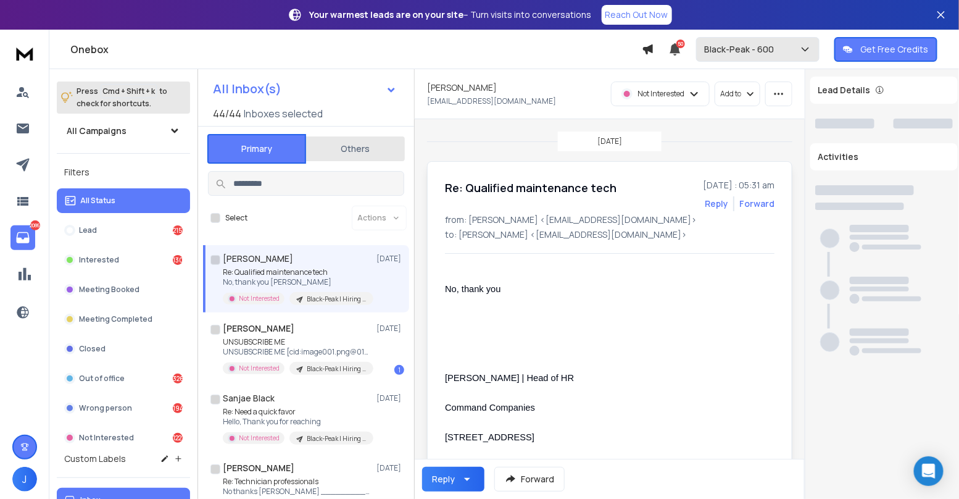
click at [760, 47] on p "Black-Peak - 600" at bounding box center [741, 49] width 75 height 12
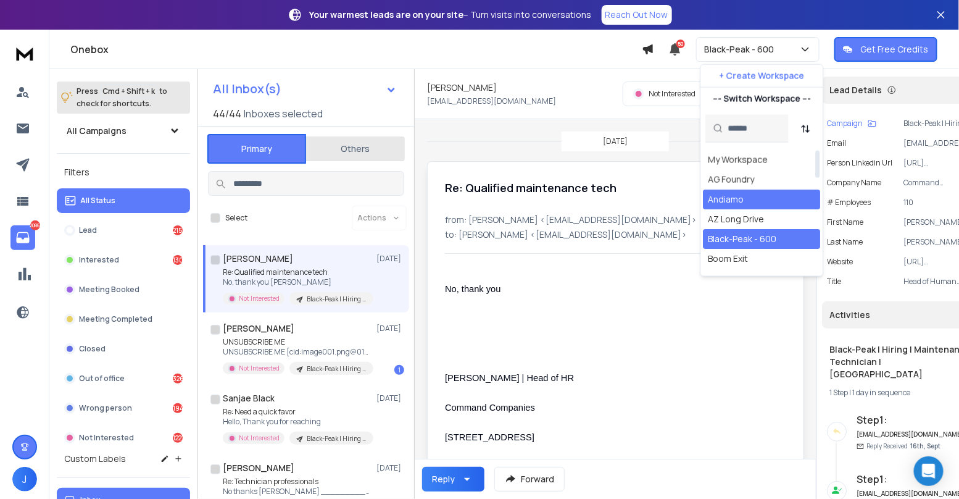
click at [753, 199] on div "Andiamo" at bounding box center [761, 199] width 117 height 20
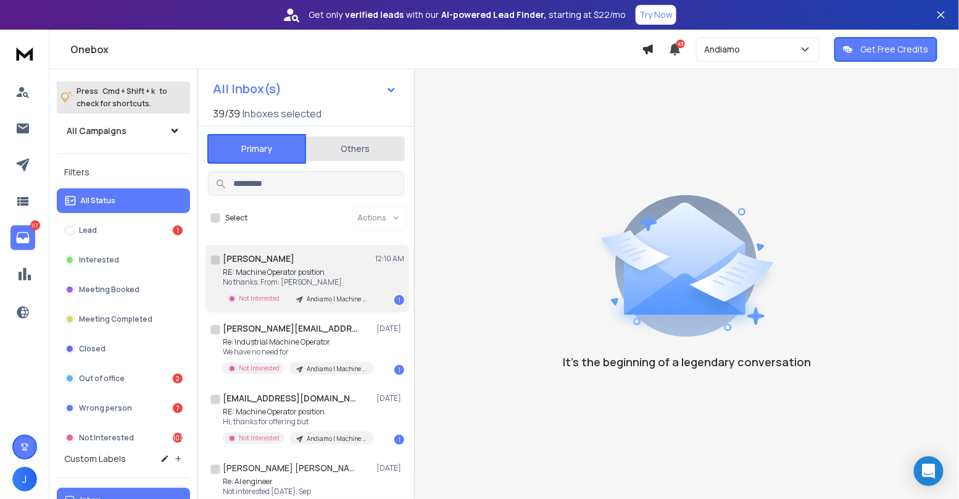
click at [315, 273] on p "RE: Machine Operator position" at bounding box center [297, 272] width 148 height 10
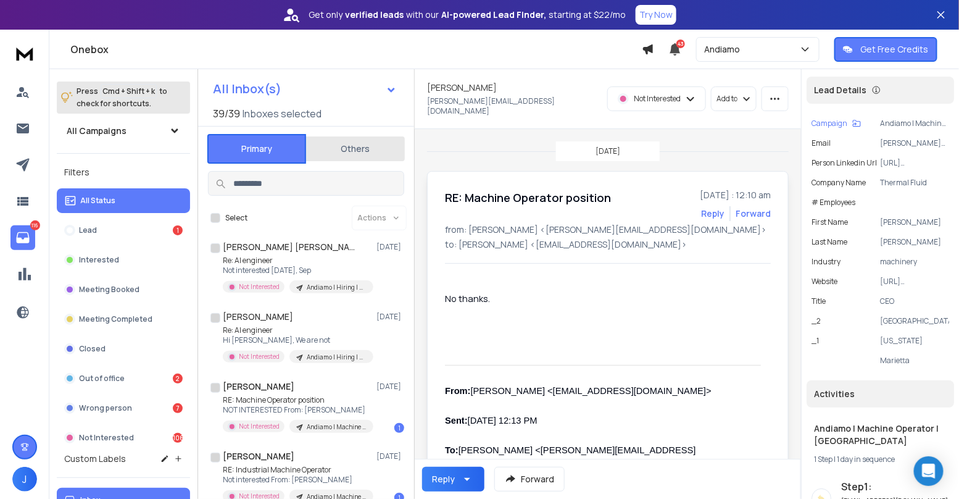
scroll to position [250, 0]
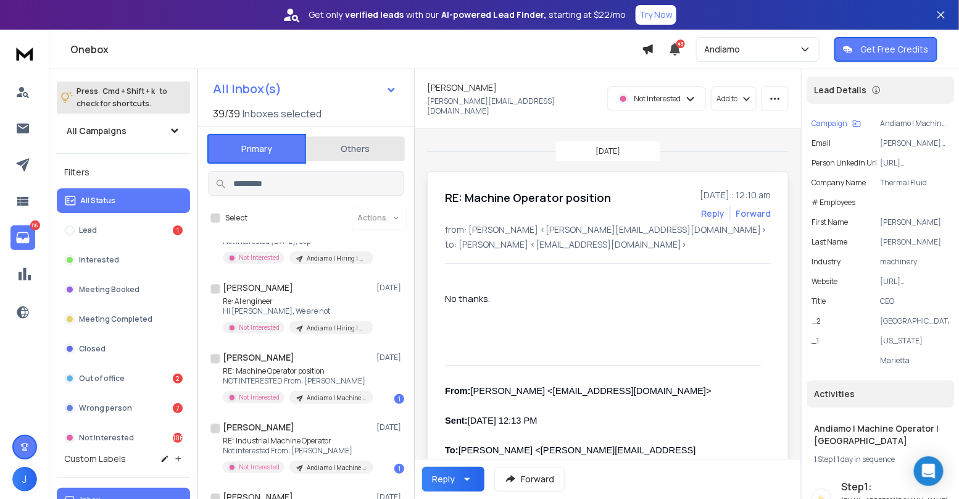
click at [316, 307] on p "Hi [PERSON_NAME], We are not" at bounding box center [297, 311] width 148 height 10
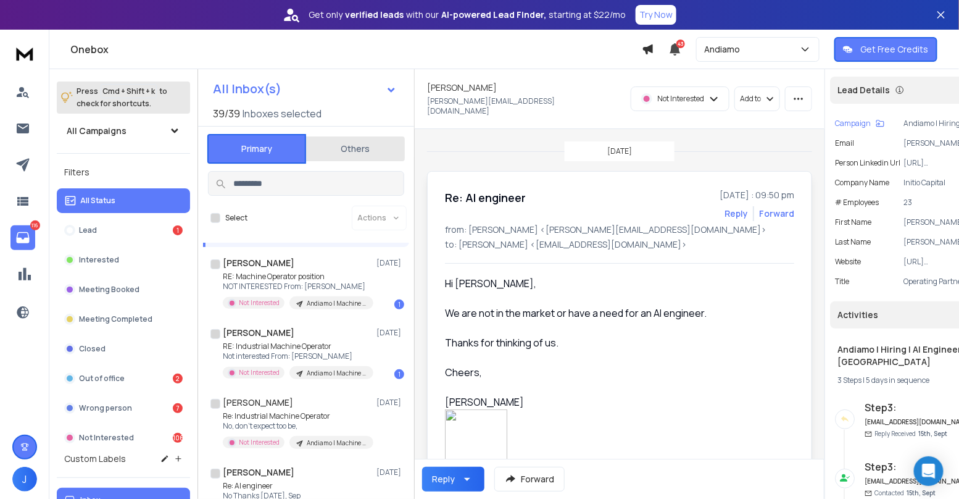
scroll to position [0, 0]
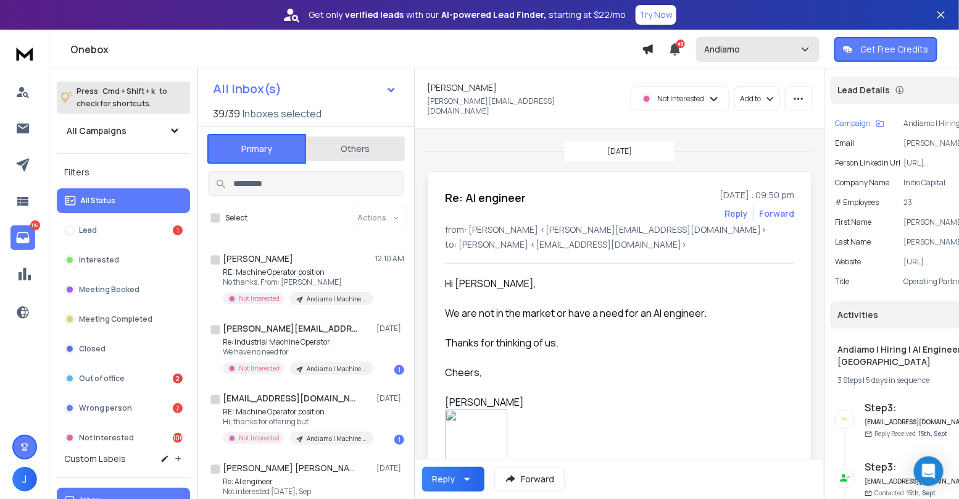
click at [784, 57] on button "Andiamo" at bounding box center [757, 49] width 123 height 25
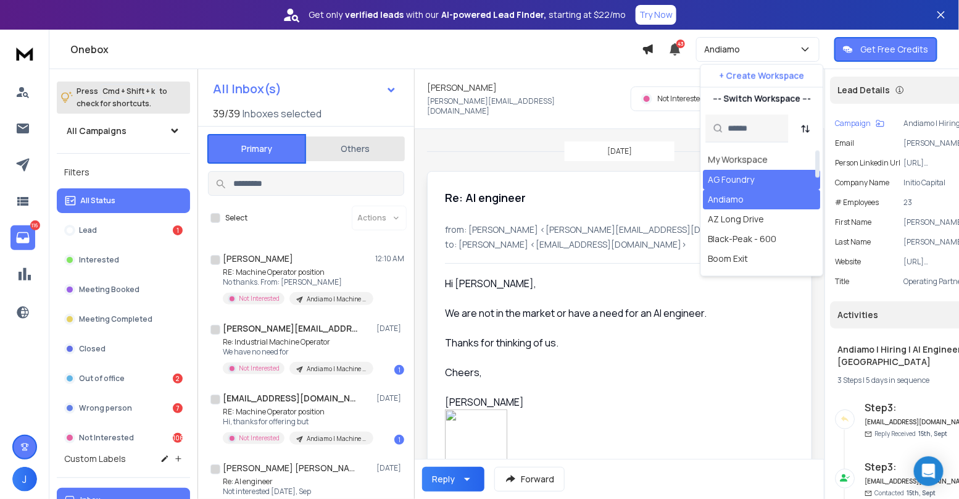
click at [754, 177] on div "AG Foundry" at bounding box center [761, 180] width 117 height 20
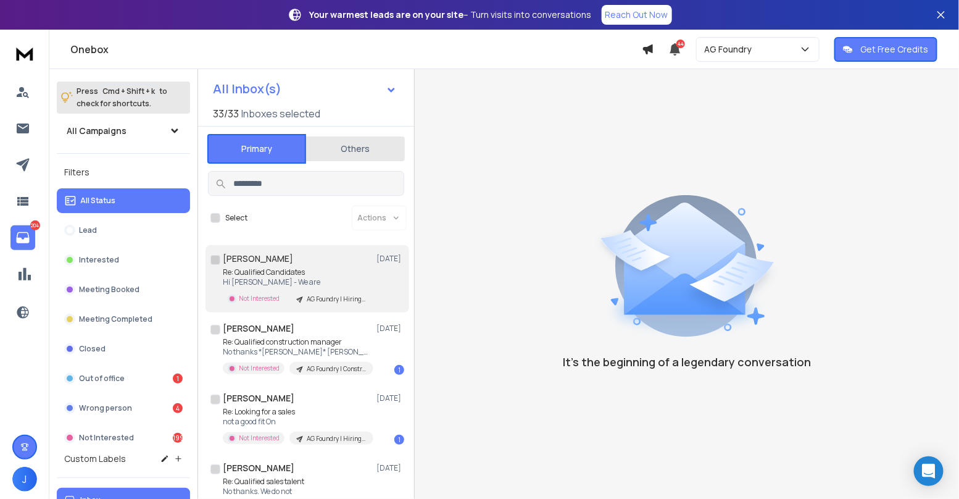
click at [341, 286] on p "Hi [PERSON_NAME] - We are" at bounding box center [297, 282] width 148 height 10
